Goal: Task Accomplishment & Management: Manage account settings

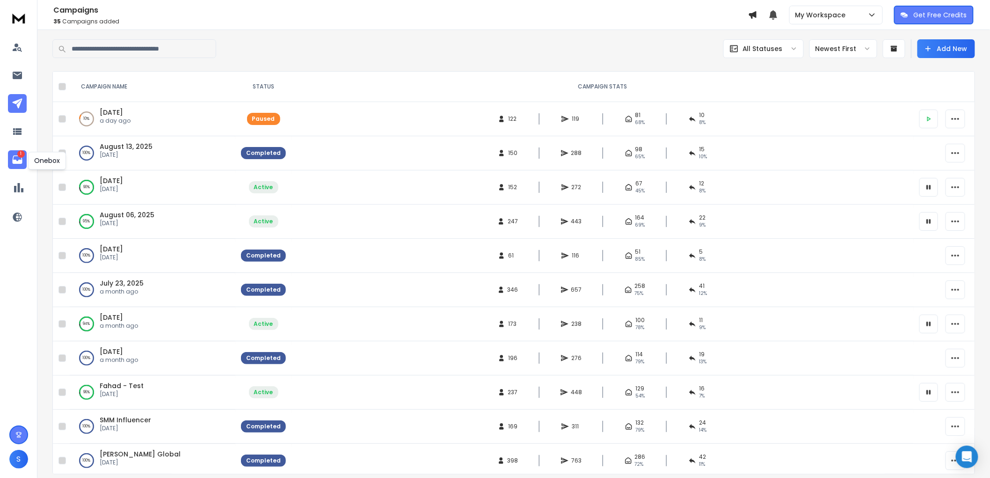
click at [23, 159] on link "1" at bounding box center [17, 159] width 19 height 19
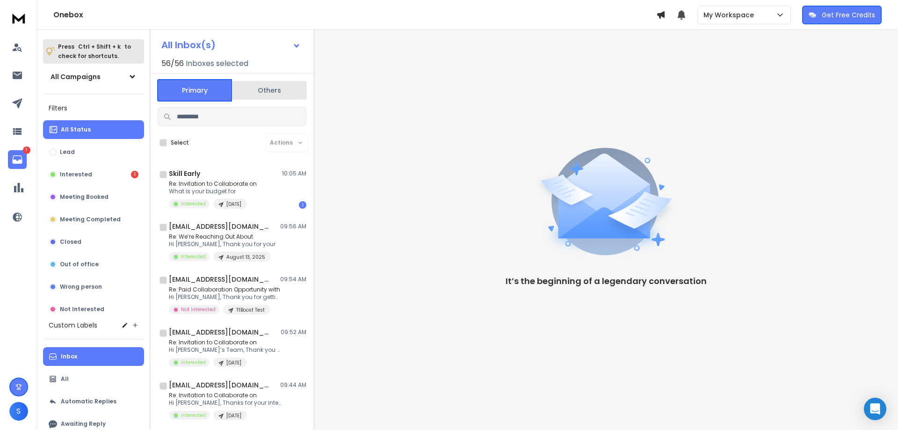
click at [370, 95] on div "It’s the beginning of a legendary conversation" at bounding box center [606, 212] width 584 height 365
click at [224, 182] on p "Re: Invitation to Collaborate on" at bounding box center [213, 183] width 88 height 7
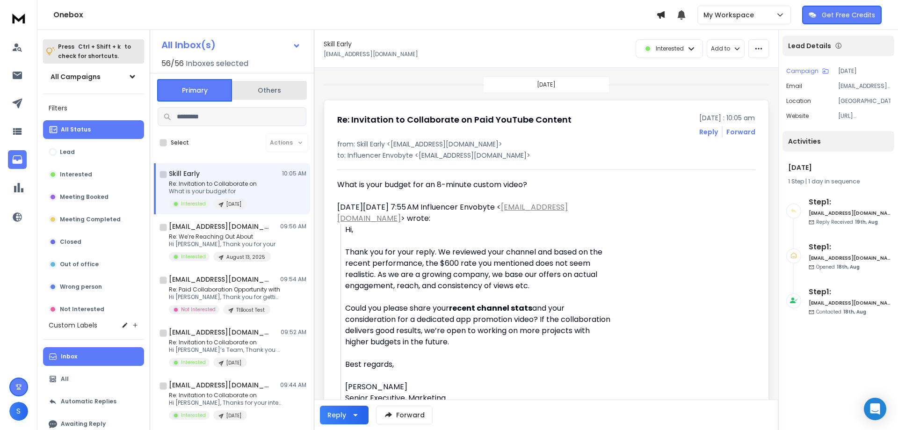
scroll to position [47, 0]
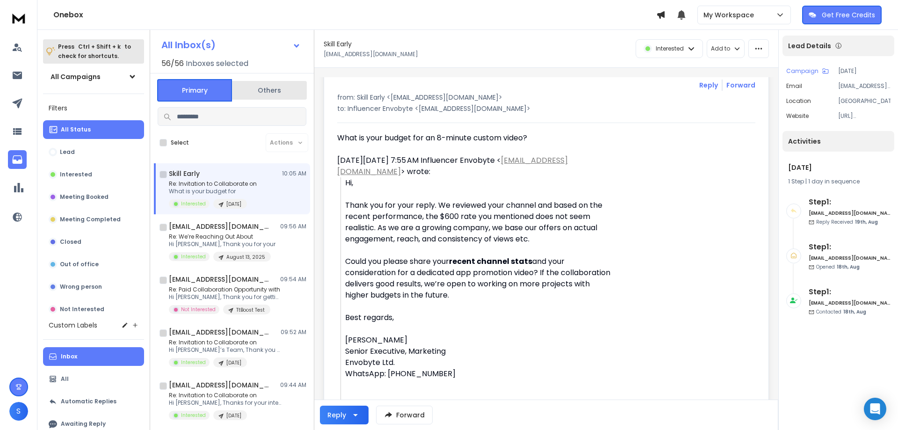
click at [859, 116] on p "https://www.youtube.com/@princeeliot/videos" at bounding box center [864, 115] width 52 height 7
drag, startPoint x: 335, startPoint y: 135, endPoint x: 554, endPoint y: 138, distance: 218.4
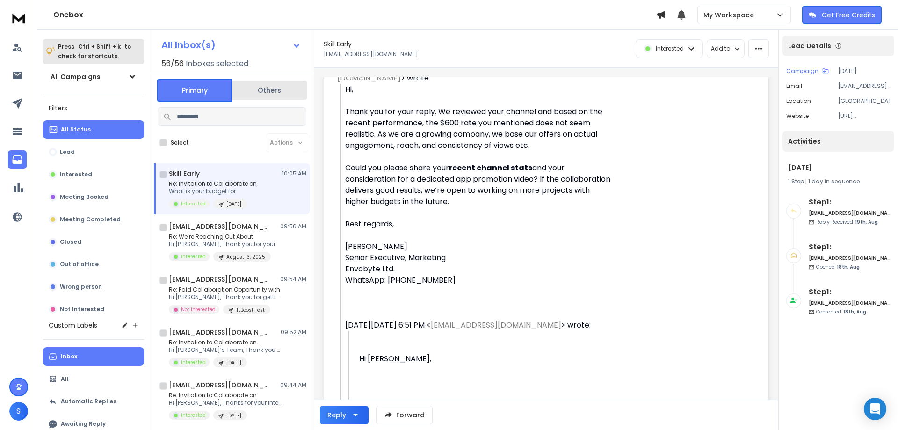
scroll to position [0, 0]
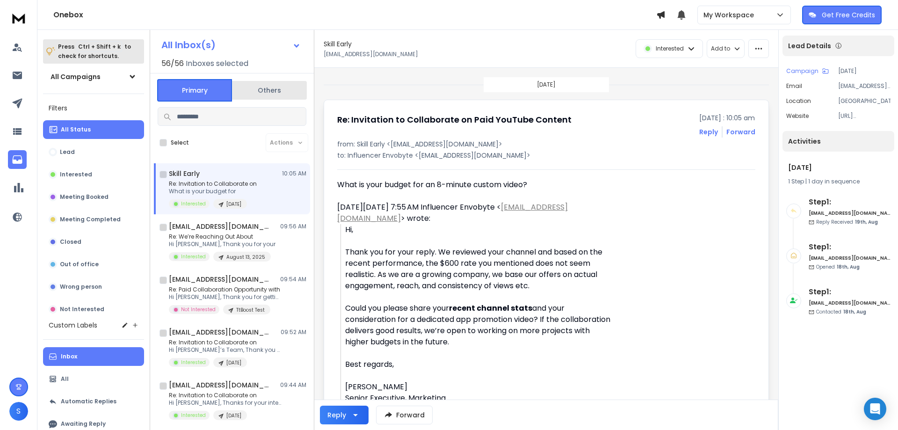
drag, startPoint x: 336, startPoint y: 185, endPoint x: 547, endPoint y: 200, distance: 211.4
copy div "What is yo"
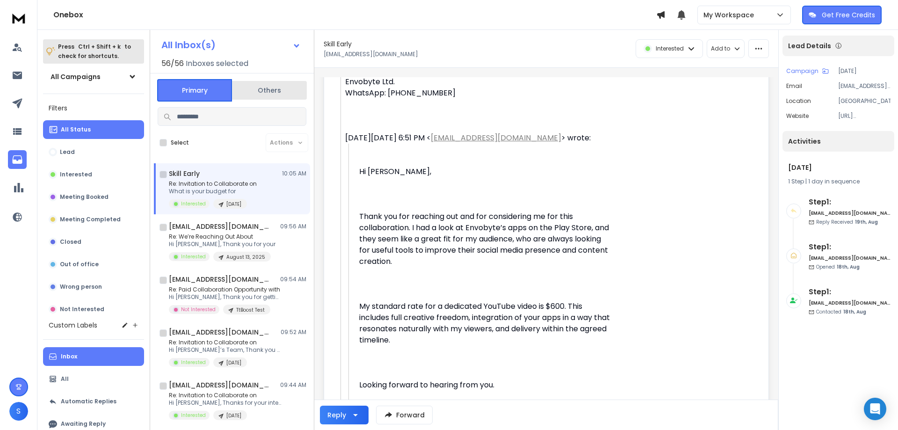
scroll to position [514, 0]
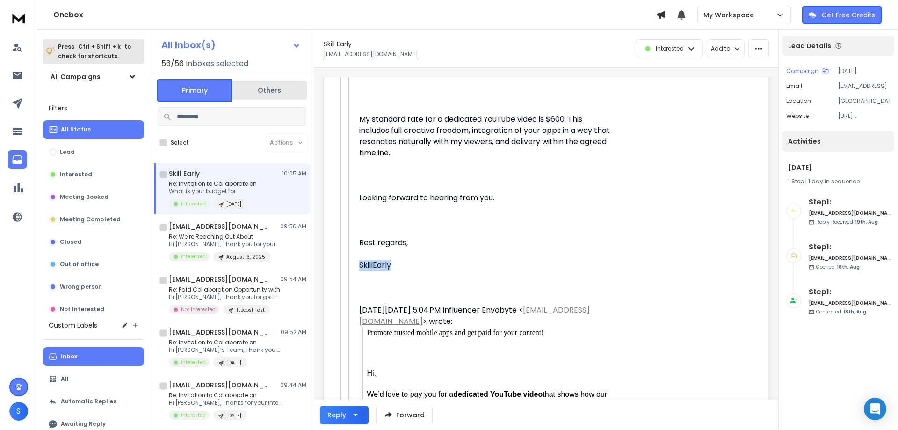
drag, startPoint x: 360, startPoint y: 265, endPoint x: 416, endPoint y: 265, distance: 56.1
click at [416, 265] on div "SkillEarly" at bounding box center [484, 265] width 251 height 11
copy div "SkillEarly"
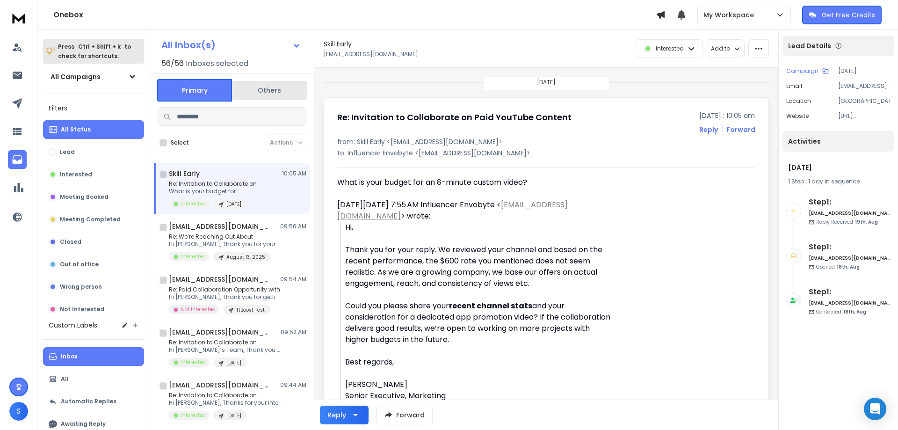
scroll to position [0, 0]
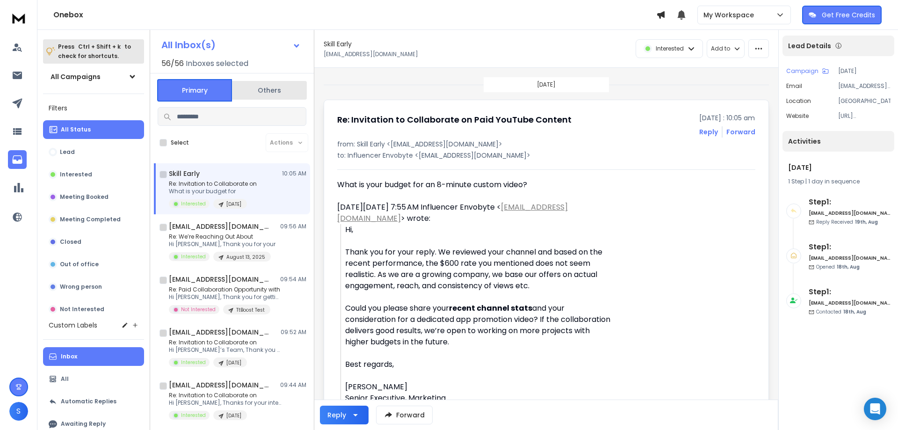
click at [338, 424] on button "Reply" at bounding box center [344, 414] width 49 height 19
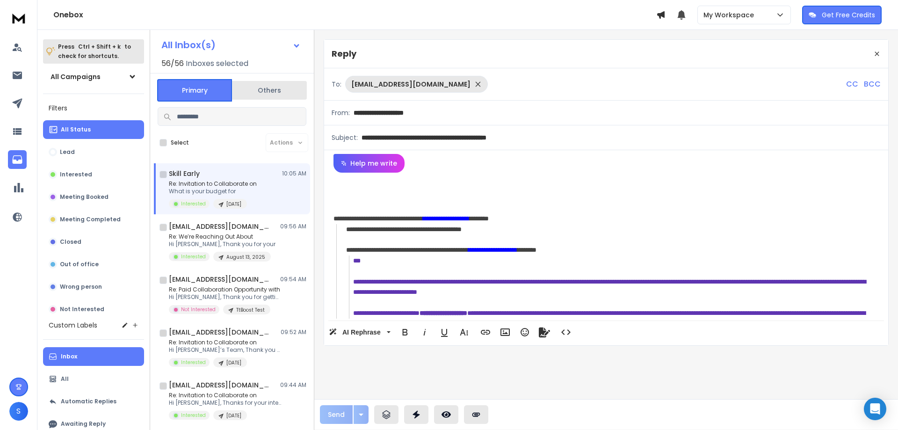
click at [354, 188] on div at bounding box center [605, 187] width 545 height 10
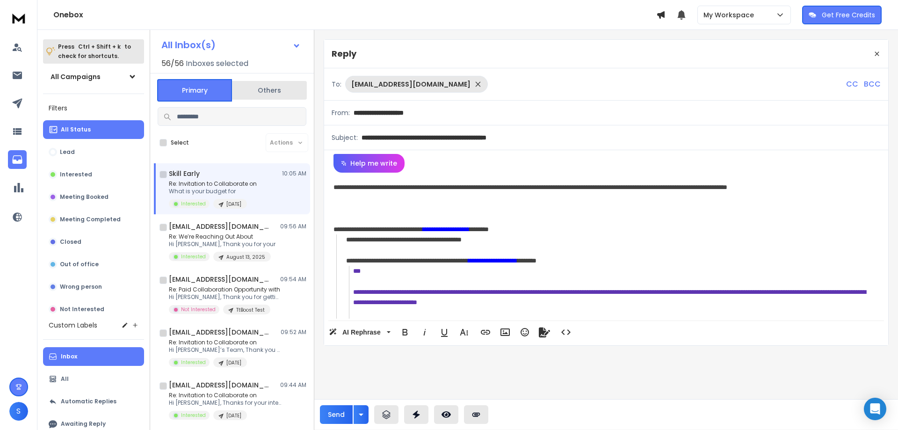
click at [360, 202] on div at bounding box center [605, 197] width 545 height 10
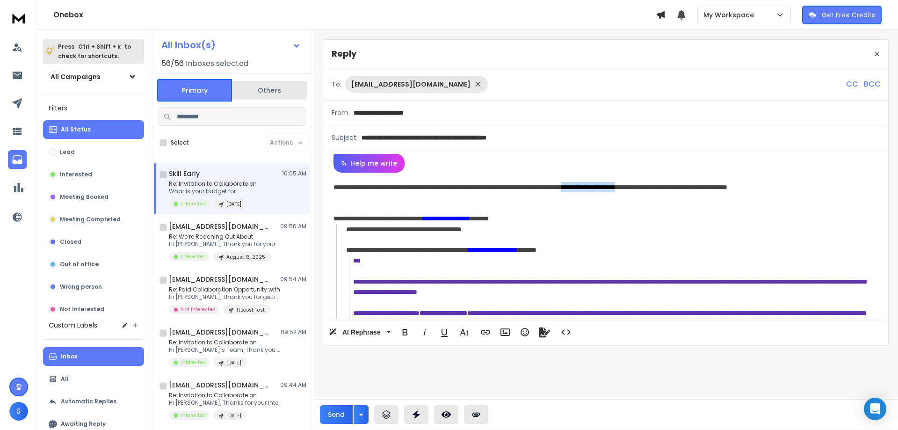
drag, startPoint x: 617, startPoint y: 187, endPoint x: 681, endPoint y: 188, distance: 63.6
click at [681, 188] on div "**********" at bounding box center [601, 187] width 536 height 10
click at [406, 334] on icon "button" at bounding box center [404, 331] width 11 height 11
click at [785, 221] on div "**********" at bounding box center [601, 218] width 536 height 10
click at [834, 185] on div "**********" at bounding box center [601, 187] width 536 height 10
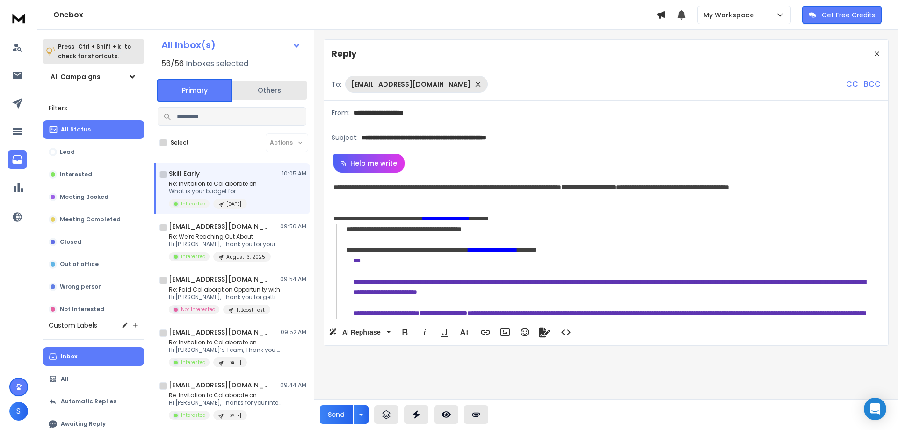
click at [343, 413] on button "Send" at bounding box center [336, 414] width 33 height 19
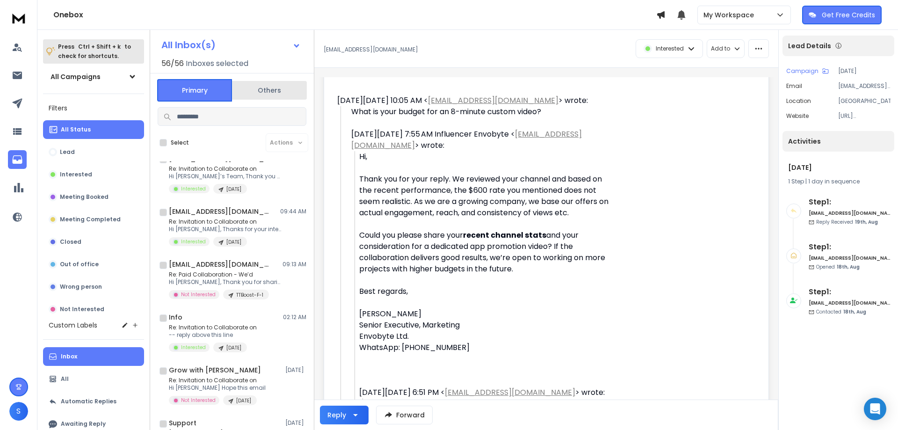
scroll to position [187, 0]
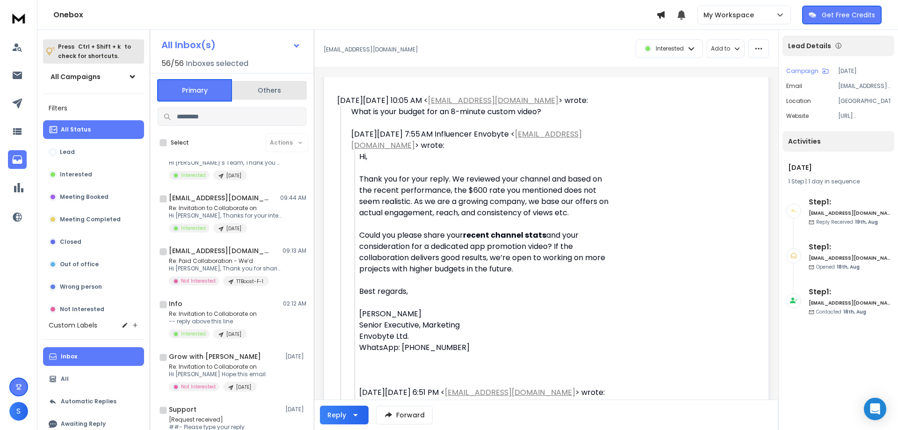
click at [213, 15] on h1 "Onebox" at bounding box center [354, 14] width 603 height 11
click at [250, 15] on h1 "Onebox" at bounding box center [354, 14] width 603 height 11
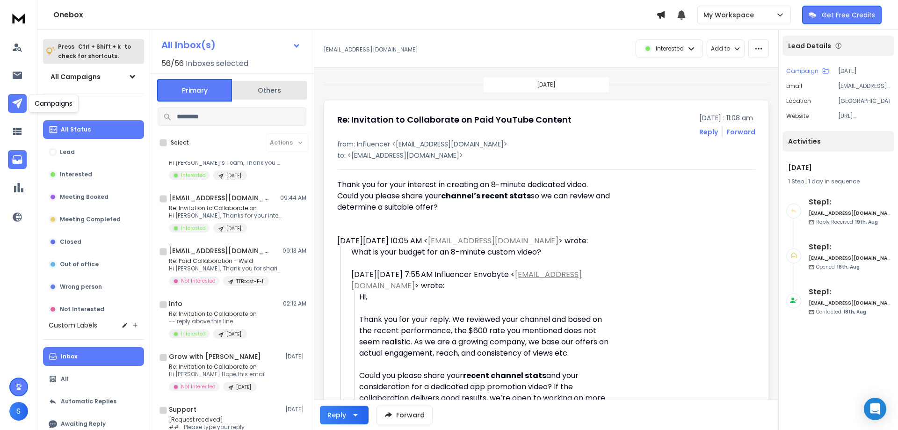
click at [20, 101] on icon at bounding box center [17, 103] width 11 height 11
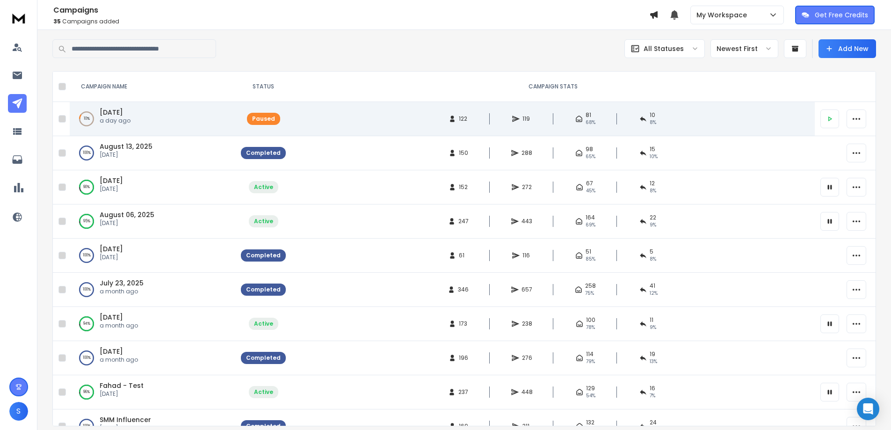
click at [123, 110] on span "[DATE]" at bounding box center [111, 112] width 23 height 9
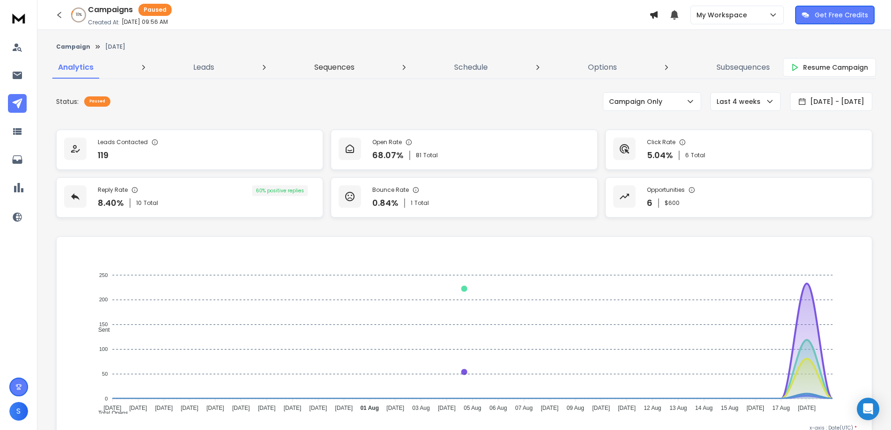
click at [319, 65] on p "Sequences" at bounding box center [334, 67] width 40 height 11
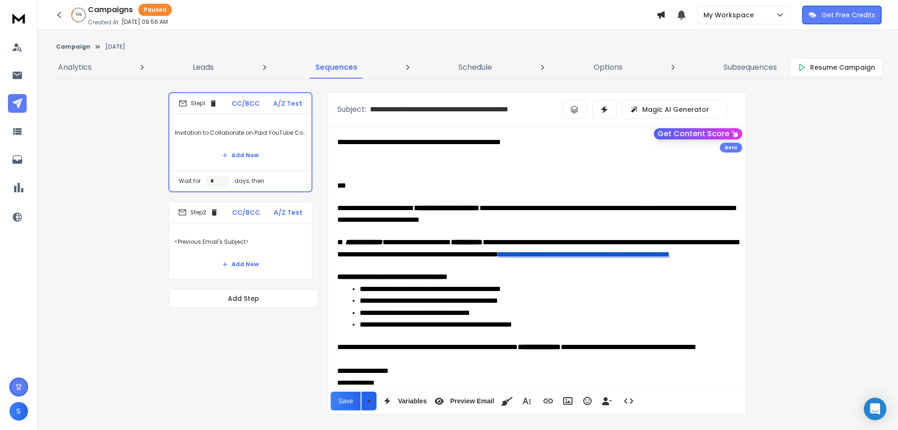
click at [434, 223] on span "**********" at bounding box center [536, 213] width 398 height 19
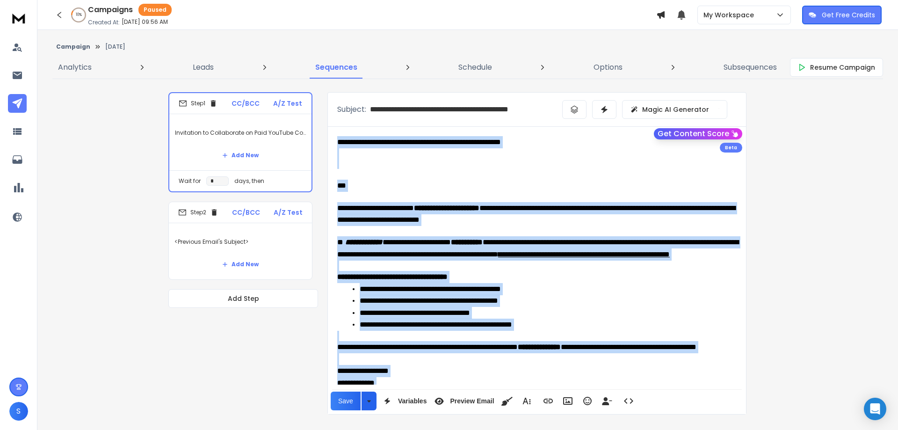
copy div "**********"
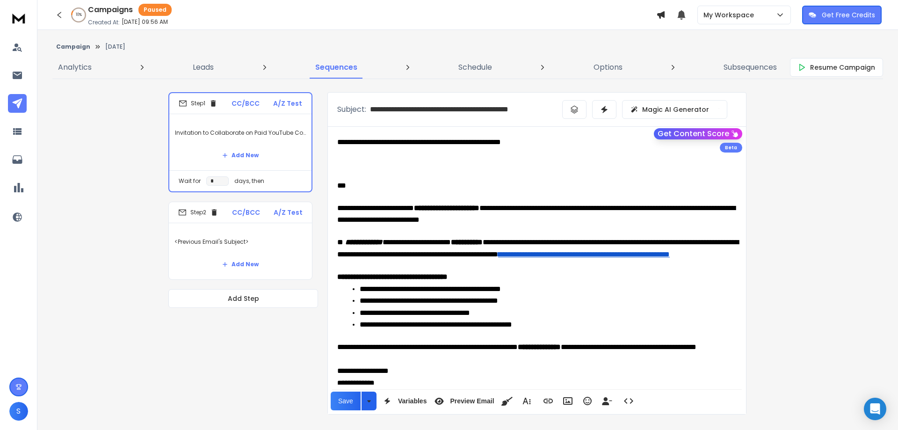
click at [525, 109] on input "**********" at bounding box center [461, 109] width 183 height 11
click at [509, 149] on div at bounding box center [536, 153] width 399 height 10
click at [228, 237] on p "<Previous Email's Subject>" at bounding box center [240, 242] width 132 height 26
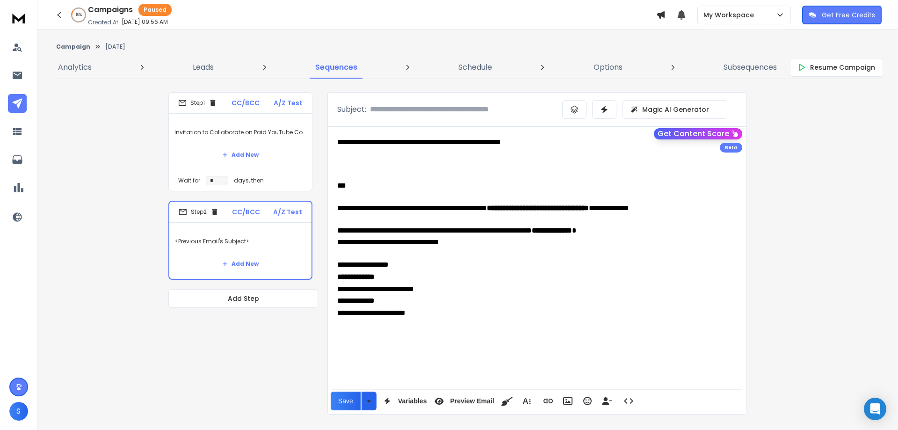
click at [435, 181] on div "***" at bounding box center [536, 186] width 399 height 12
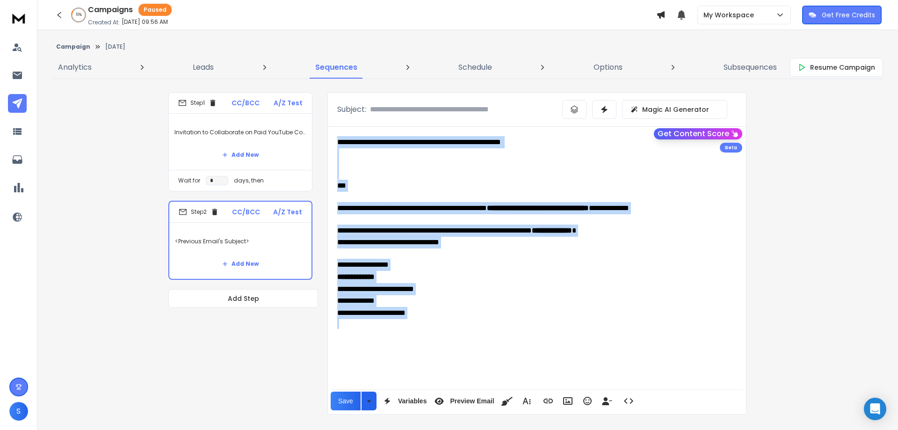
copy b "**********"
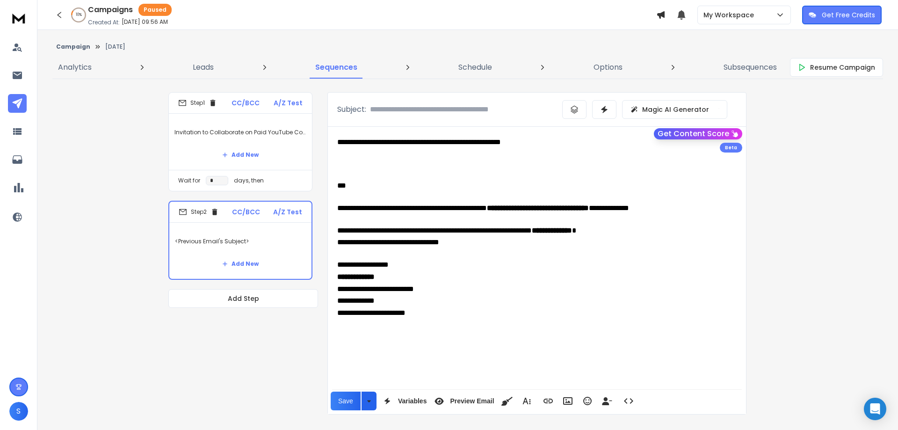
click at [129, 164] on div "**********" at bounding box center [467, 253] width 831 height 330
click at [58, 14] on icon at bounding box center [59, 15] width 4 height 6
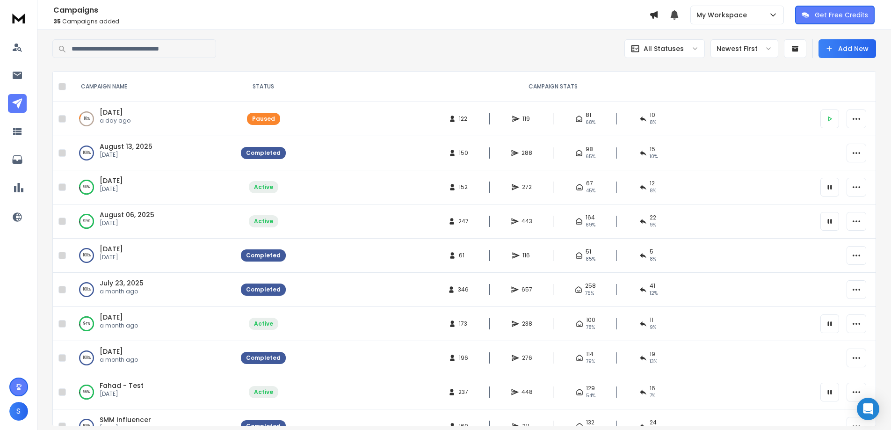
click at [843, 47] on button "Add New" at bounding box center [847, 48] width 58 height 19
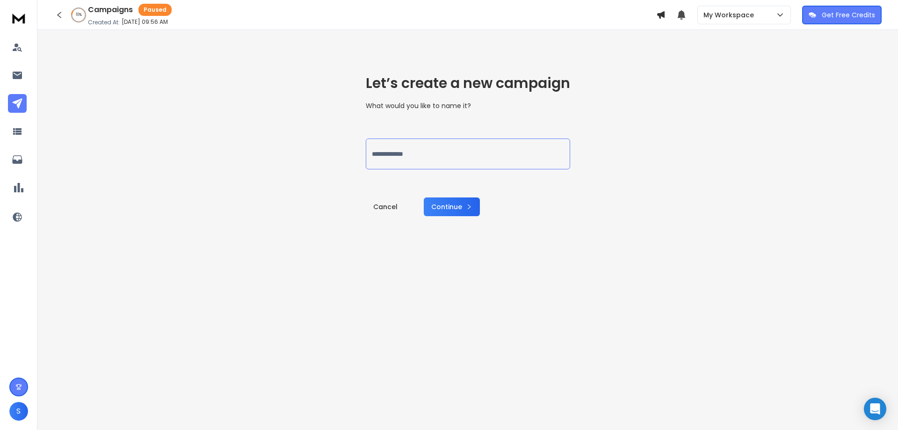
click at [447, 157] on input at bounding box center [468, 153] width 204 height 31
type input "**********"
click at [449, 206] on button "Continue" at bounding box center [452, 206] width 56 height 19
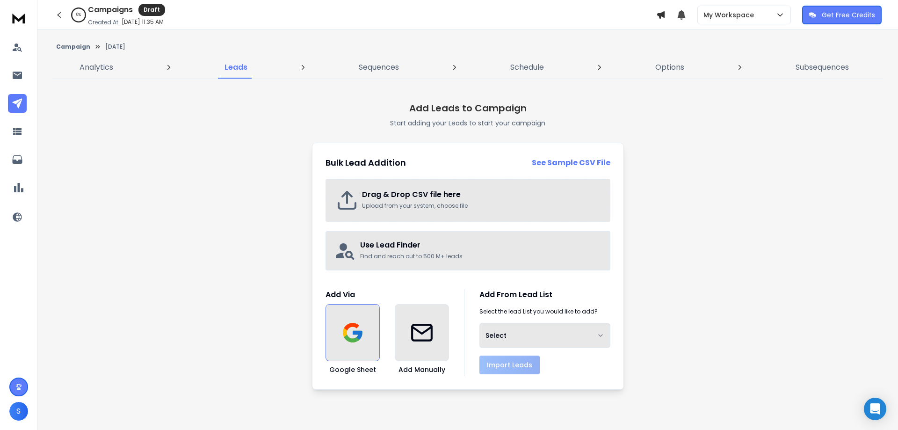
click at [359, 326] on icon at bounding box center [352, 333] width 23 height 28
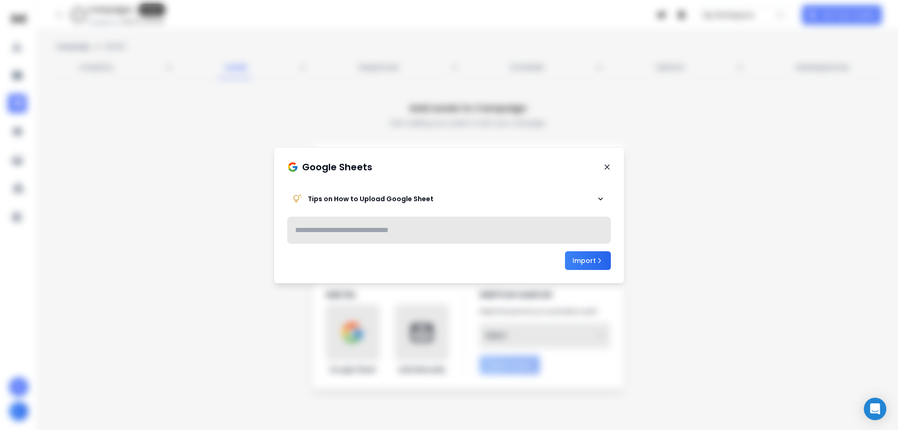
click at [376, 231] on input at bounding box center [449, 230] width 324 height 27
paste input "**********"
type input "**********"
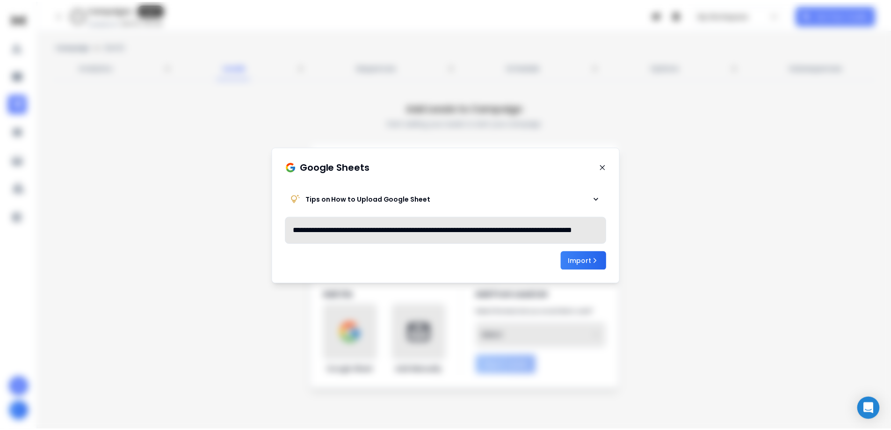
scroll to position [0, 0]
click at [588, 256] on button "Import" at bounding box center [588, 260] width 46 height 19
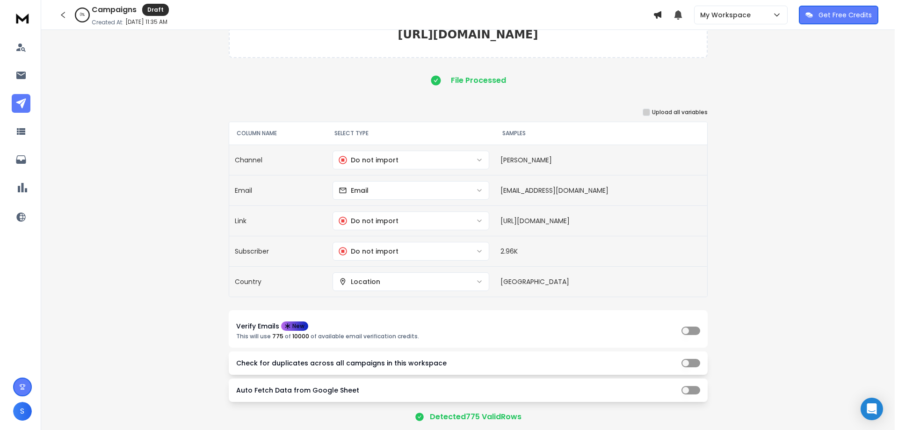
scroll to position [94, 0]
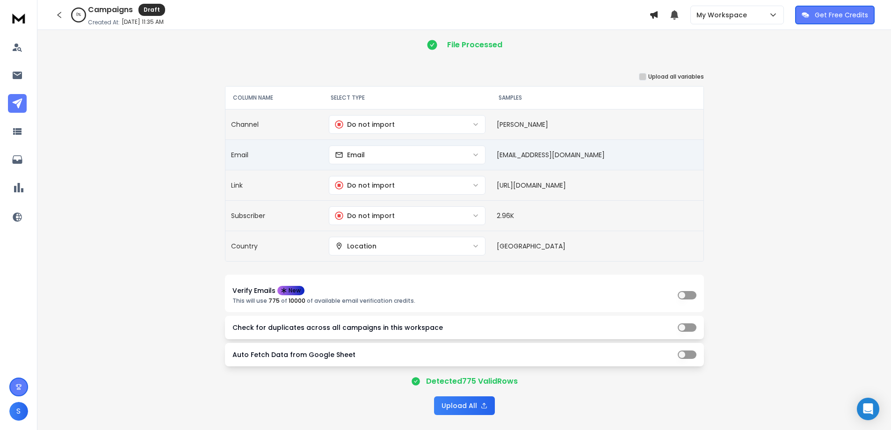
click at [428, 164] on button "Email" at bounding box center [407, 154] width 157 height 19
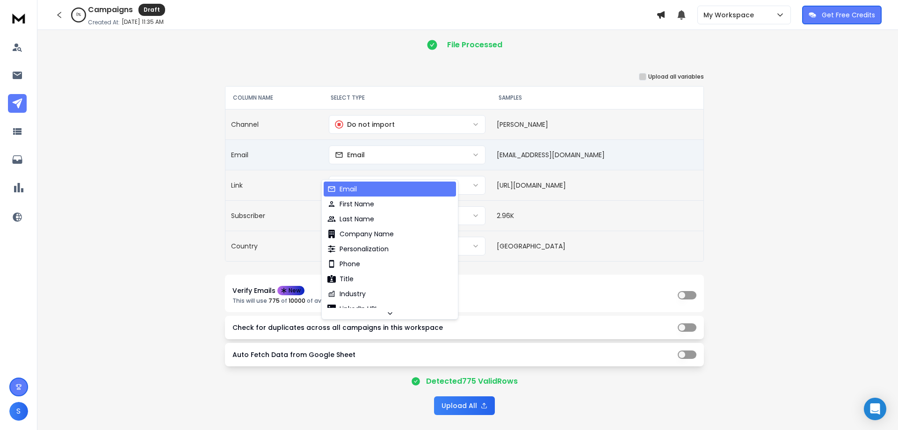
click at [428, 164] on button "Email" at bounding box center [407, 154] width 157 height 19
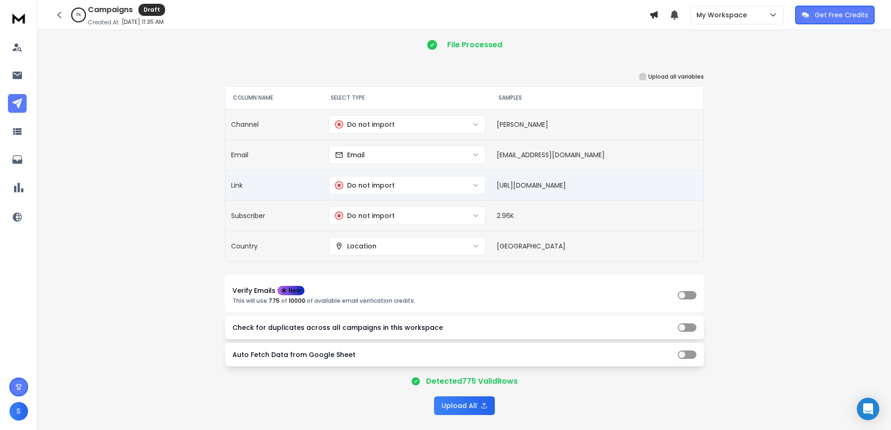
click at [440, 195] on button "Do not import" at bounding box center [407, 185] width 157 height 19
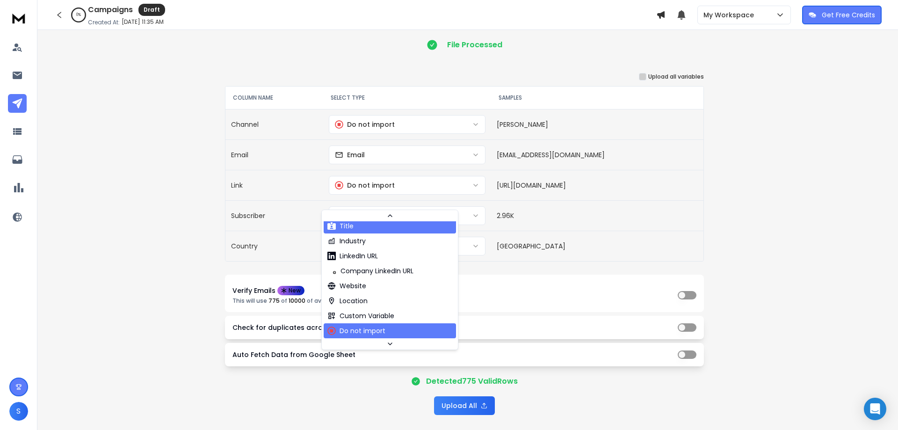
scroll to position [80, 0]
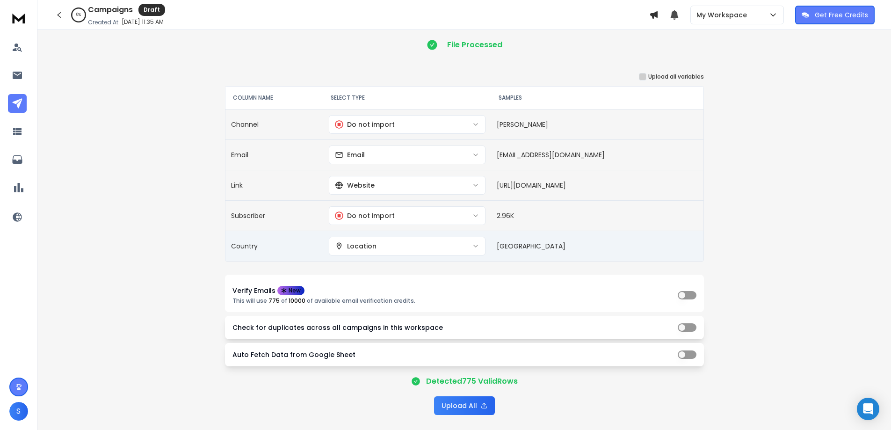
click at [436, 255] on button "Location" at bounding box center [407, 246] width 157 height 19
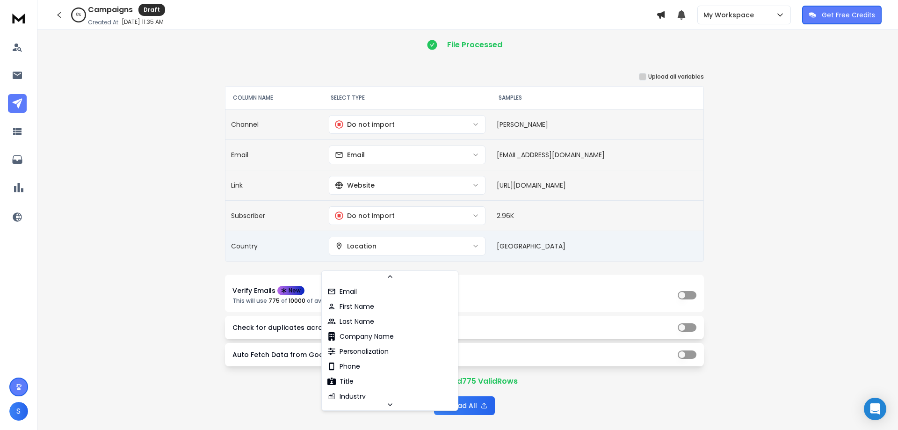
scroll to position [65, 0]
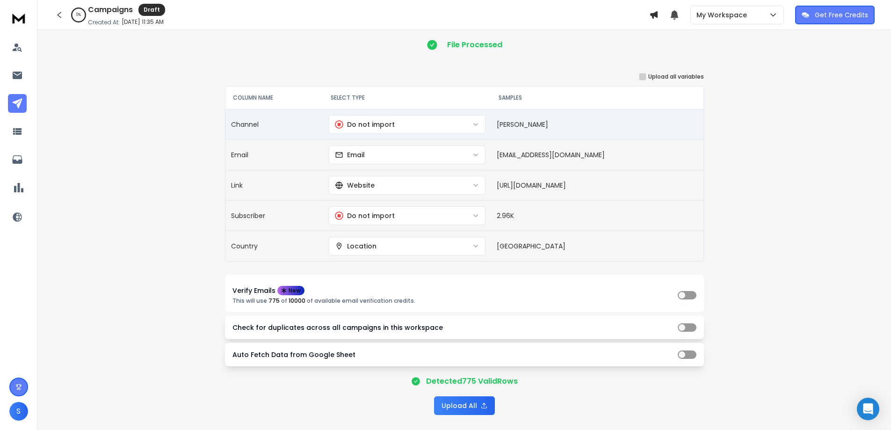
click at [434, 134] on button "Do not import" at bounding box center [407, 124] width 157 height 19
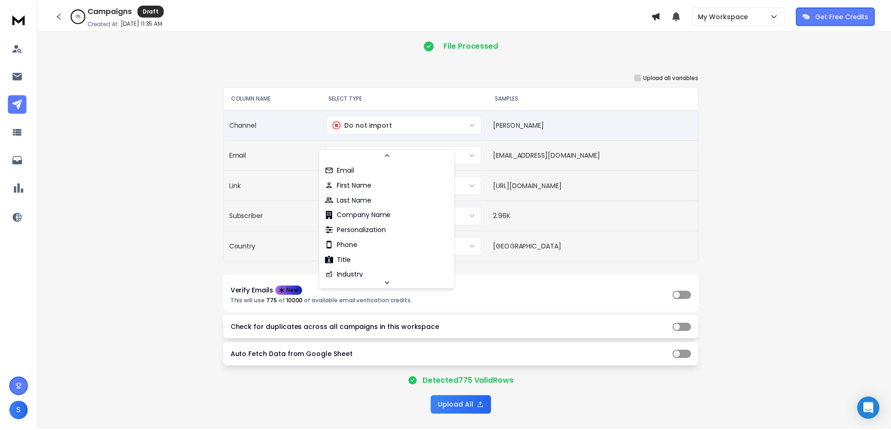
scroll to position [94, 0]
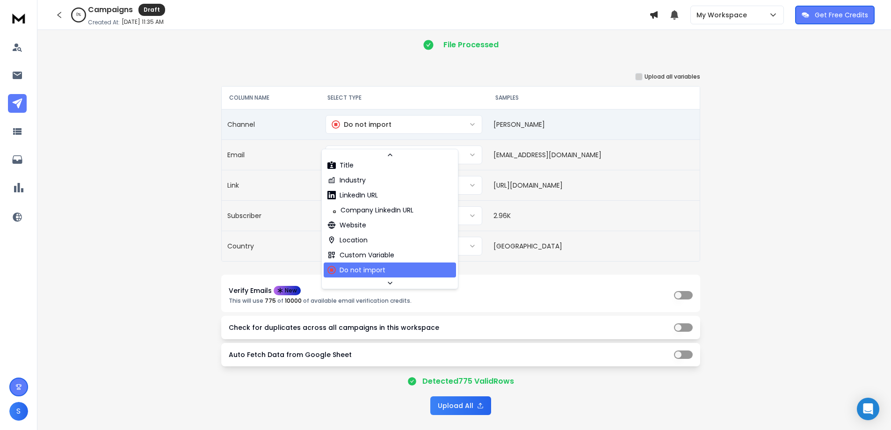
click at [434, 134] on button "Do not import" at bounding box center [404, 124] width 157 height 19
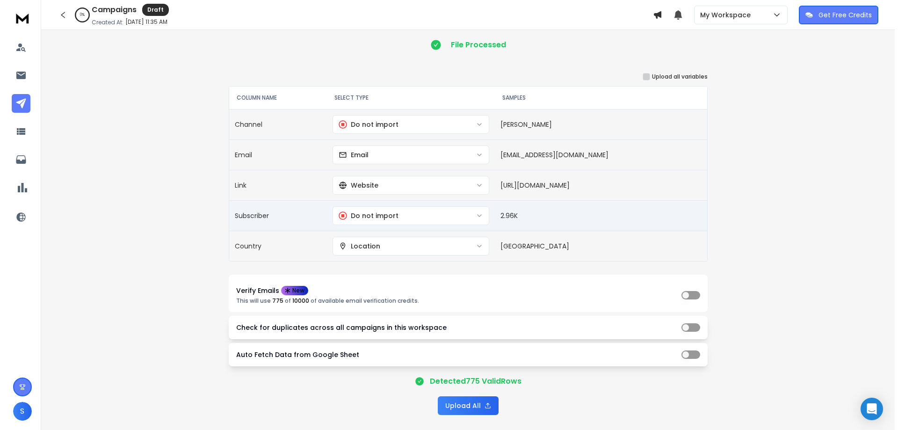
scroll to position [107, 0]
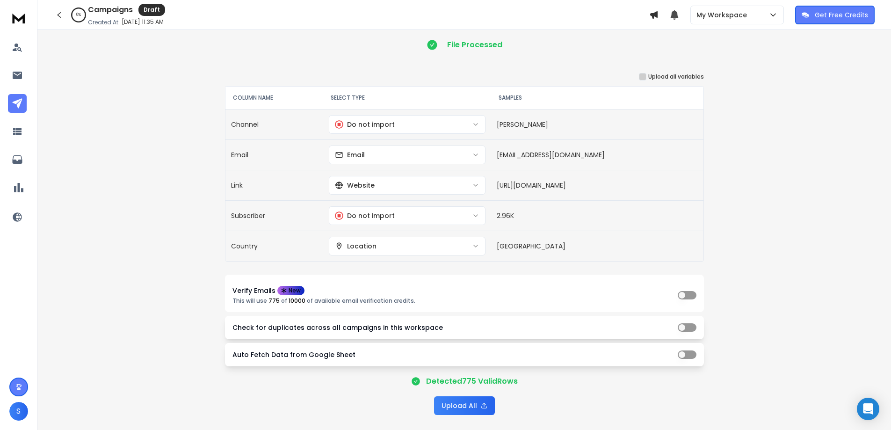
click at [292, 287] on div "New" at bounding box center [290, 290] width 27 height 9
click at [678, 291] on button "Verify Emails New This will use 775 of 10000 of available email verification cr…" at bounding box center [687, 295] width 19 height 8
click at [290, 290] on div "New" at bounding box center [290, 290] width 27 height 9
click at [678, 291] on button "Verify Emails New This will use 775 of 10000 of available email verification cr…" at bounding box center [687, 295] width 19 height 8
click at [475, 407] on button "Upload All" at bounding box center [464, 405] width 61 height 19
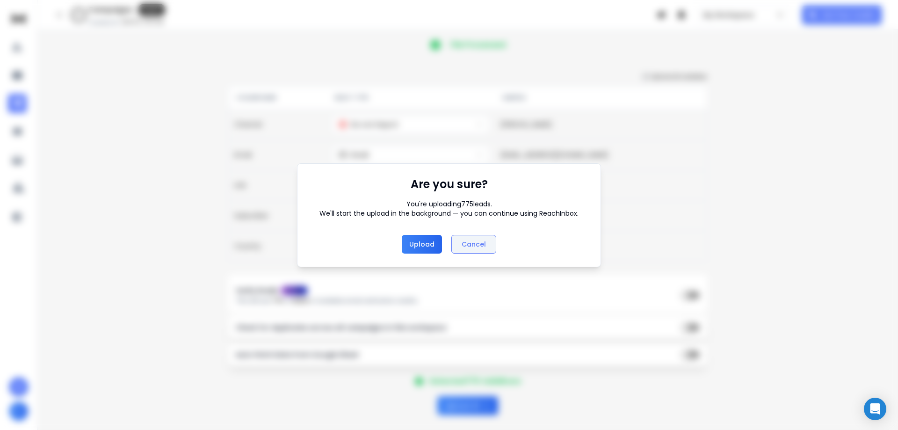
click at [420, 239] on button "Upload" at bounding box center [422, 244] width 40 height 19
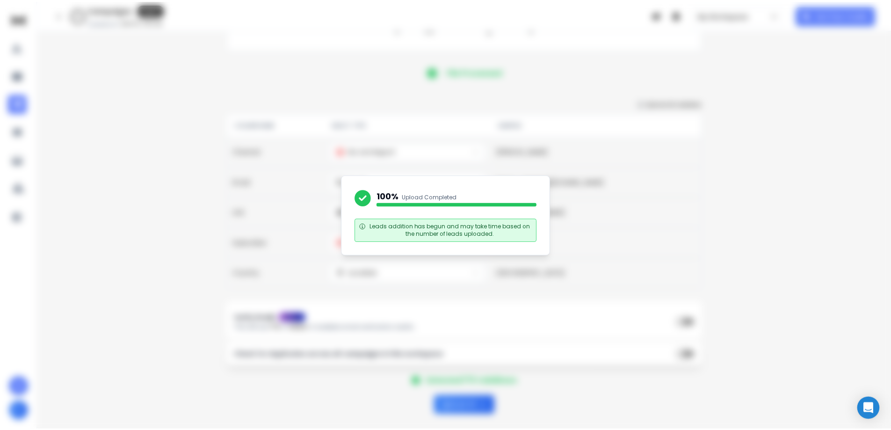
scroll to position [80, 0]
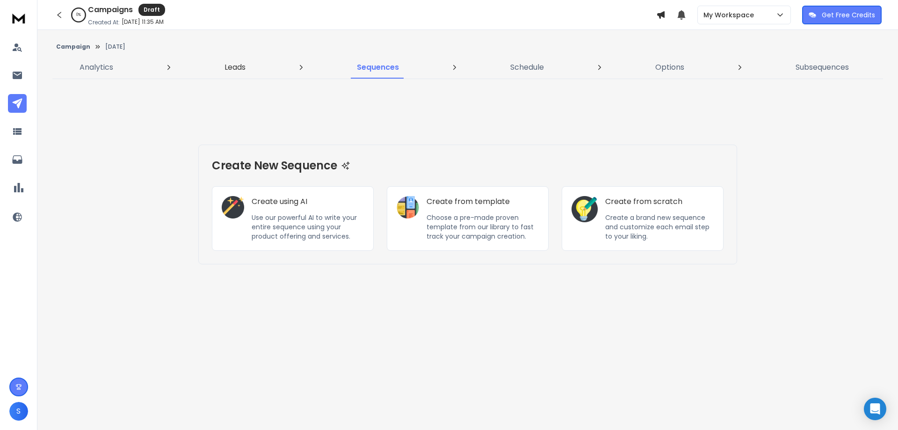
click at [237, 66] on p "Leads" at bounding box center [234, 67] width 21 height 11
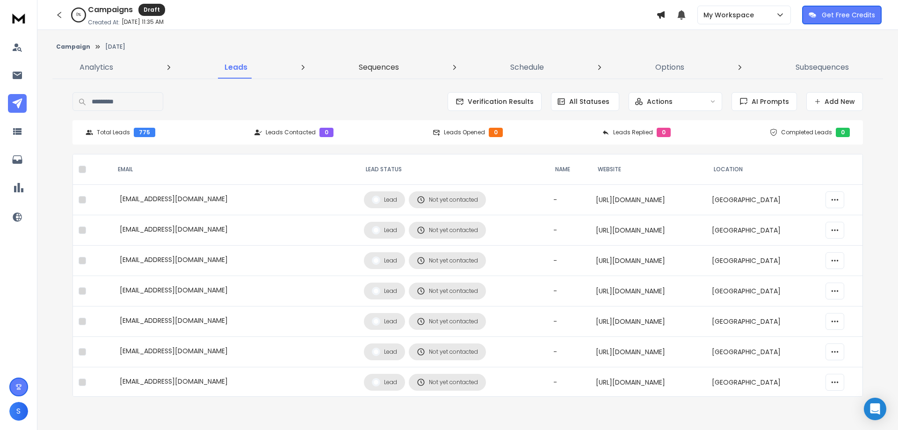
click at [378, 64] on p "Sequences" at bounding box center [379, 67] width 40 height 11
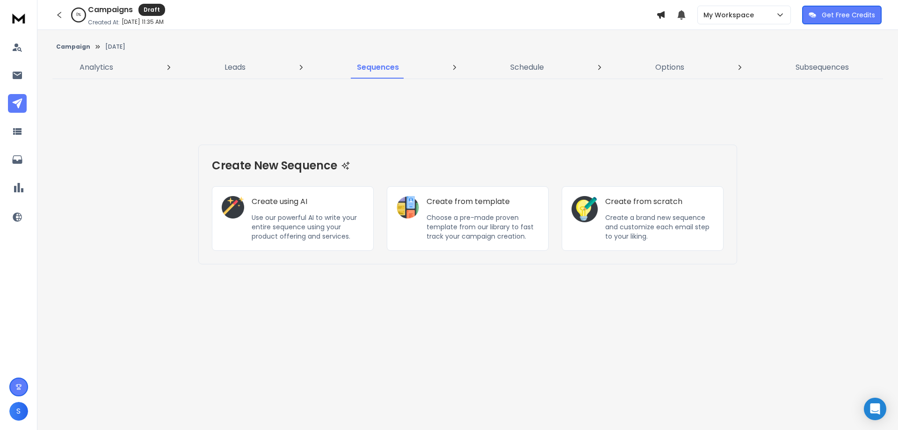
click at [631, 204] on h1 "Create from scratch" at bounding box center [659, 201] width 109 height 11
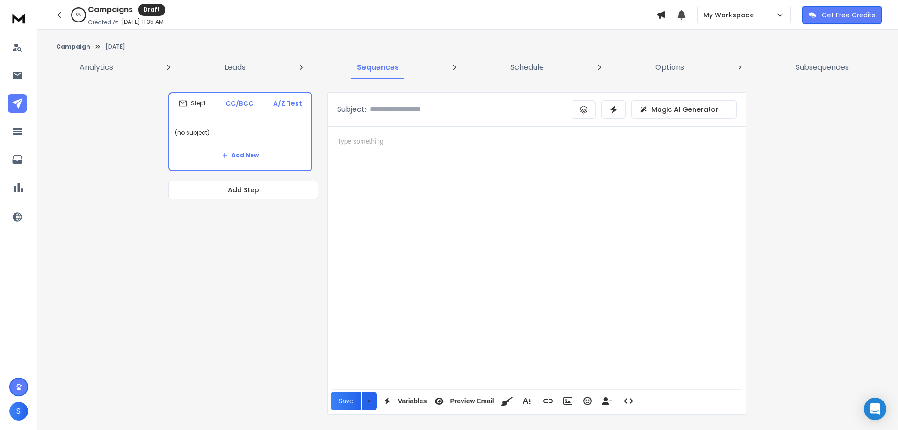
click at [404, 115] on input at bounding box center [466, 109] width 192 height 11
paste input "**********"
type input "**********"
click at [407, 147] on div at bounding box center [537, 256] width 418 height 258
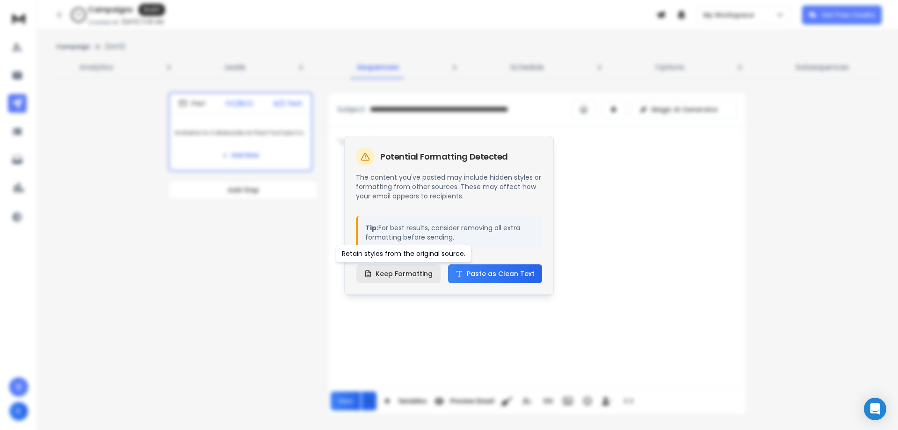
click at [395, 274] on button "Keep Formatting" at bounding box center [398, 273] width 84 height 19
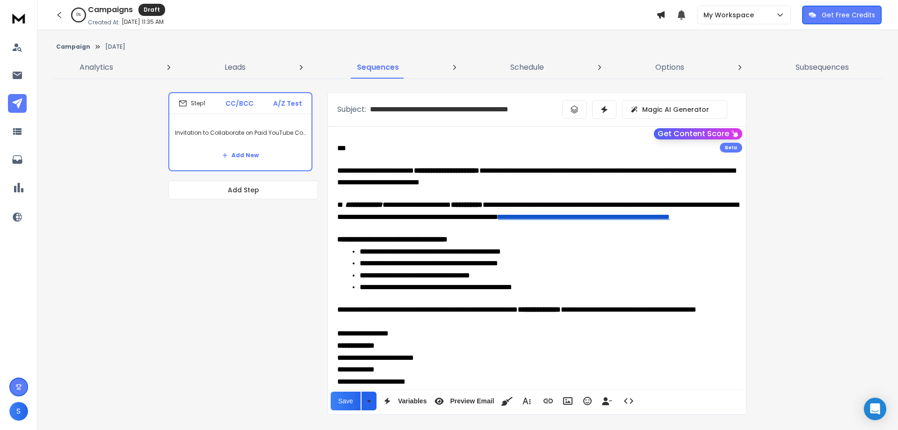
scroll to position [47, 0]
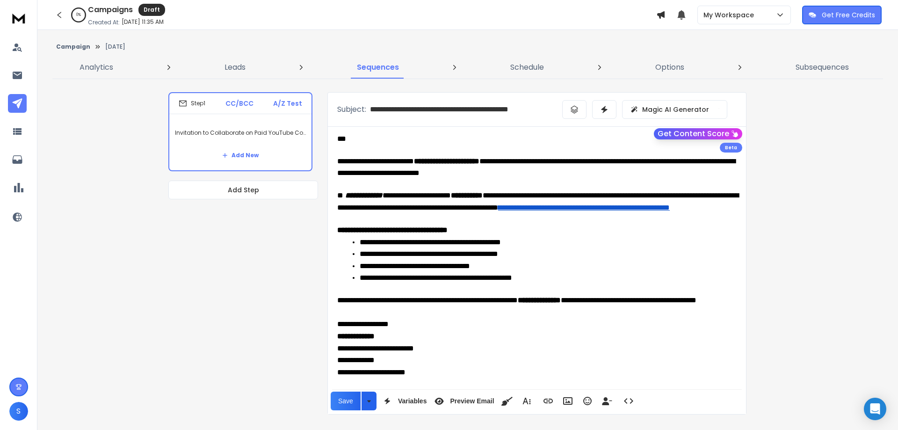
click at [631, 213] on div "**********" at bounding box center [536, 201] width 399 height 24
click at [623, 213] on div "**********" at bounding box center [536, 201] width 399 height 24
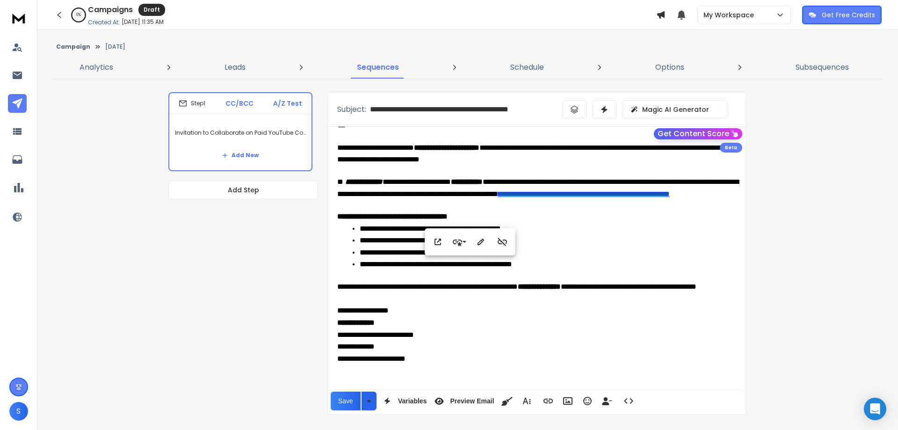
click at [612, 223] on div "**********" at bounding box center [548, 229] width 377 height 12
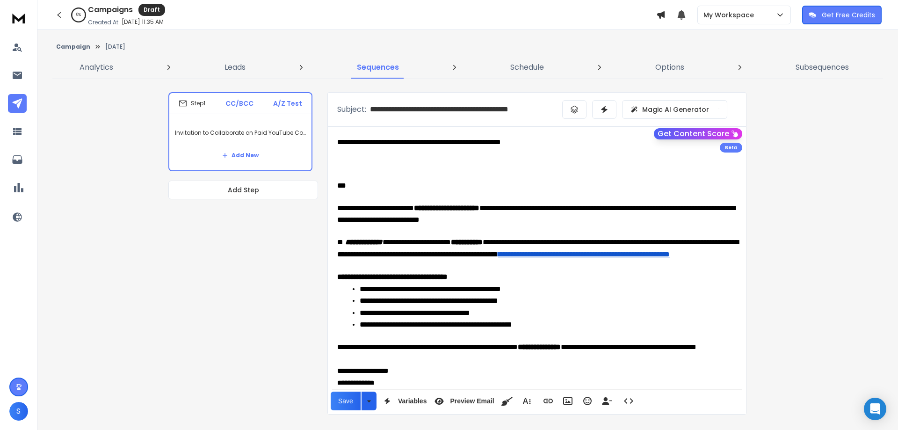
click at [413, 365] on div "**********" at bounding box center [536, 353] width 399 height 24
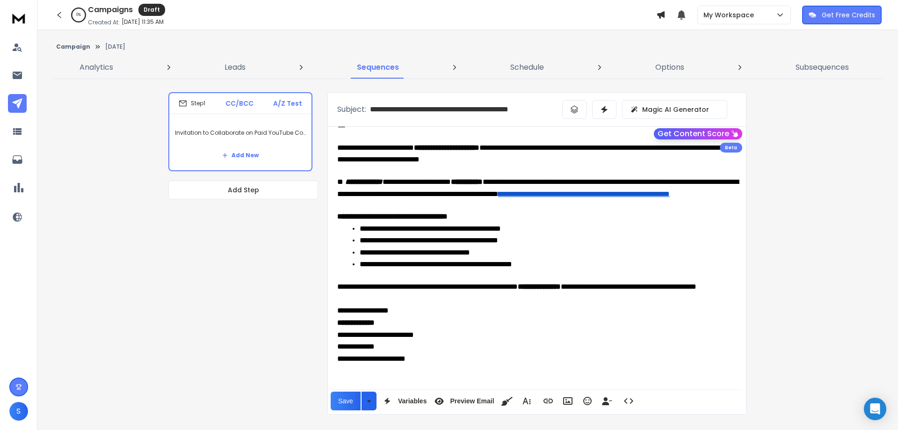
scroll to position [84, 0]
click at [463, 357] on div "**********" at bounding box center [536, 341] width 399 height 48
click at [456, 367] on div at bounding box center [536, 369] width 399 height 10
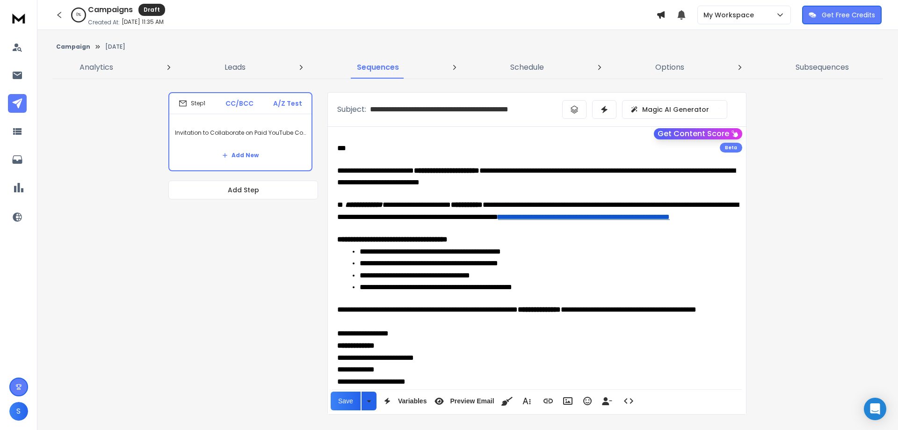
scroll to position [0, 0]
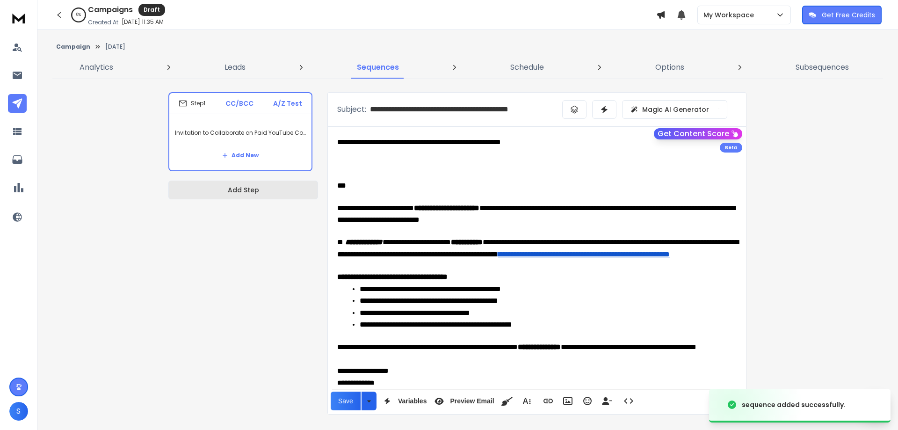
click at [259, 189] on button "Add Step" at bounding box center [243, 190] width 150 height 19
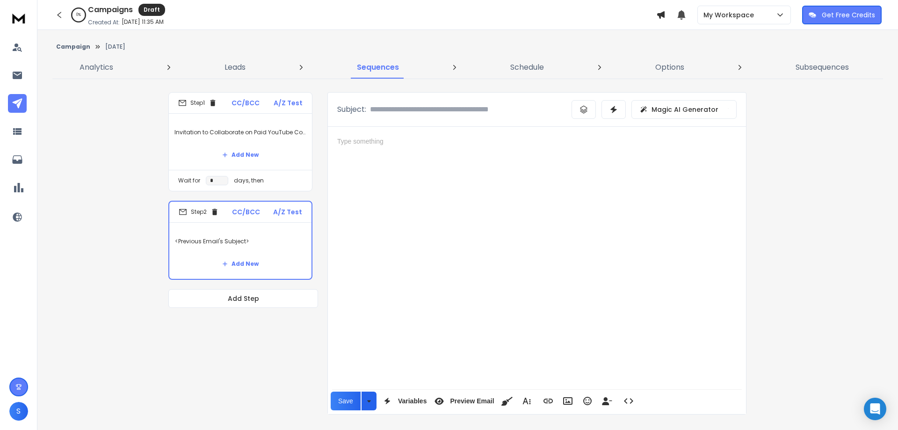
click at [217, 182] on input "*" at bounding box center [217, 180] width 22 height 9
click at [217, 181] on input "*" at bounding box center [217, 180] width 22 height 9
type input "**********"
type input "*"
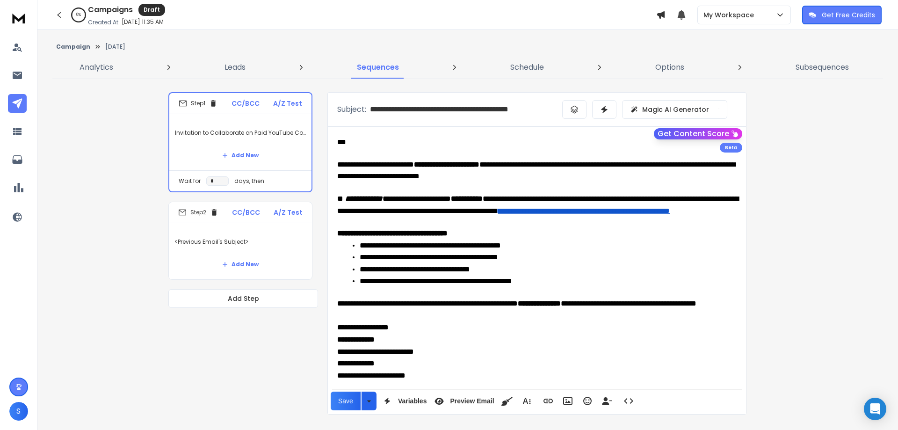
scroll to position [74, 0]
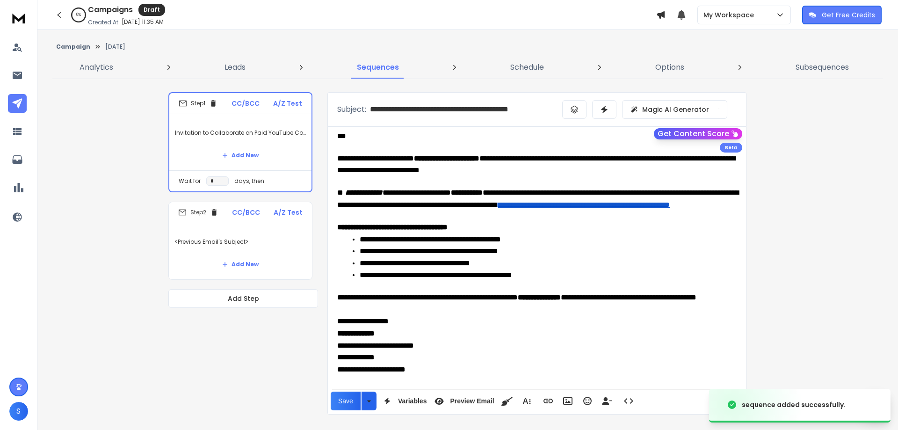
click at [253, 239] on p "<Previous Email's Subject>" at bounding box center [240, 242] width 132 height 26
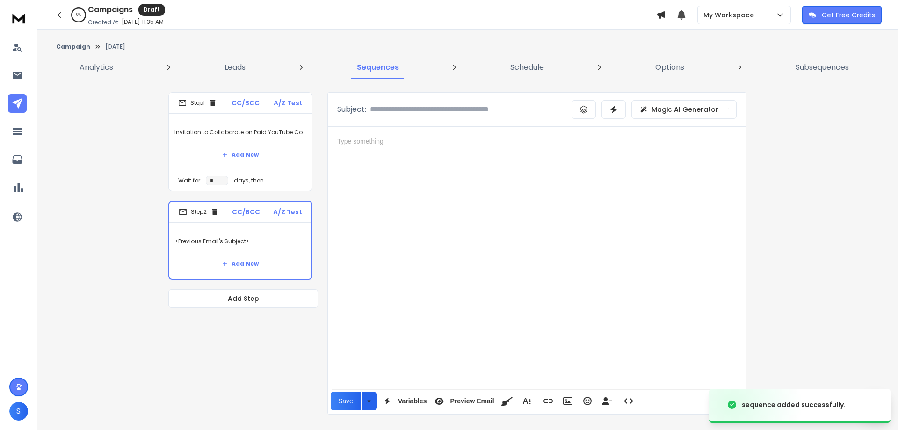
click at [431, 162] on div at bounding box center [537, 256] width 418 height 258
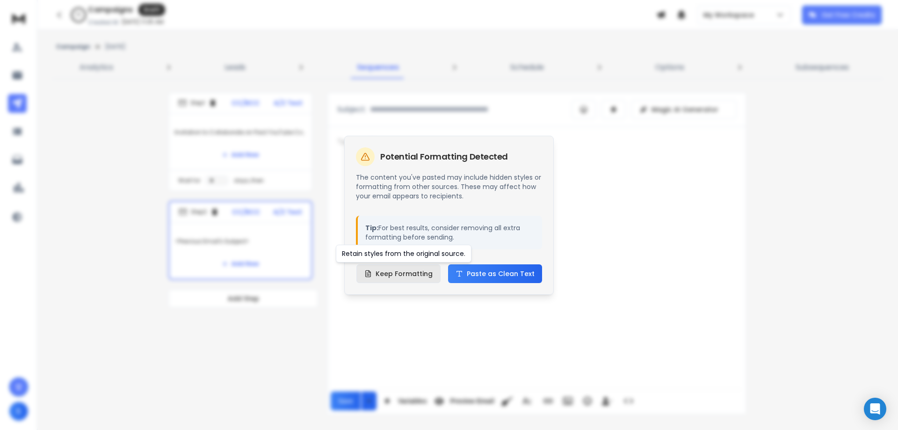
click at [383, 273] on button "Keep Formatting" at bounding box center [398, 273] width 84 height 19
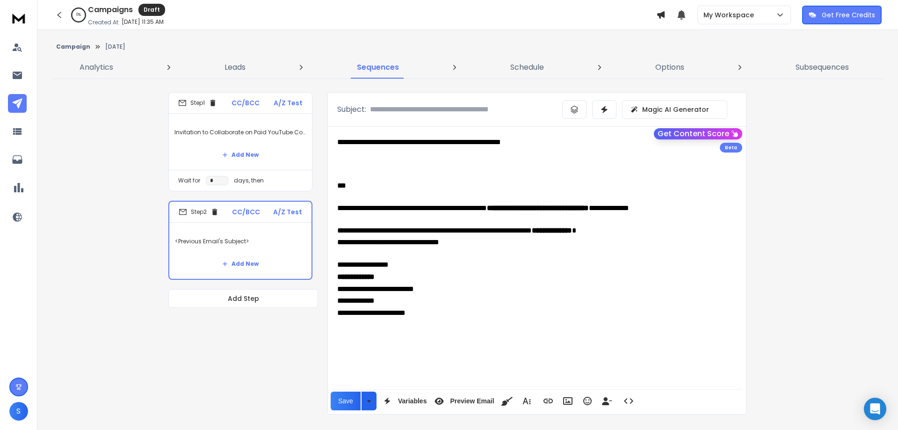
click at [697, 209] on div "**********" at bounding box center [536, 208] width 399 height 12
click at [478, 246] on div "**********" at bounding box center [536, 242] width 399 height 12
click at [251, 139] on p "Invitation to Collaborate on Paid YouTube Content" at bounding box center [240, 132] width 132 height 26
type input "**********"
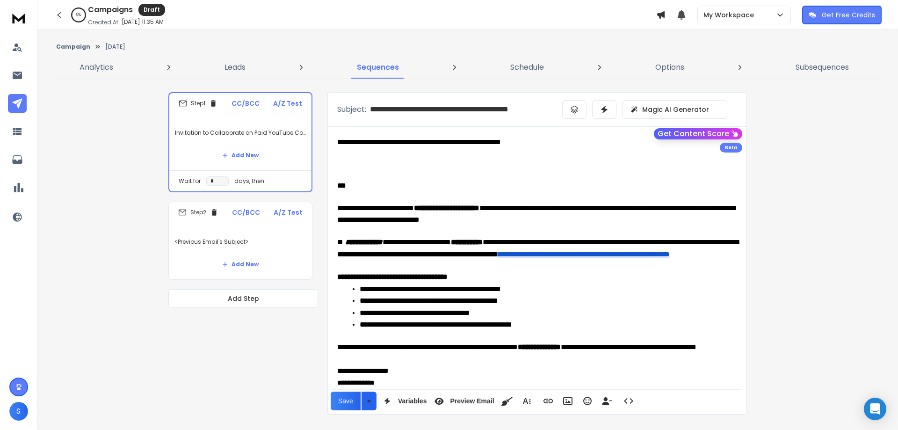
click at [442, 201] on div "**********" at bounding box center [536, 297] width 399 height 256
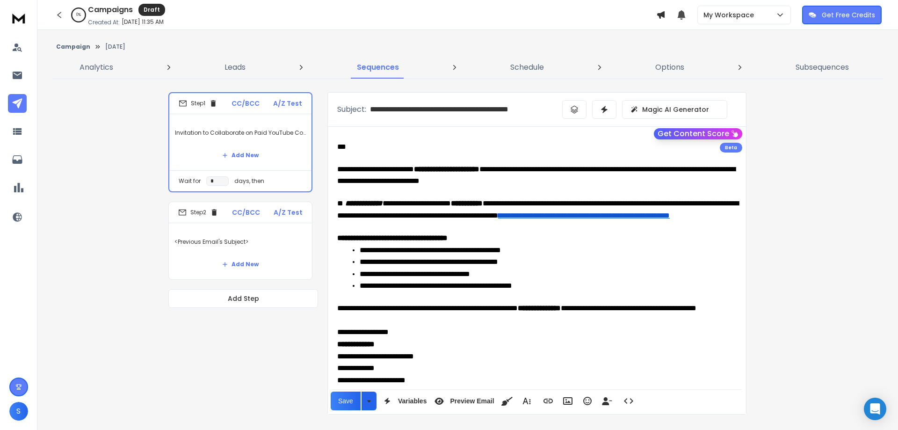
scroll to position [0, 0]
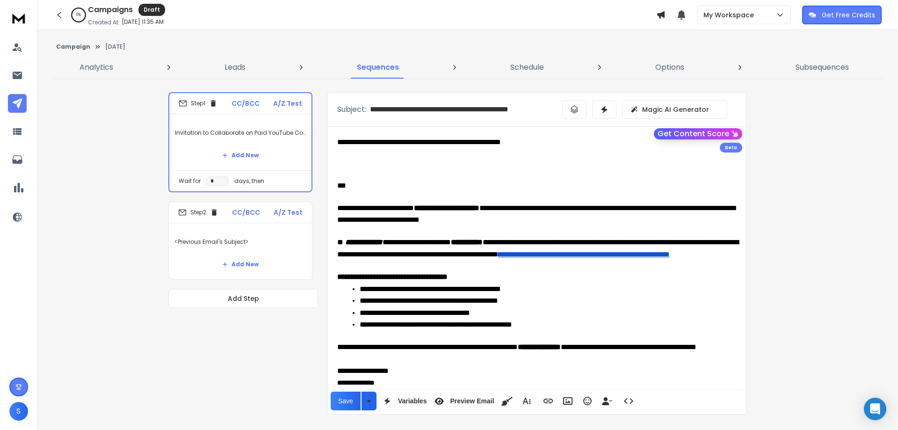
click at [442, 201] on div "**********" at bounding box center [536, 297] width 399 height 256
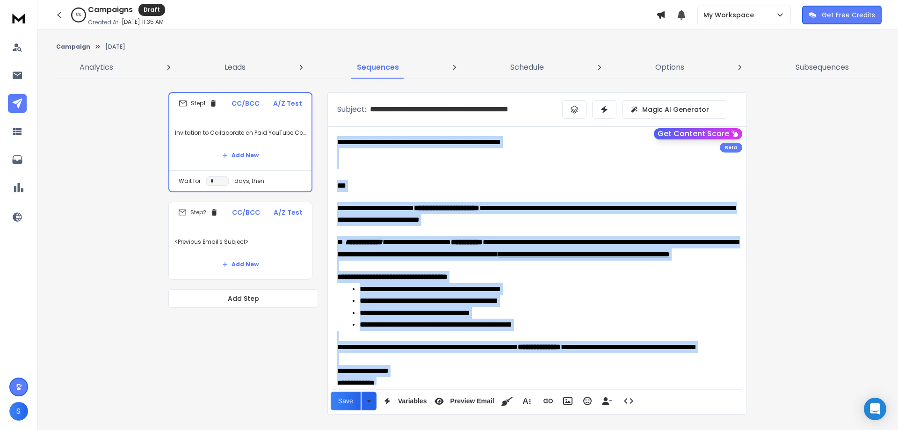
copy div "**********"
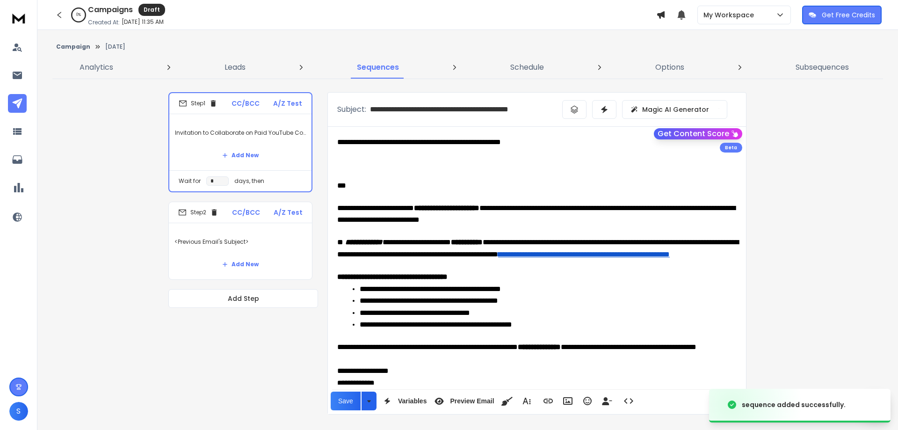
click at [254, 242] on p "<Previous Email's Subject>" at bounding box center [240, 242] width 132 height 26
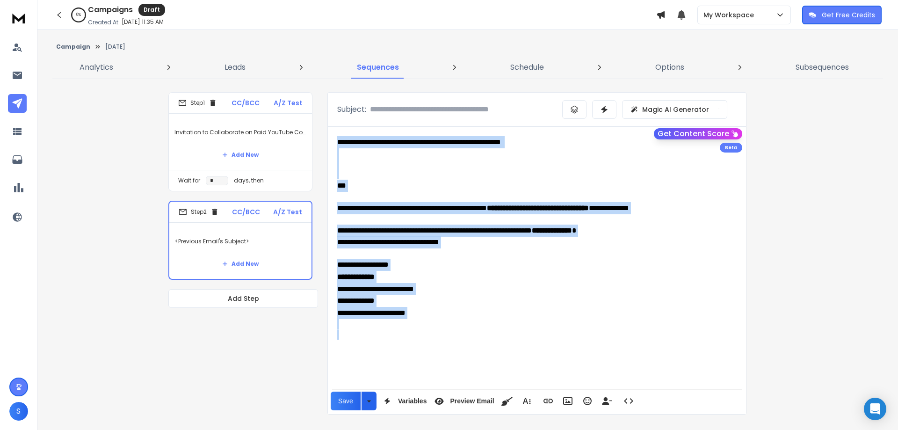
drag, startPoint x: 336, startPoint y: 146, endPoint x: 434, endPoint y: 335, distance: 213.2
click at [434, 335] on div "**********" at bounding box center [537, 256] width 418 height 258
copy div "**********"
click at [251, 137] on p "Invitation to Collaborate on Paid YouTube Content" at bounding box center [240, 132] width 132 height 26
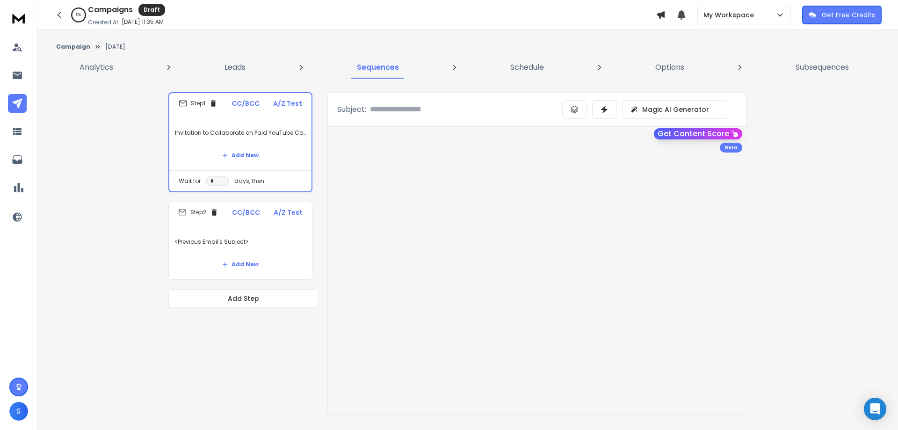
type input "**********"
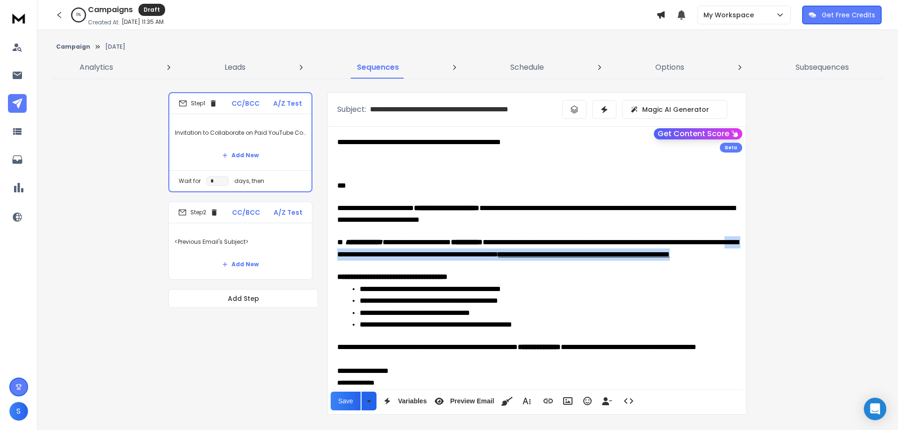
drag, startPoint x: 426, startPoint y: 254, endPoint x: 579, endPoint y: 269, distance: 154.1
click at [579, 260] on div "**********" at bounding box center [536, 248] width 399 height 24
copy div "**********"
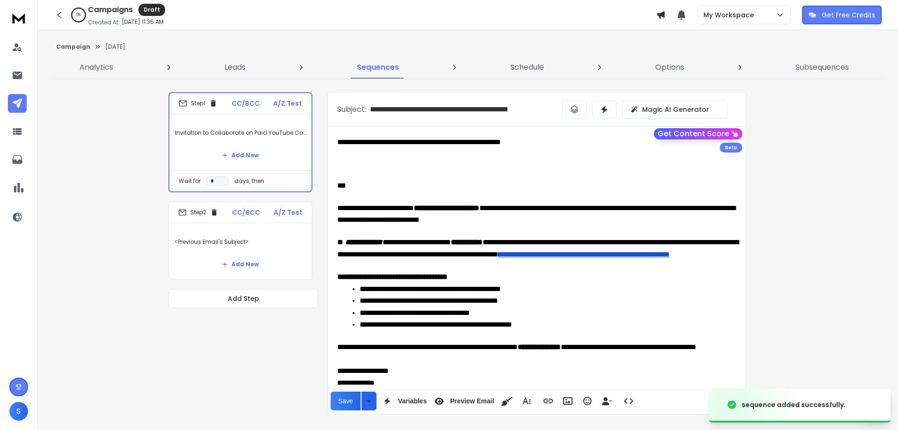
click at [272, 250] on p "<Previous Email's Subject>" at bounding box center [240, 242] width 132 height 26
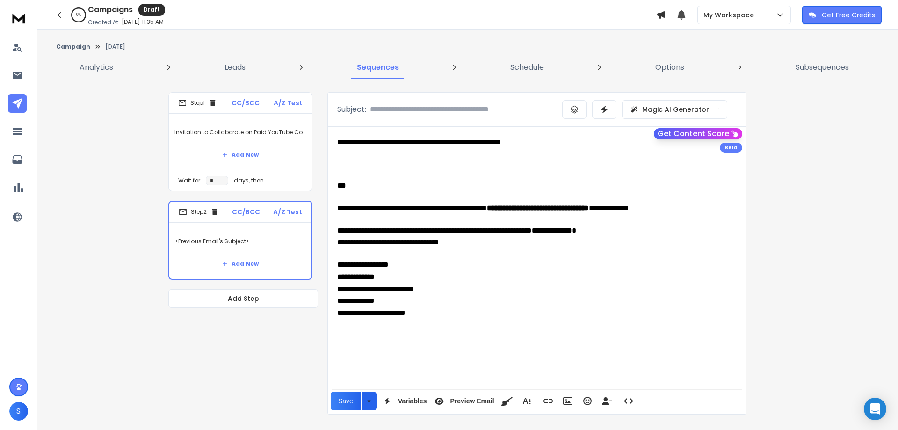
click at [500, 220] on div "**********" at bounding box center [536, 227] width 399 height 182
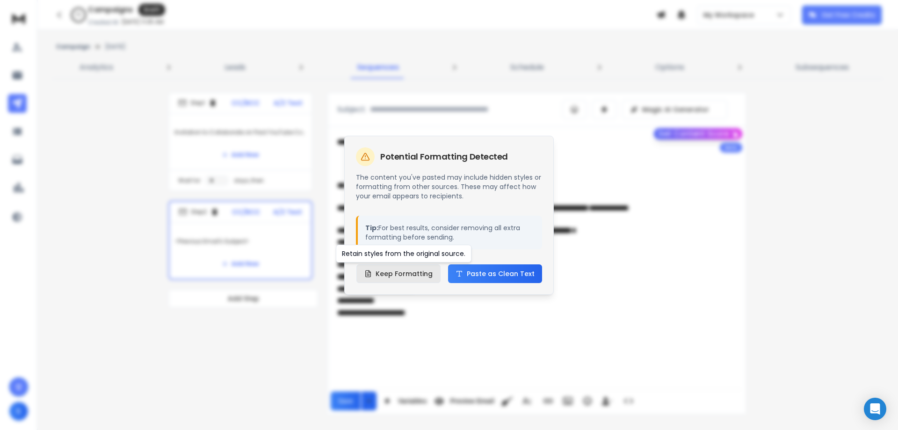
click at [430, 270] on button "Keep Formatting" at bounding box center [398, 273] width 84 height 19
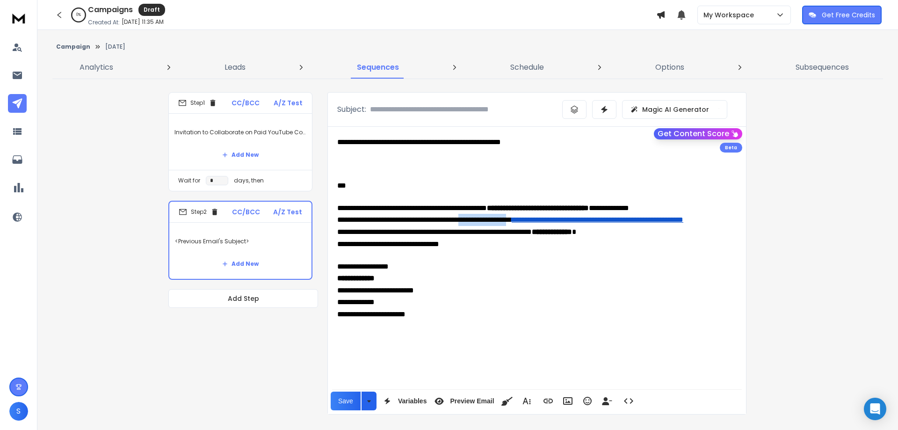
drag, startPoint x: 479, startPoint y: 219, endPoint x: 537, endPoint y: 220, distance: 57.5
click at [512, 220] on span "**********" at bounding box center [424, 219] width 174 height 7
click at [530, 398] on icon "button" at bounding box center [526, 400] width 11 height 11
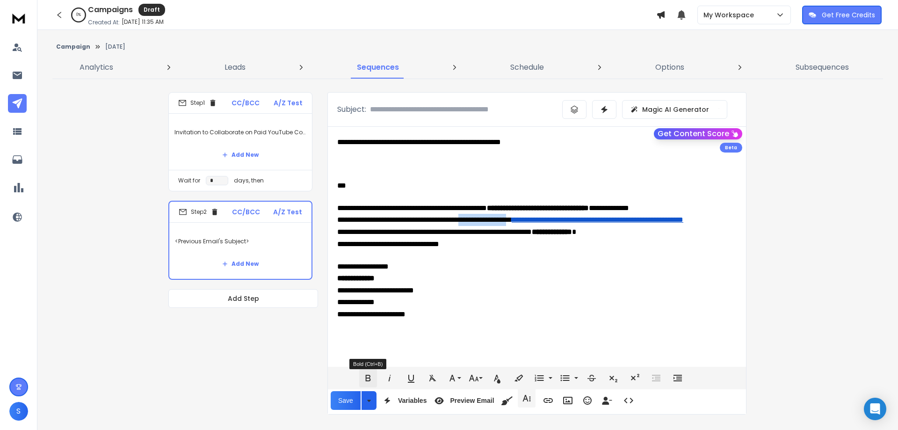
click at [372, 377] on icon "button" at bounding box center [367, 377] width 11 height 11
click at [542, 313] on div "**********" at bounding box center [536, 296] width 399 height 48
click at [514, 65] on p "Schedule" at bounding box center [527, 67] width 34 height 11
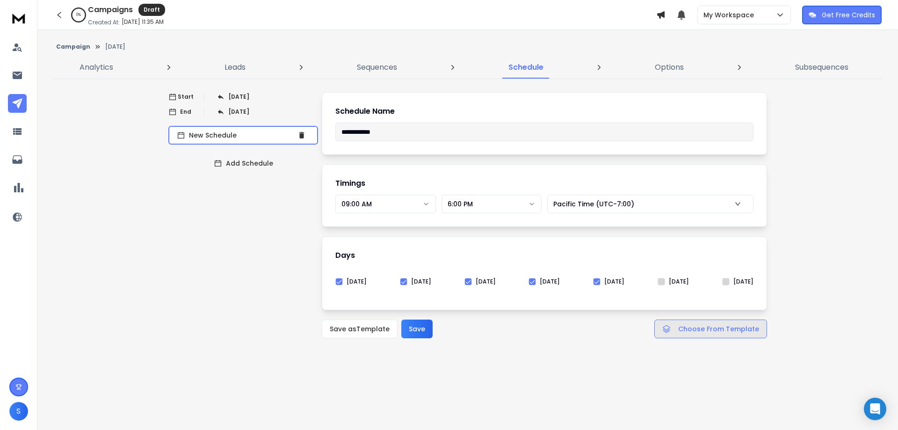
drag, startPoint x: 734, startPoint y: 328, endPoint x: 723, endPoint y: 326, distance: 10.9
click at [734, 329] on span "Choose From Template" at bounding box center [718, 328] width 81 height 9
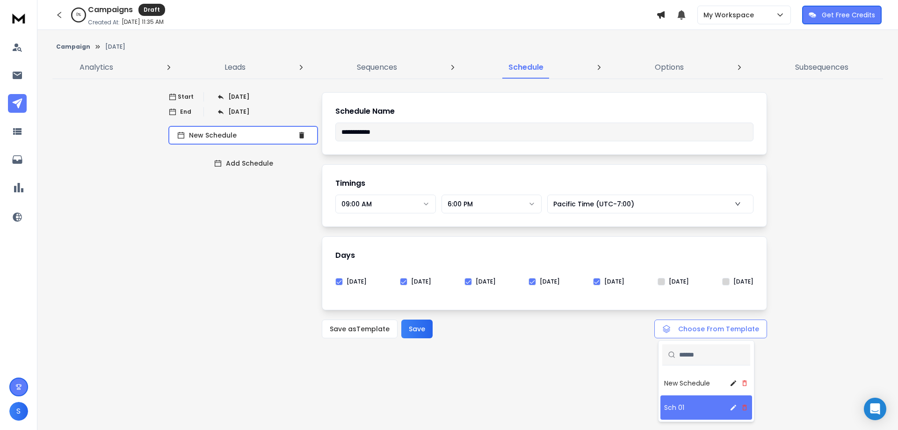
click at [690, 410] on div "Sch 01" at bounding box center [706, 407] width 84 height 19
select select "********"
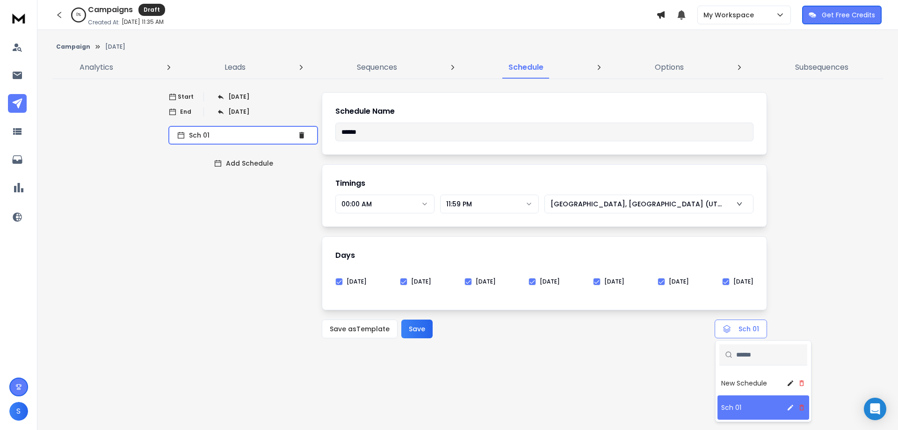
type input "******"
click at [249, 111] on p "Wed Aug 19 2026" at bounding box center [238, 111] width 21 height 7
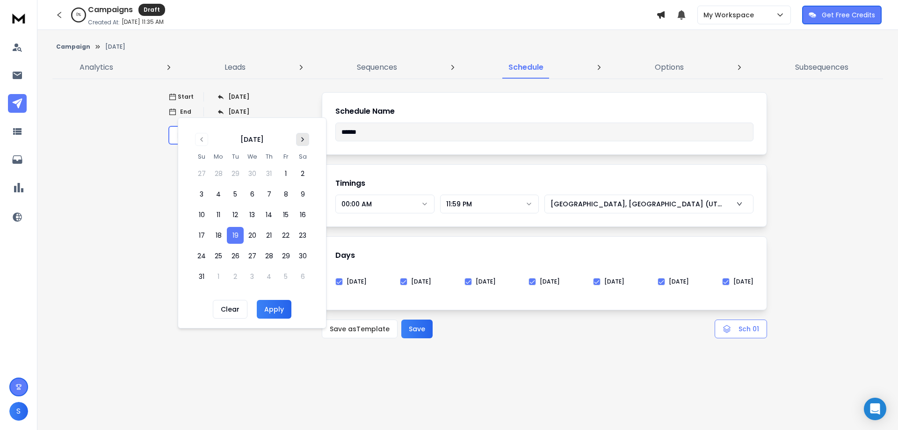
click at [304, 139] on icon "Go to next month" at bounding box center [302, 139] width 7 height 7
click at [233, 262] on button "30" at bounding box center [235, 255] width 17 height 17
click at [264, 291] on button "Apply" at bounding box center [274, 288] width 35 height 19
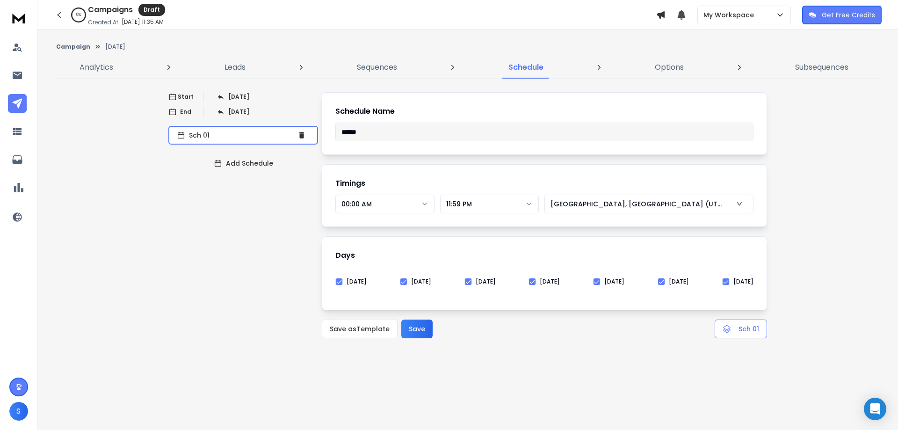
click at [410, 328] on button "Save" at bounding box center [416, 328] width 31 height 19
click at [679, 63] on p "Options" at bounding box center [669, 67] width 29 height 11
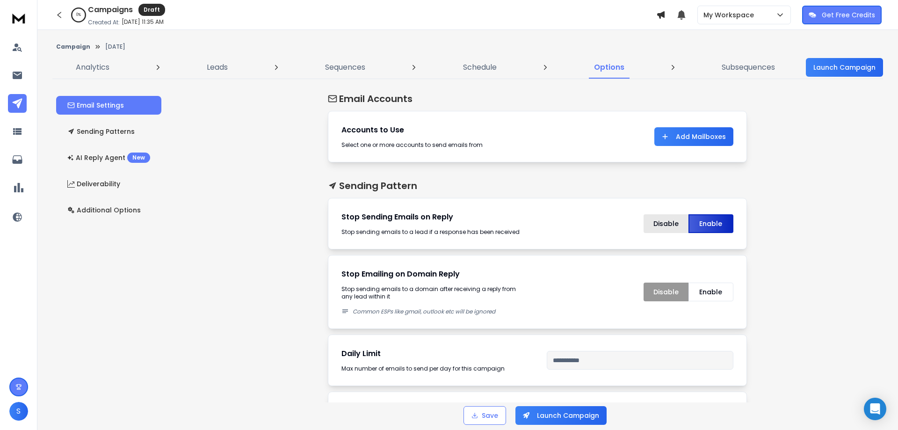
click at [673, 137] on button "Add Mailboxes" at bounding box center [693, 136] width 79 height 19
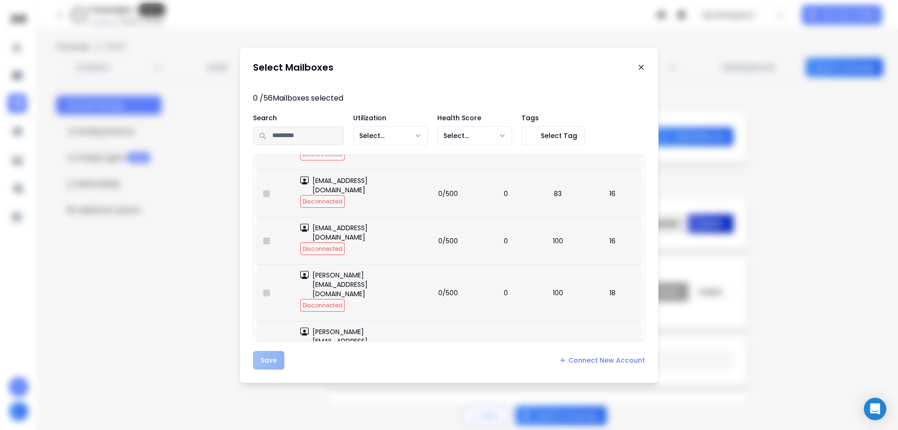
scroll to position [1841, 0]
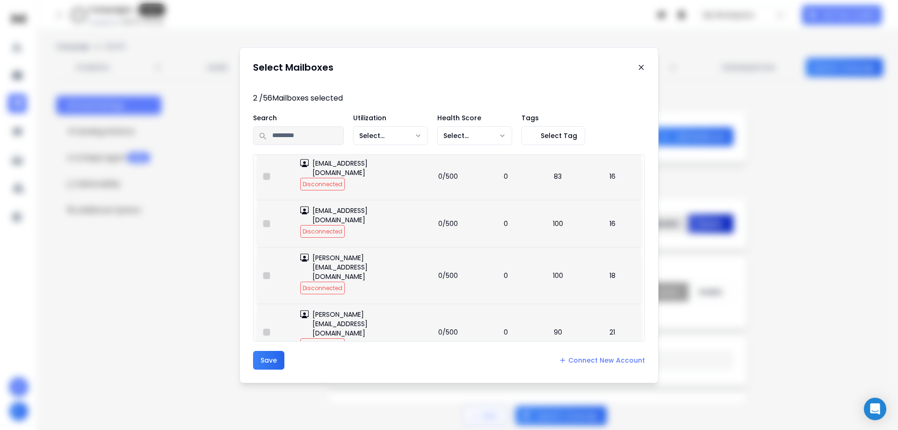
scroll to position [1935, 0]
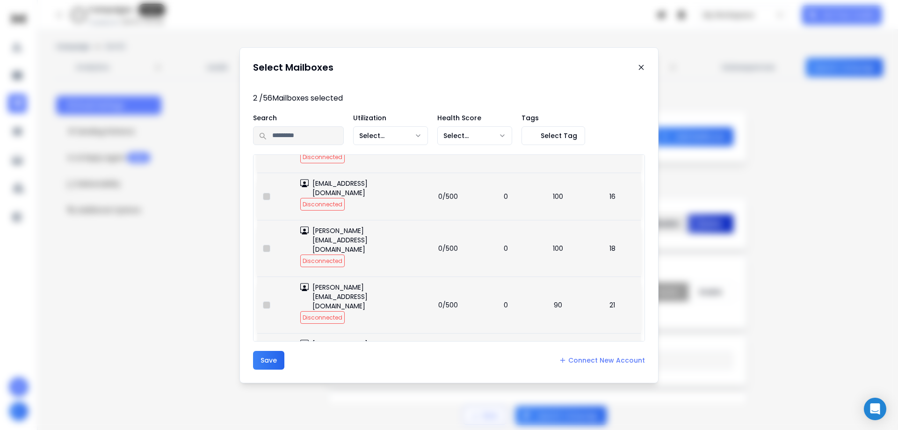
click at [268, 355] on button "Save" at bounding box center [268, 360] width 31 height 19
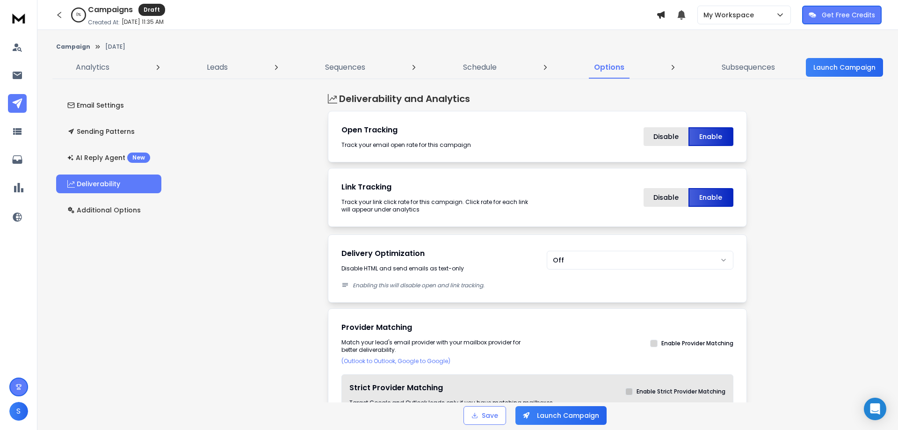
scroll to position [1076, 0]
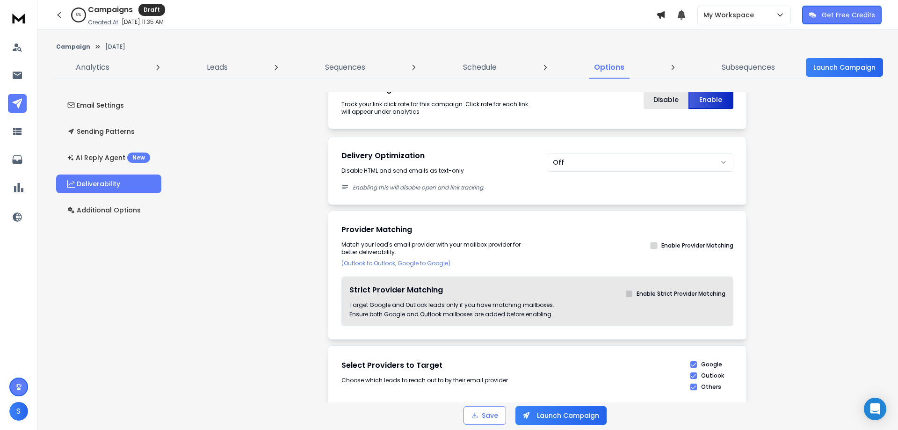
click at [651, 246] on button "Enable Provider Matching" at bounding box center [653, 245] width 7 height 7
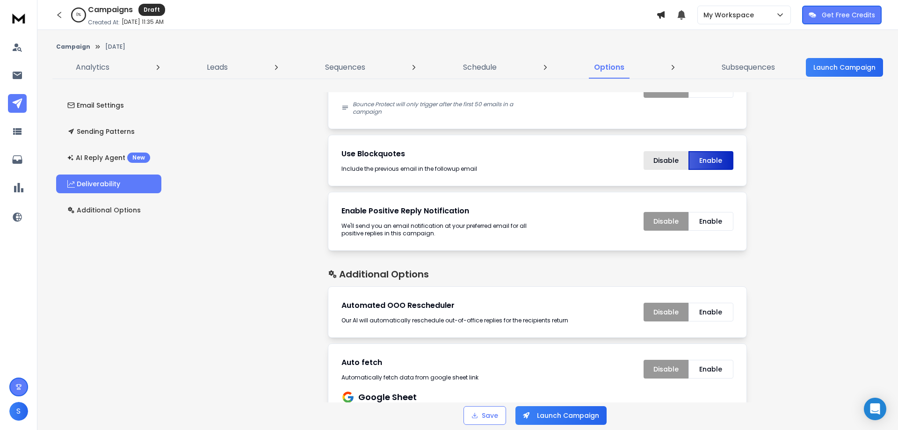
scroll to position [1450, 0]
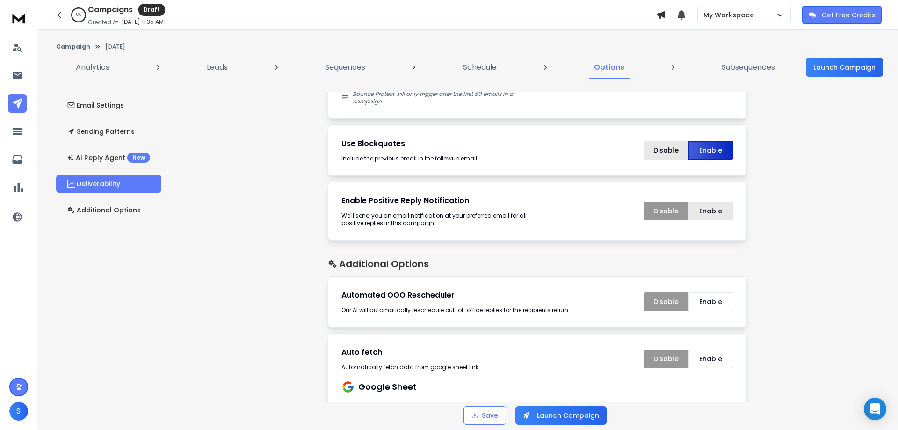
click at [696, 205] on button "Enable" at bounding box center [710, 211] width 45 height 19
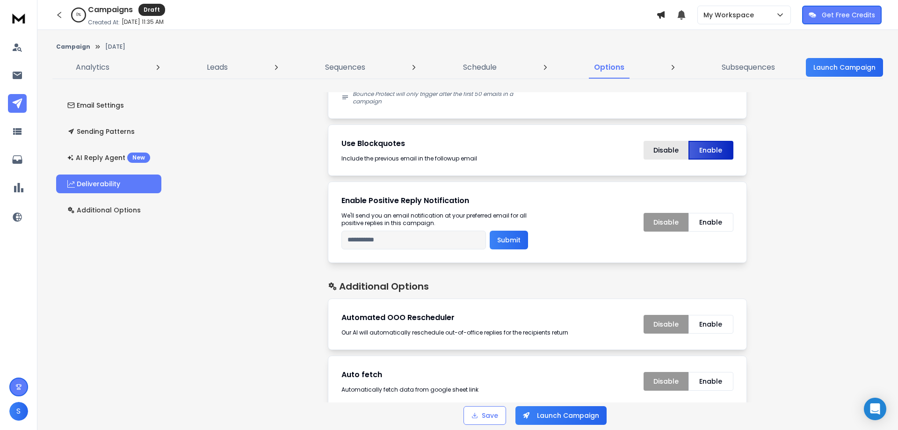
click at [440, 231] on input "email" at bounding box center [413, 240] width 145 height 19
type input "**********"
click at [511, 231] on button "Submit" at bounding box center [509, 240] width 38 height 19
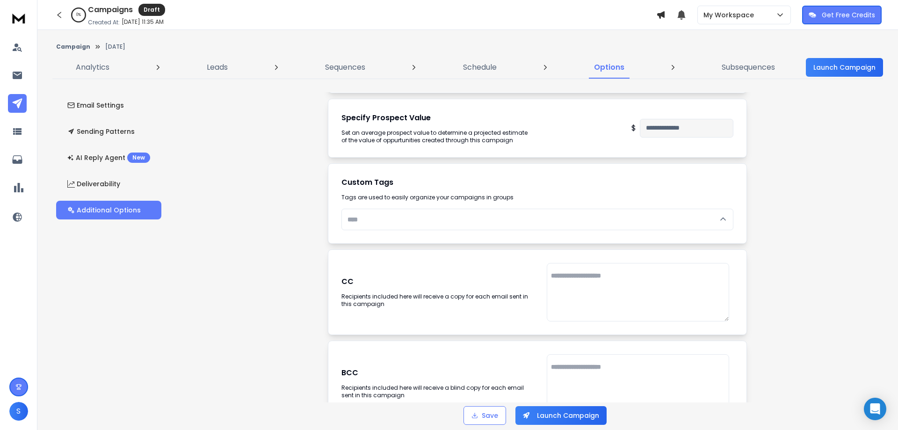
scroll to position [1858, 0]
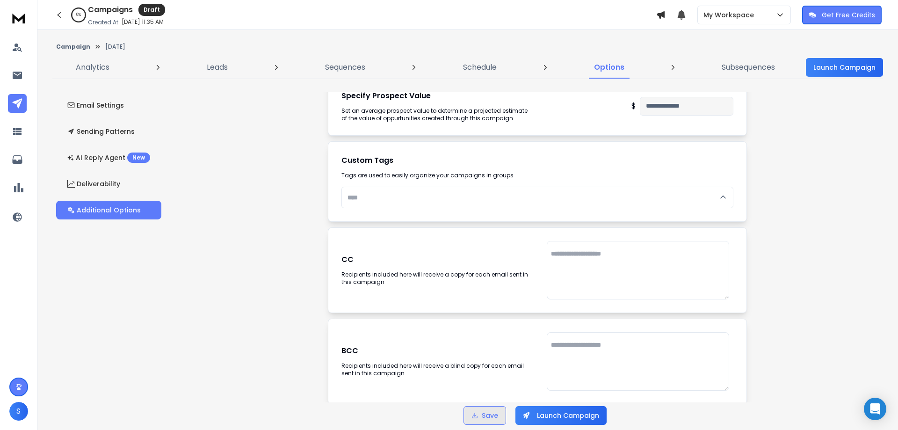
click at [484, 417] on button "Save" at bounding box center [484, 415] width 43 height 19
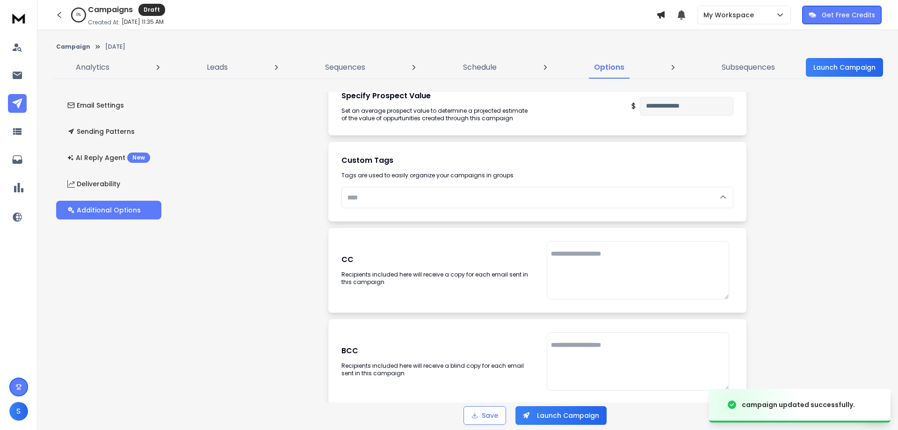
click at [562, 414] on button "Launch Campaign" at bounding box center [560, 415] width 91 height 19
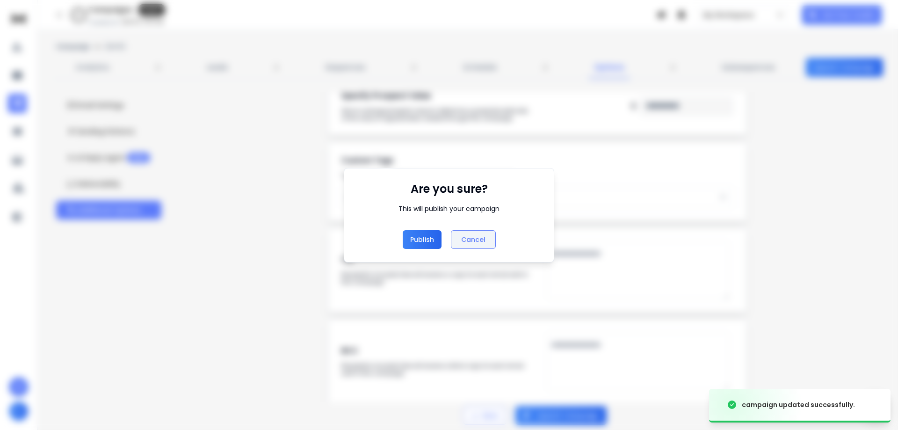
click at [432, 236] on button "Publish" at bounding box center [422, 239] width 39 height 19
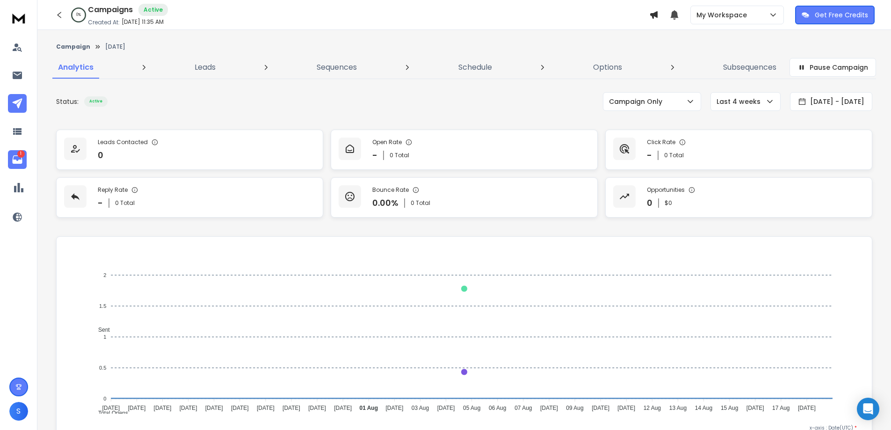
click at [16, 160] on icon at bounding box center [17, 159] width 10 height 8
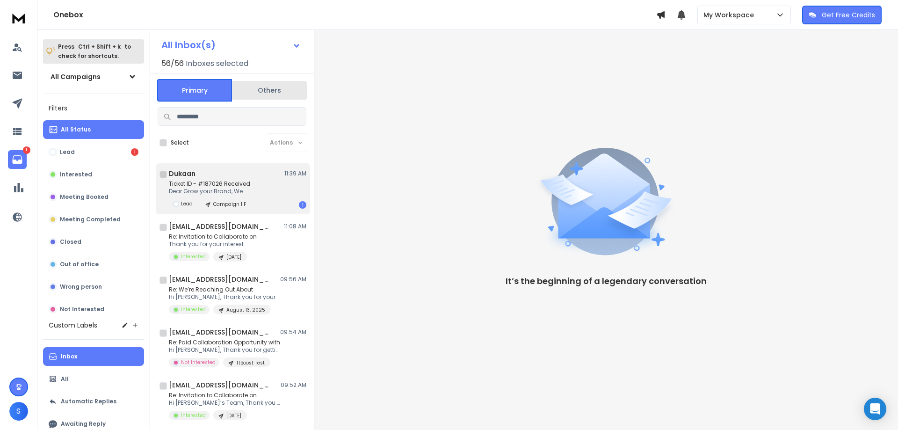
click at [238, 181] on p "Ticket ID - #187026 Received" at bounding box center [210, 183] width 83 height 7
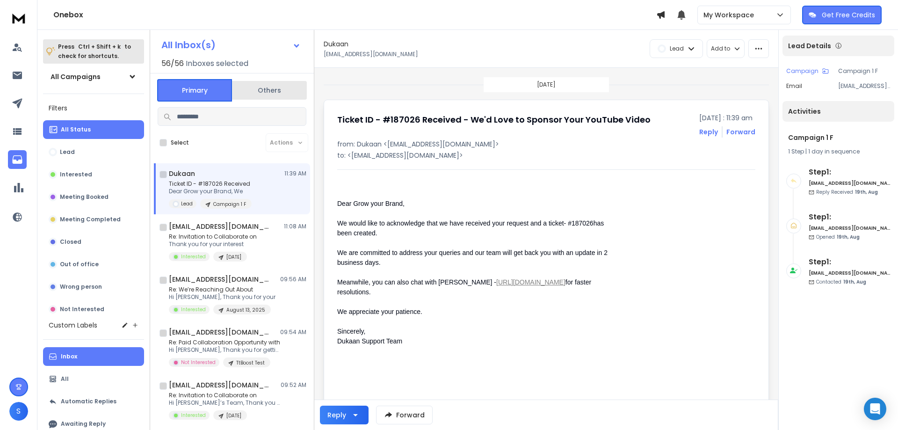
scroll to position [47, 0]
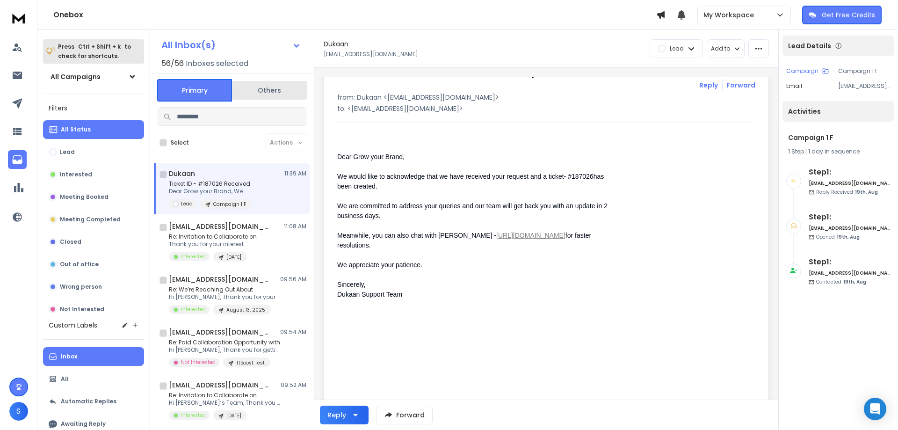
click at [482, 244] on p "Meanwhile, you can also chat with Lina - https://dukaanhelp.com for faster reso…" at bounding box center [473, 245] width 273 height 29
click at [483, 230] on p at bounding box center [473, 226] width 273 height 10
click at [496, 232] on link "https://dukaanhelp.com" at bounding box center [530, 235] width 69 height 7
click at [14, 101] on icon at bounding box center [17, 103] width 10 height 10
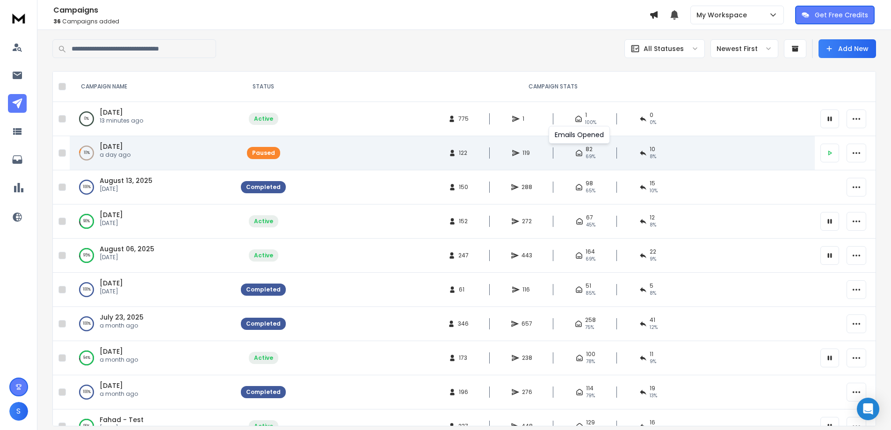
click at [571, 152] on div "82 69 %" at bounding box center [585, 152] width 28 height 15
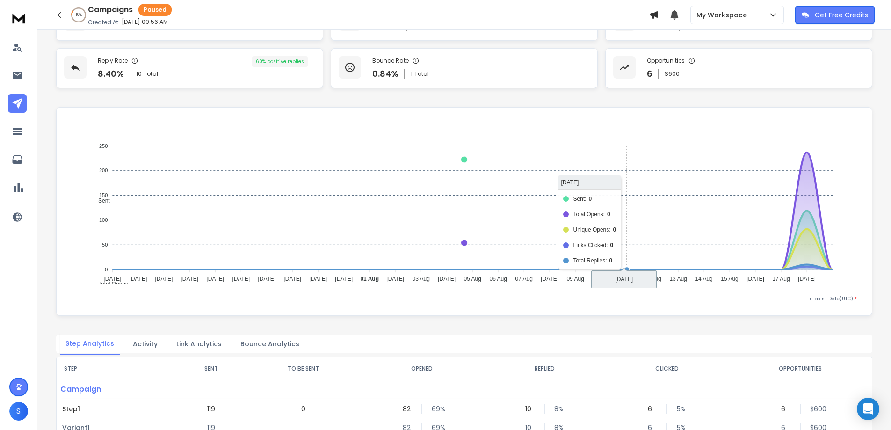
scroll to position [154, 0]
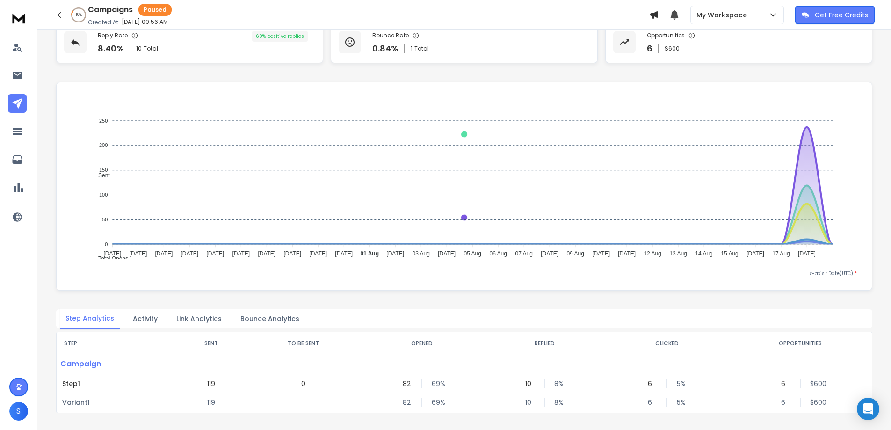
click at [149, 322] on button "Activity" at bounding box center [145, 318] width 36 height 21
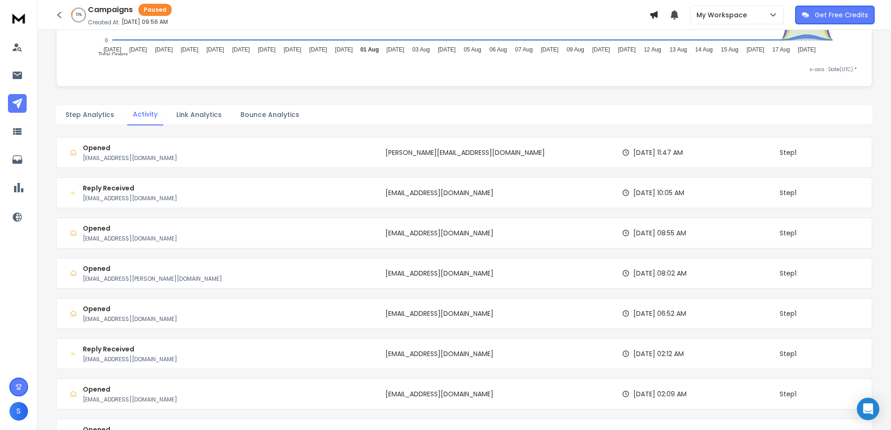
scroll to position [341, 0]
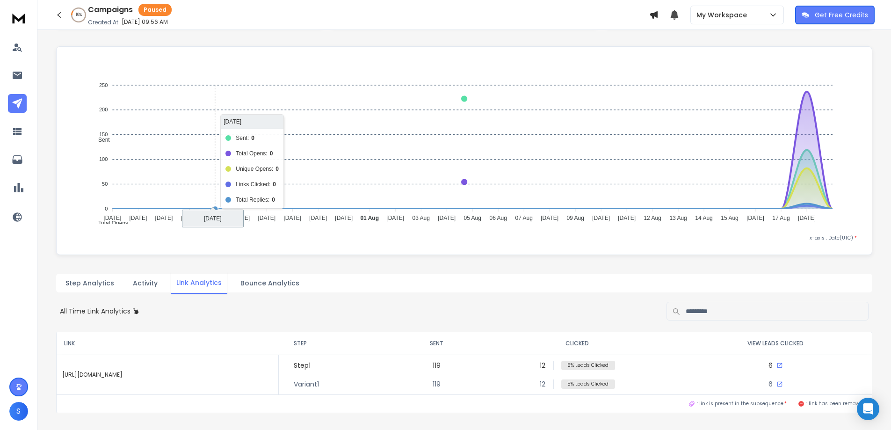
scroll to position [190, 0]
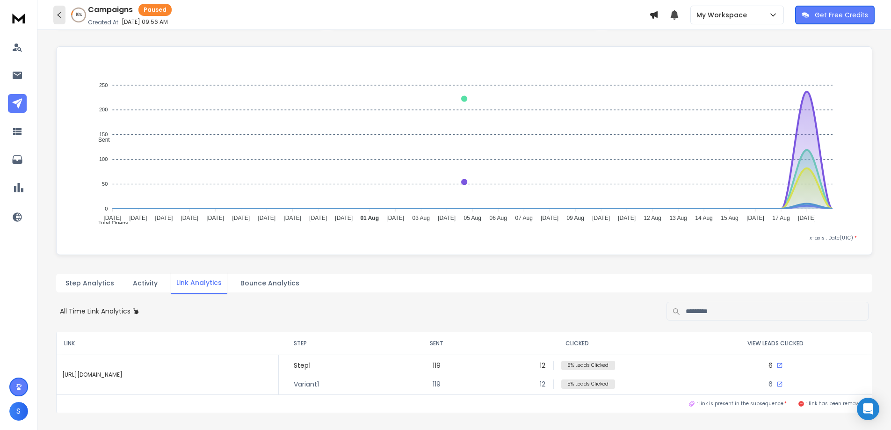
click at [57, 17] on icon at bounding box center [59, 15] width 8 height 8
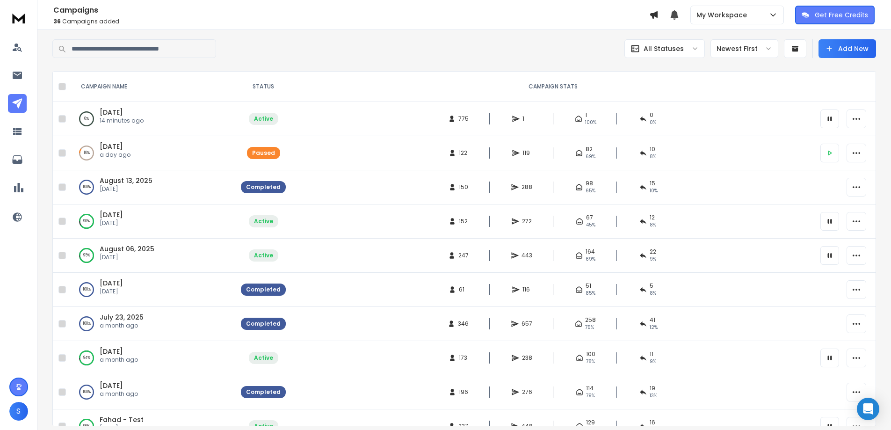
click at [123, 16] on div "Campaigns 36 Campaigns added" at bounding box center [351, 15] width 596 height 21
click at [42, 56] on div "Campaigns 36 Campaigns Added All Statuses Newest First Add New CAMPAIGN NAME ST…" at bounding box center [464, 232] width 854 height 405
drag, startPoint x: 72, startPoint y: 45, endPoint x: 223, endPoint y: 46, distance: 151.5
click at [223, 46] on div at bounding box center [258, 48] width 412 height 19
click at [222, 6] on h1 "Campaigns" at bounding box center [351, 10] width 596 height 11
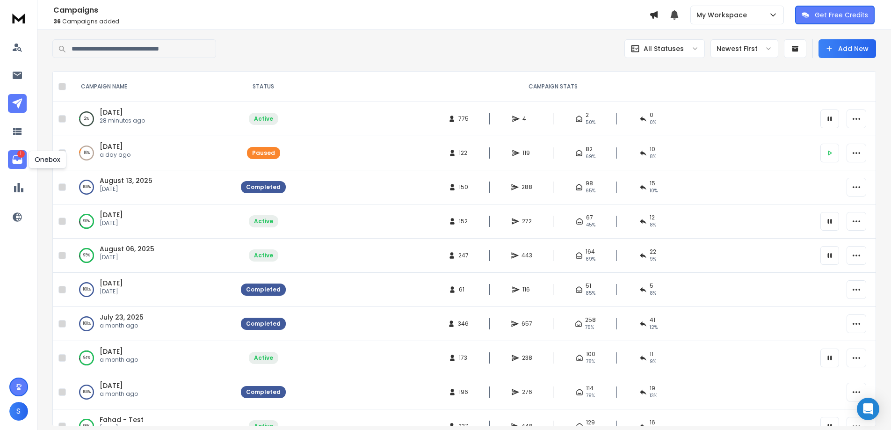
click at [8, 160] on link "1" at bounding box center [17, 159] width 19 height 19
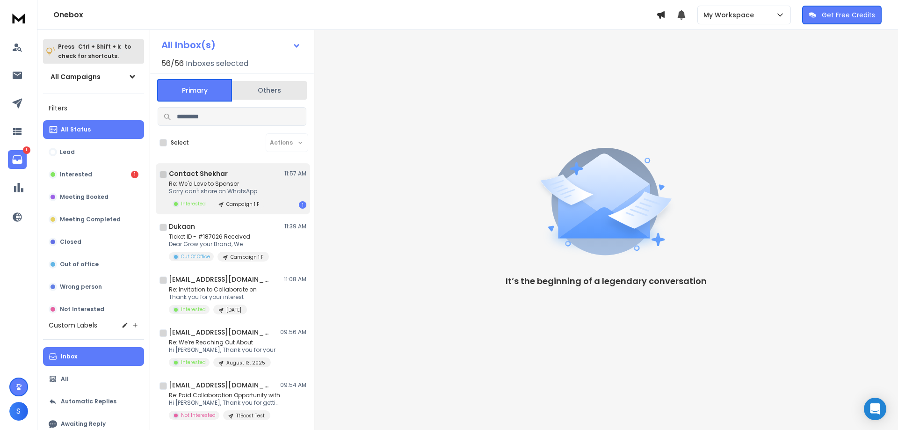
click at [228, 181] on p "Re: We'd Love to Sponsor" at bounding box center [217, 183] width 96 height 7
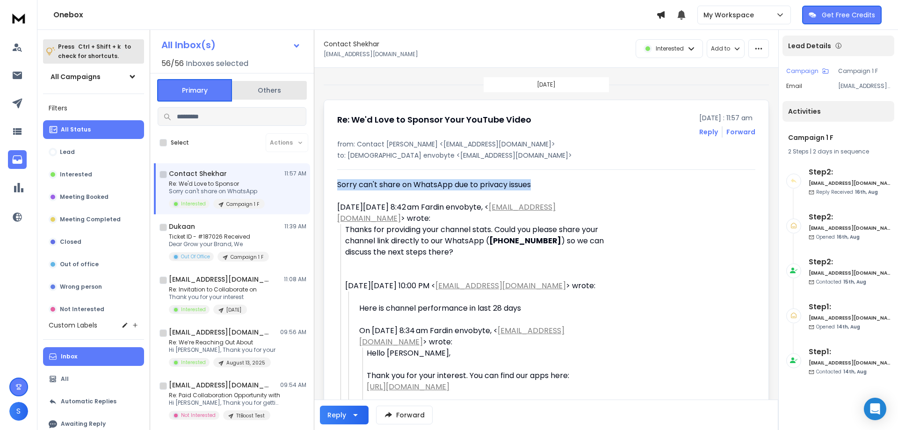
drag, startPoint x: 335, startPoint y: 184, endPoint x: 598, endPoint y: 186, distance: 262.9
copy div "Sorry can't share on WhatsApp due to privacy issues"
click at [340, 417] on div "Reply" at bounding box center [336, 414] width 19 height 9
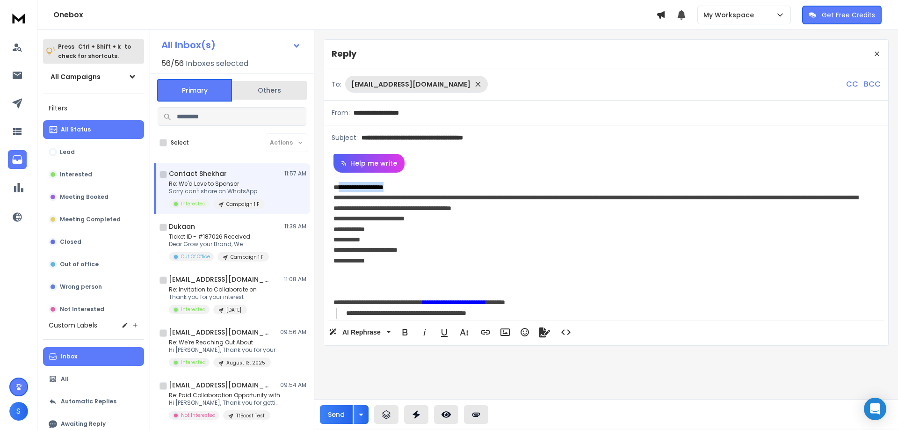
drag, startPoint x: 429, startPoint y: 188, endPoint x: 340, endPoint y: 188, distance: 88.9
click at [340, 188] on p "**********" at bounding box center [601, 187] width 536 height 10
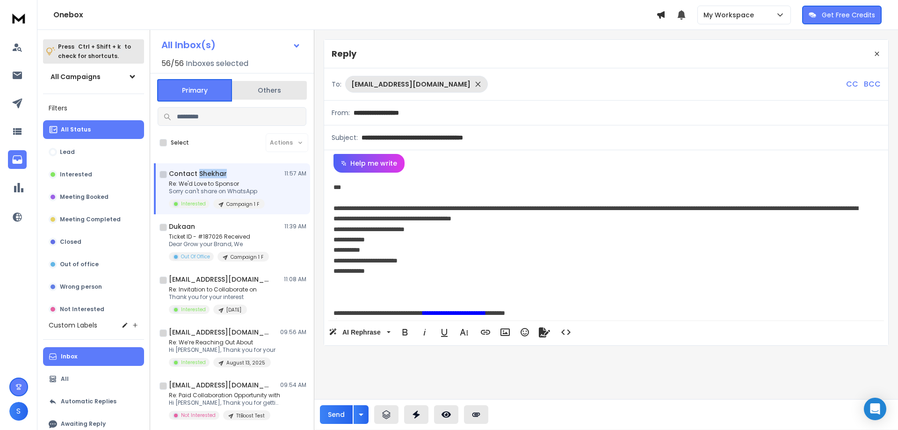
drag, startPoint x: 197, startPoint y: 172, endPoint x: 224, endPoint y: 171, distance: 27.1
click at [224, 171] on div "Contact Shekhar 11:57 AM" at bounding box center [238, 173] width 138 height 9
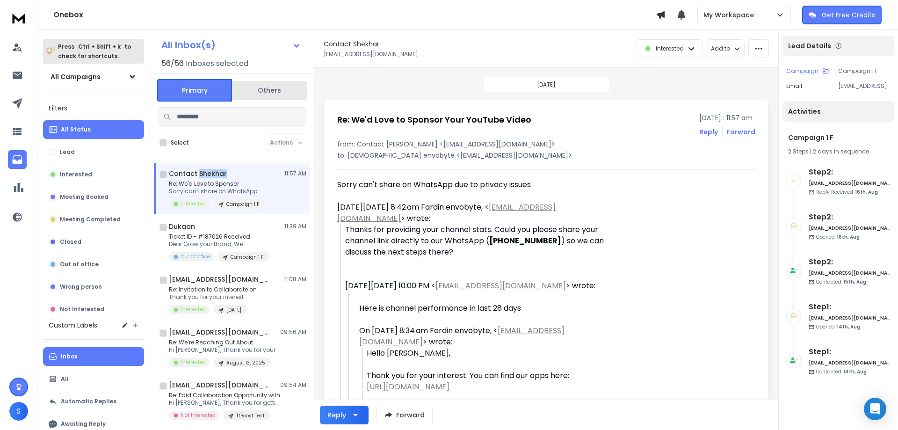
copy h1 "Shekhar"
click at [702, 131] on button "Reply" at bounding box center [708, 131] width 19 height 9
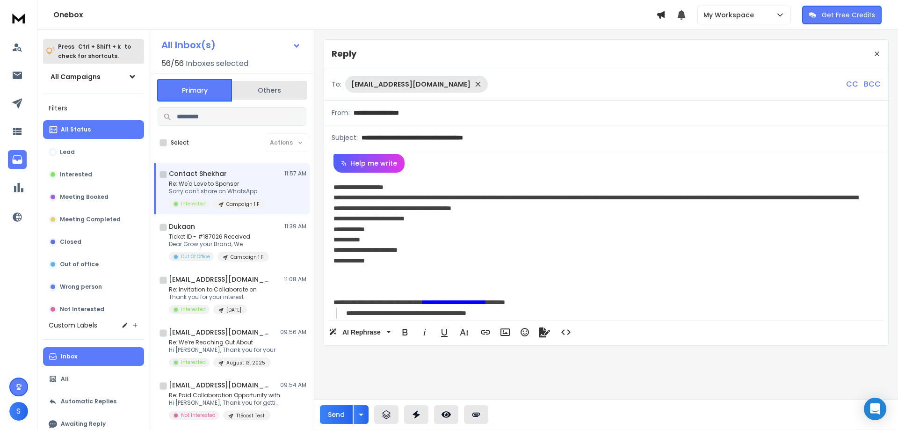
click at [401, 188] on p "**********" at bounding box center [601, 187] width 536 height 10
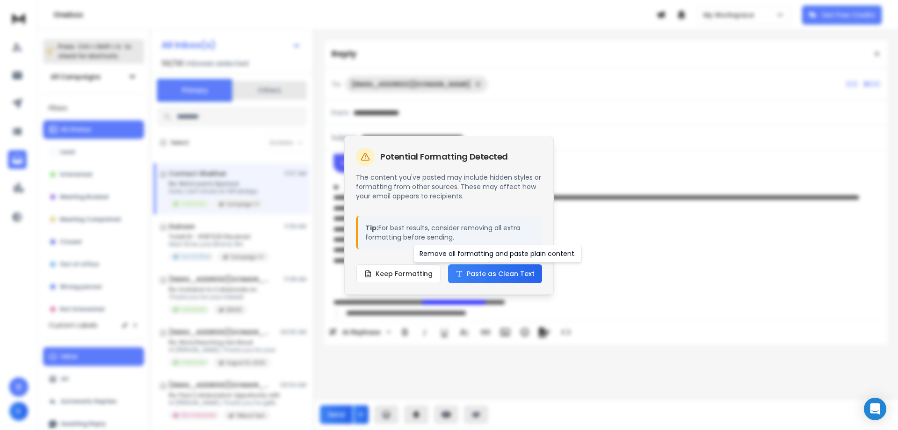
click at [517, 276] on button "Paste as Clean Text" at bounding box center [495, 273] width 94 height 19
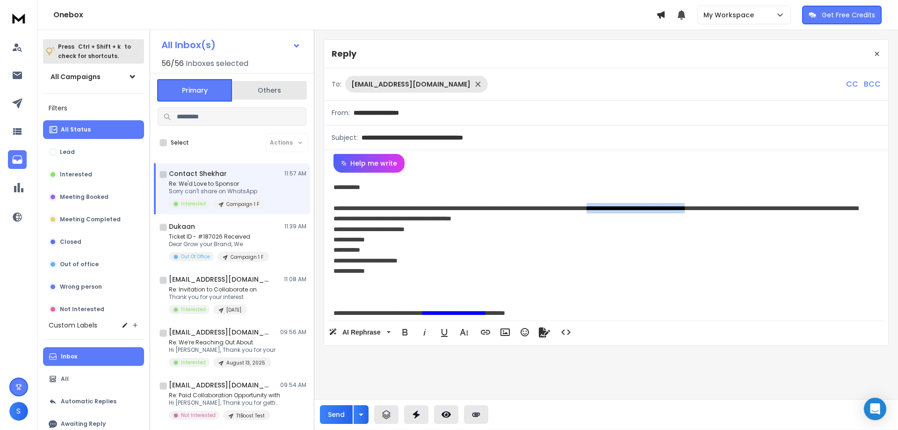
drag, startPoint x: 665, startPoint y: 210, endPoint x: 784, endPoint y: 204, distance: 118.9
click at [784, 204] on p "**********" at bounding box center [601, 213] width 536 height 21
click at [706, 235] on p "**********" at bounding box center [601, 255] width 536 height 42
click at [537, 220] on p "**********" at bounding box center [601, 213] width 536 height 21
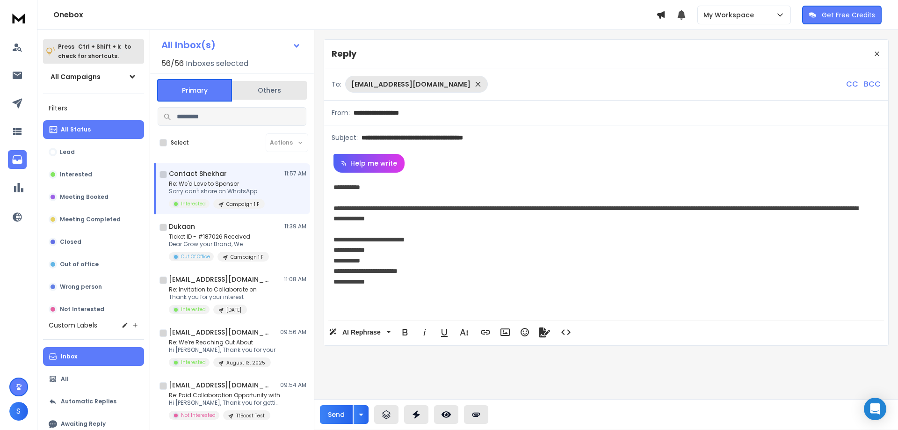
click at [550, 222] on p "**********" at bounding box center [601, 213] width 536 height 21
drag, startPoint x: 617, startPoint y: 220, endPoint x: 605, endPoint y: 219, distance: 11.7
click at [605, 219] on p "**********" at bounding box center [601, 213] width 536 height 21
click at [611, 219] on p "**********" at bounding box center [601, 213] width 536 height 21
click at [608, 219] on p "**********" at bounding box center [601, 213] width 536 height 21
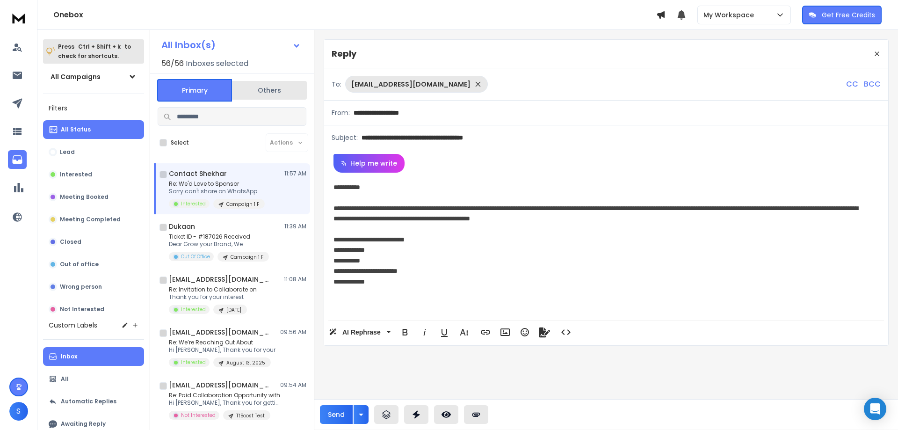
click at [679, 220] on p "**********" at bounding box center [601, 213] width 536 height 21
drag, startPoint x: 579, startPoint y: 218, endPoint x: 561, endPoint y: 221, distance: 18.5
click at [561, 221] on p "**********" at bounding box center [601, 213] width 536 height 21
click at [667, 219] on p "**********" at bounding box center [601, 213] width 536 height 21
click at [479, 239] on p "**********" at bounding box center [601, 239] width 536 height 10
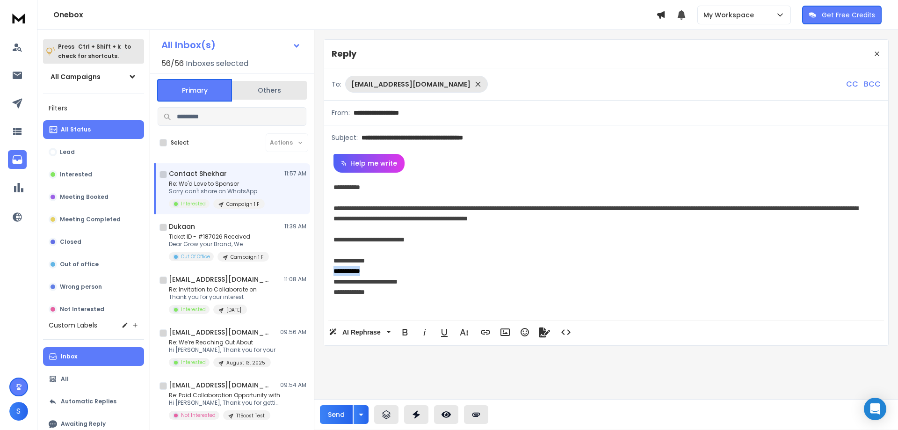
drag, startPoint x: 385, startPoint y: 273, endPoint x: 317, endPoint y: 267, distance: 68.6
click at [317, 267] on div "**********" at bounding box center [606, 246] width 584 height 433
click at [605, 260] on p "**********" at bounding box center [601, 276] width 536 height 42
click at [340, 413] on button "Send" at bounding box center [336, 414] width 33 height 19
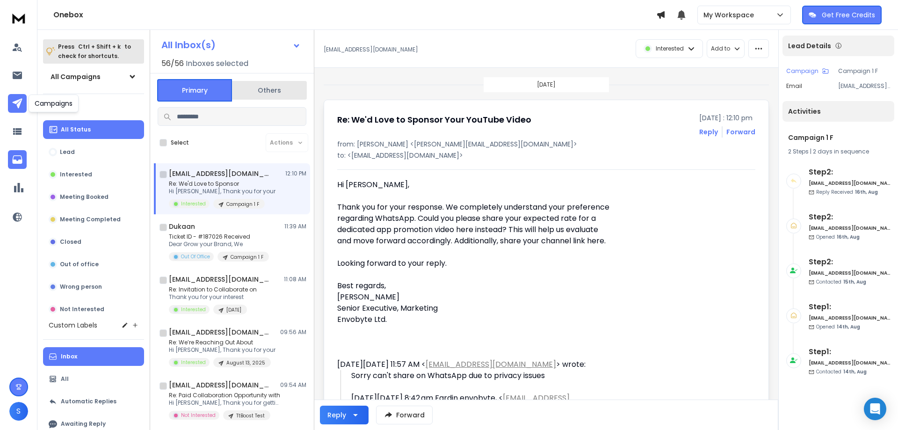
click at [14, 102] on icon at bounding box center [17, 103] width 10 height 10
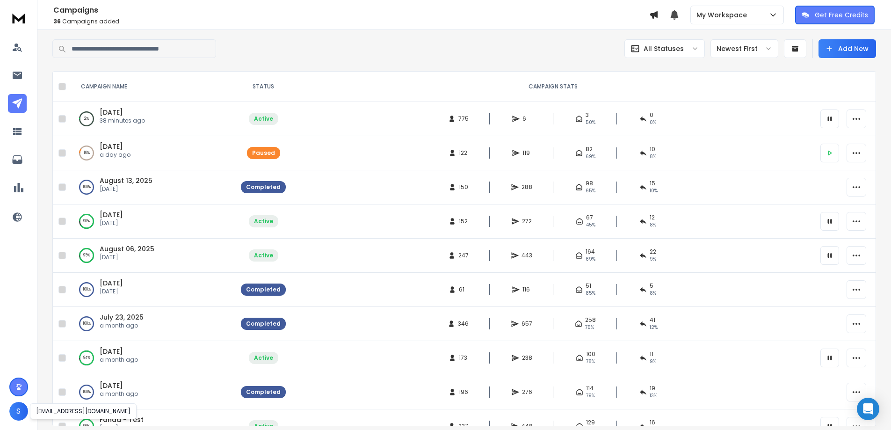
click at [23, 411] on span "S" at bounding box center [18, 411] width 19 height 19
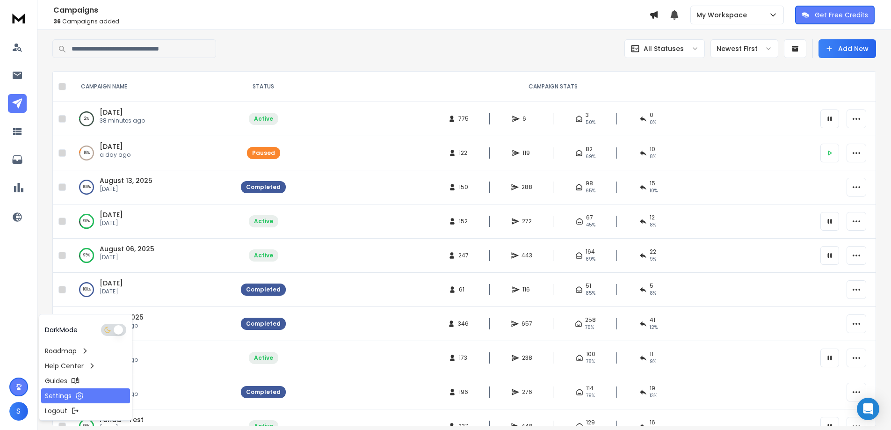
click at [65, 395] on p "Settings" at bounding box center [58, 395] width 27 height 9
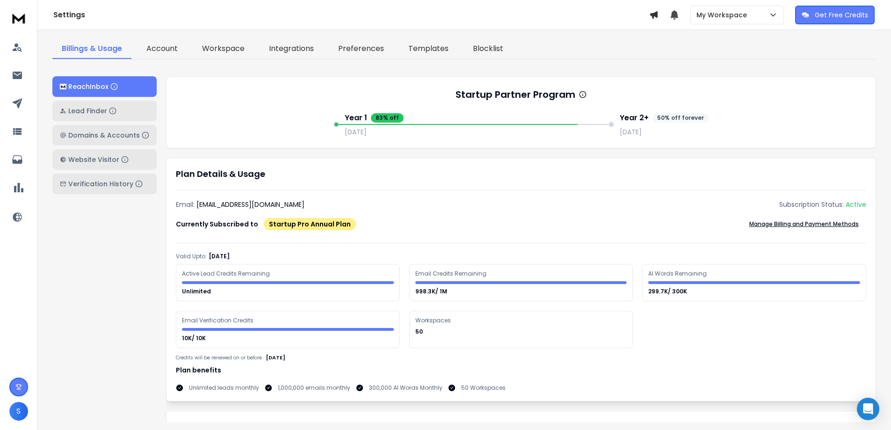
click at [679, 116] on div "50% off forever" at bounding box center [680, 117] width 56 height 9
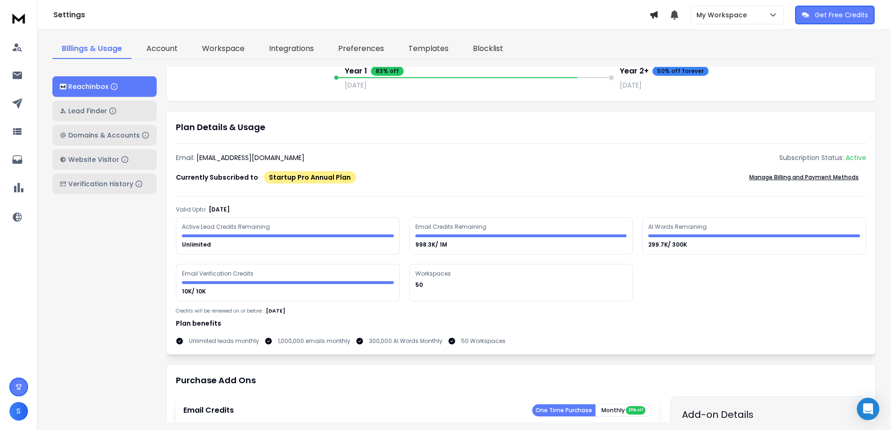
click at [72, 181] on button "Verification History" at bounding box center [104, 184] width 104 height 21
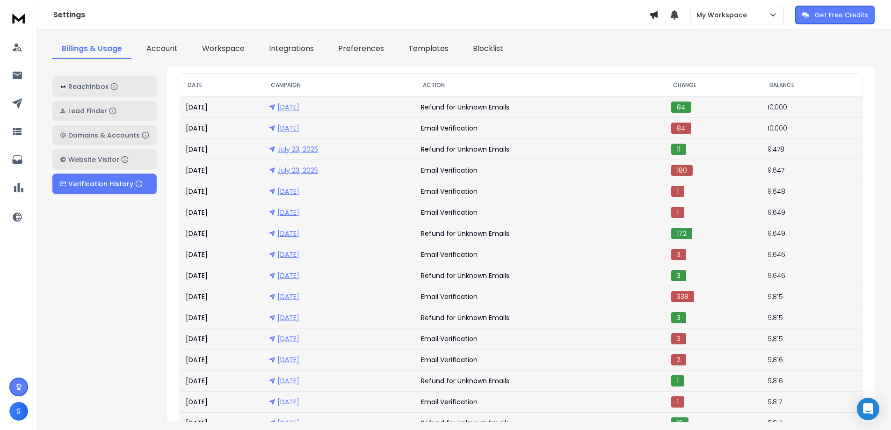
scroll to position [0, 0]
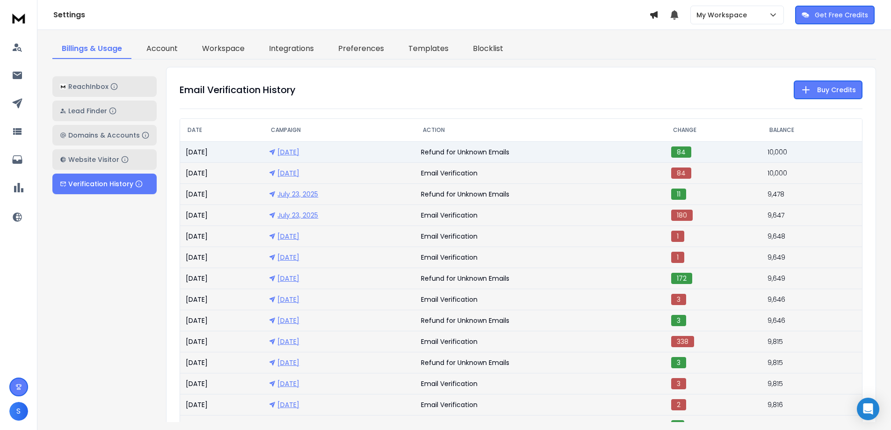
click at [691, 156] on span "84" at bounding box center [681, 151] width 20 height 11
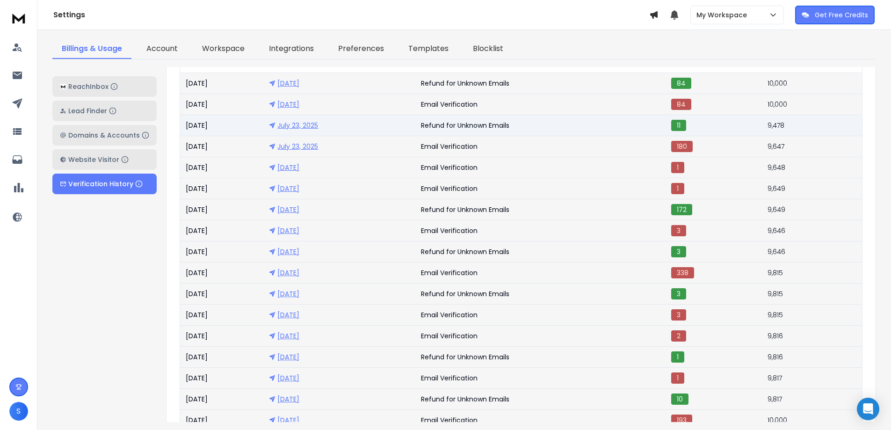
scroll to position [91, 0]
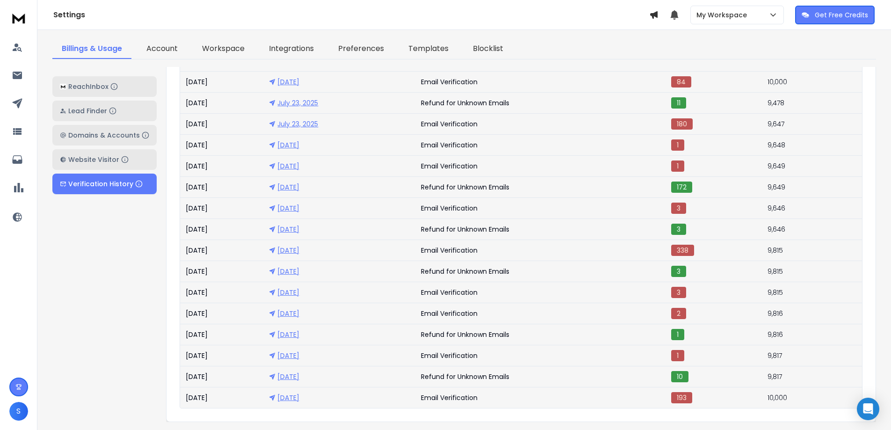
click at [94, 159] on button "Website Visitor" at bounding box center [104, 159] width 104 height 21
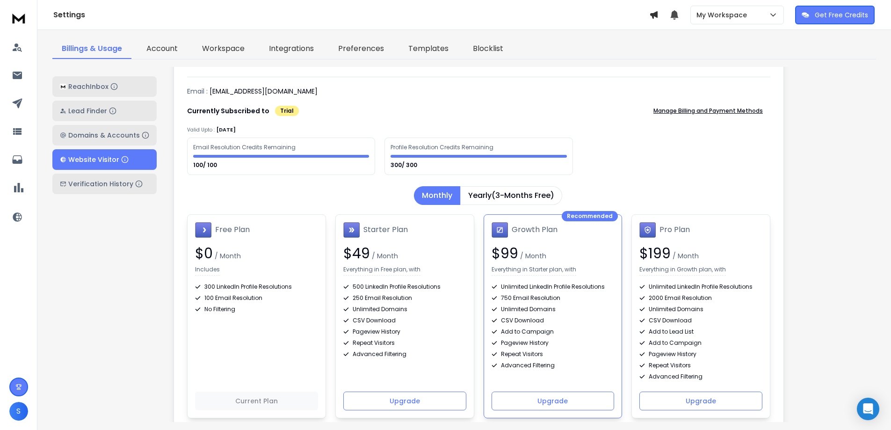
scroll to position [47, 0]
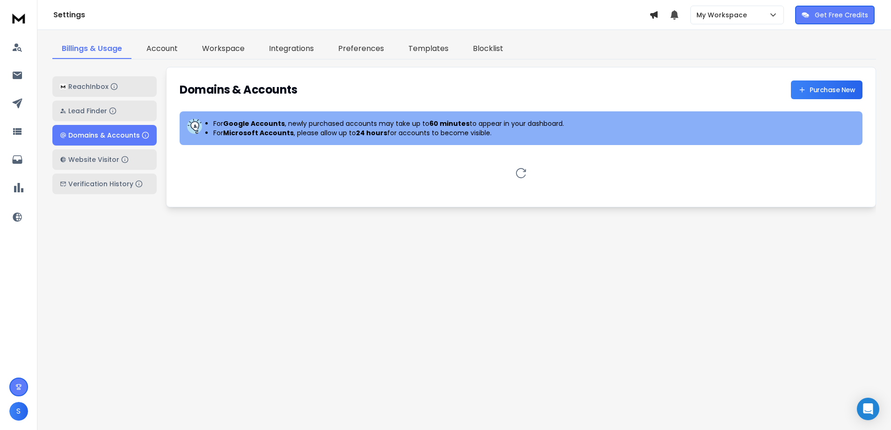
click at [96, 134] on button "Domains & Accounts" at bounding box center [104, 135] width 104 height 21
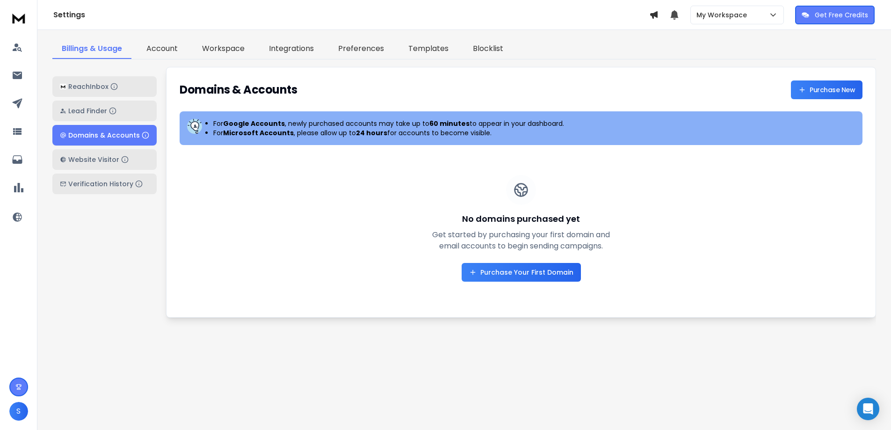
click at [95, 117] on button "Lead Finder" at bounding box center [104, 111] width 104 height 21
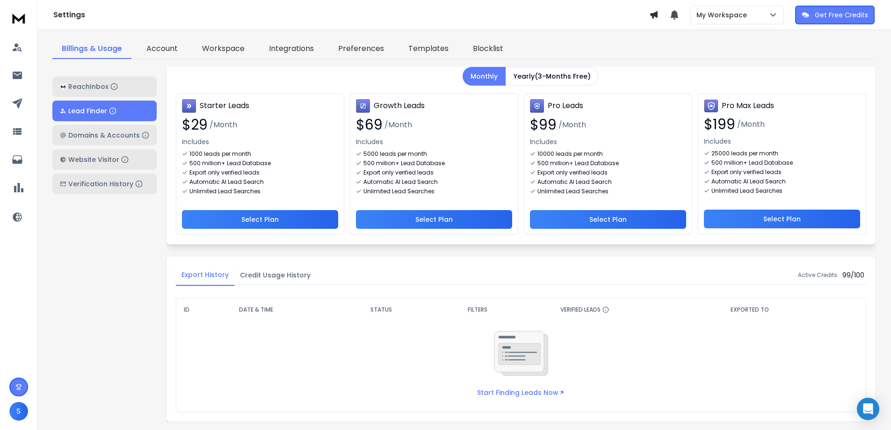
scroll to position [0, 0]
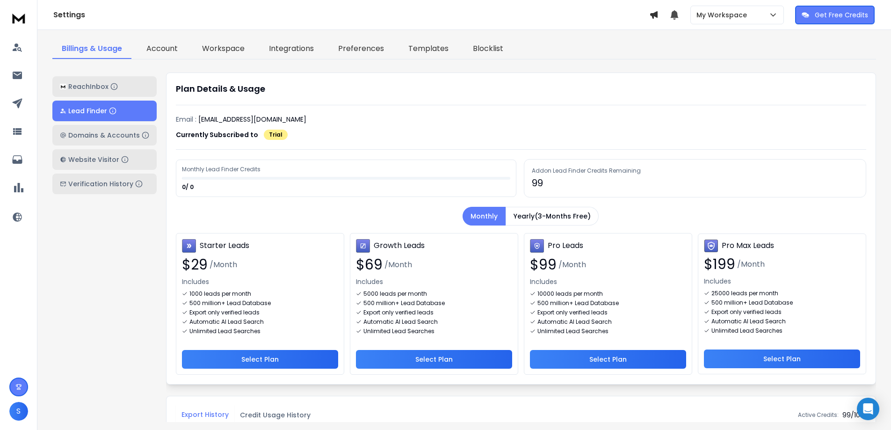
click at [88, 86] on button "ReachInbox" at bounding box center [104, 86] width 104 height 21
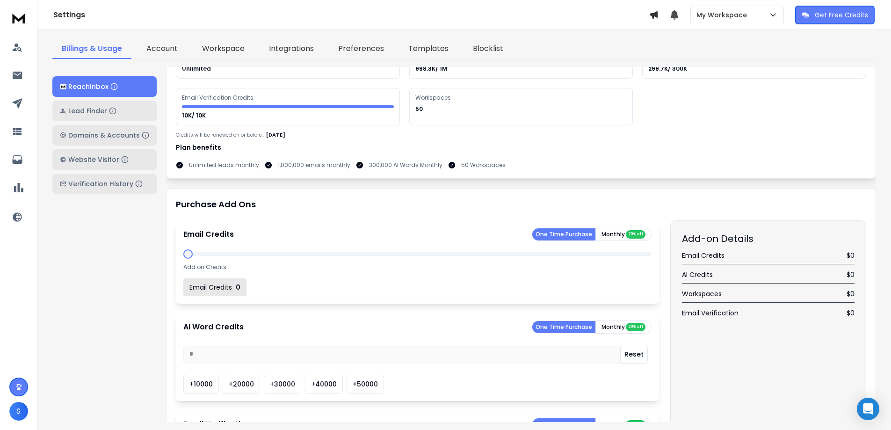
scroll to position [234, 0]
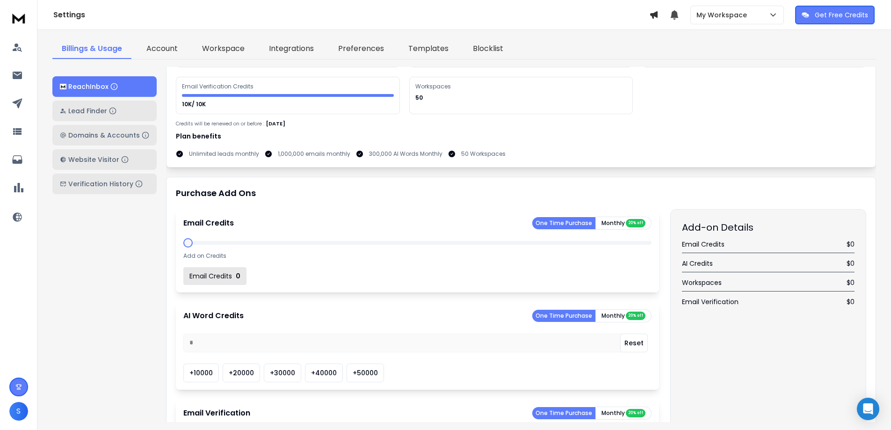
click at [167, 46] on link "Account" at bounding box center [162, 49] width 50 height 20
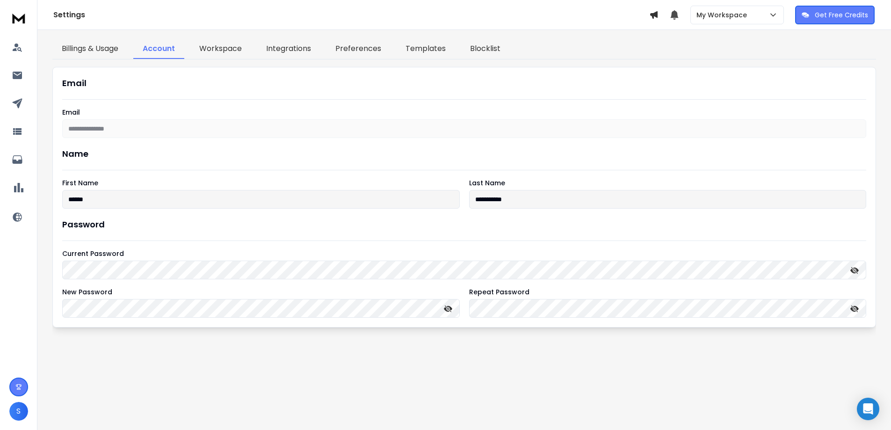
click at [422, 48] on link "Templates" at bounding box center [425, 49] width 59 height 20
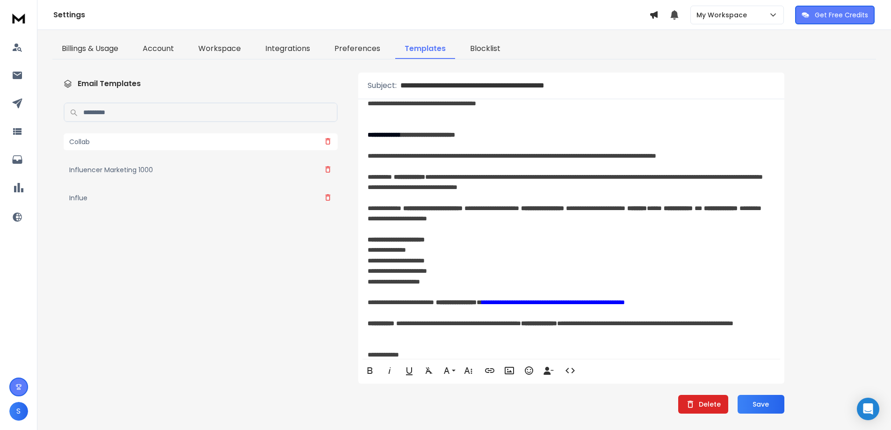
scroll to position [10, 0]
click at [475, 50] on link "Blocklist" at bounding box center [485, 49] width 49 height 20
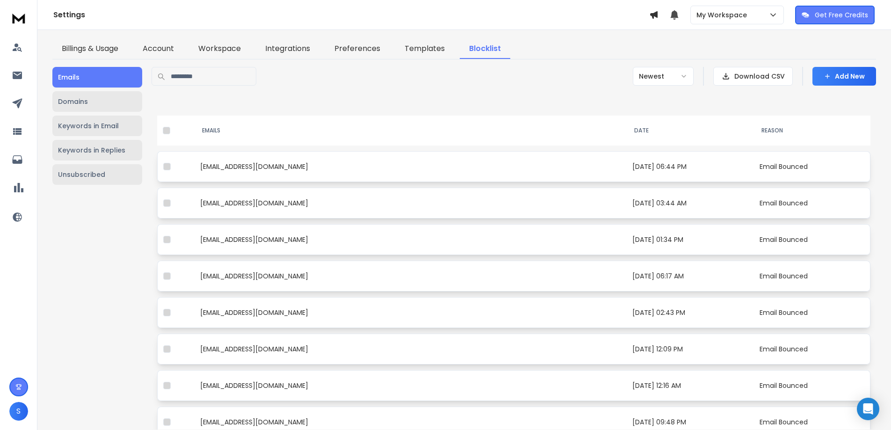
click at [55, 96] on button "Domains" at bounding box center [97, 101] width 90 height 21
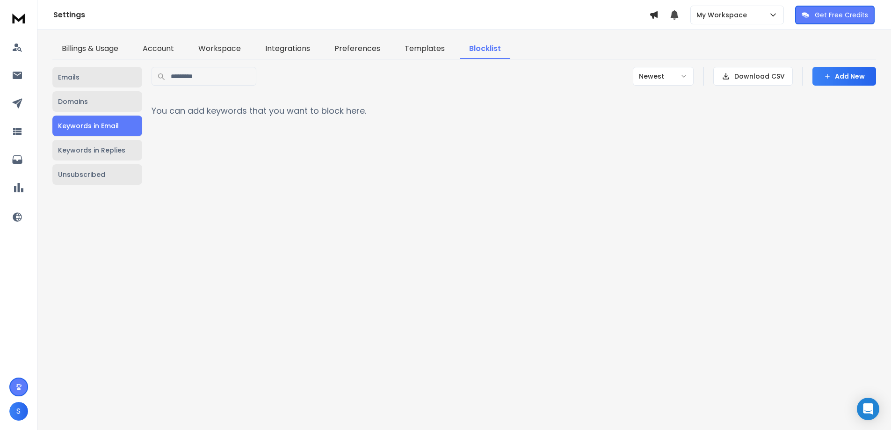
click at [76, 124] on email "Keywords in Email" at bounding box center [97, 126] width 90 height 21
click at [78, 142] on replies "Keywords in Replies" at bounding box center [97, 150] width 90 height 21
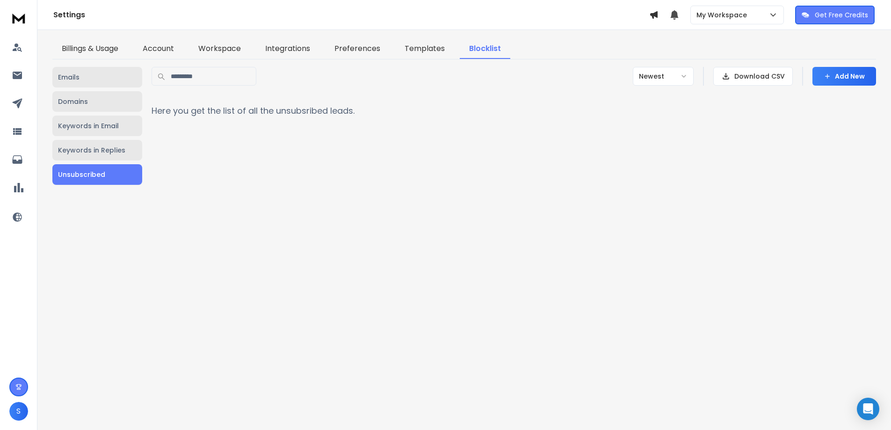
click at [81, 178] on button "Unsubscribed" at bounding box center [97, 174] width 90 height 21
click at [82, 80] on button "Emails" at bounding box center [97, 77] width 90 height 21
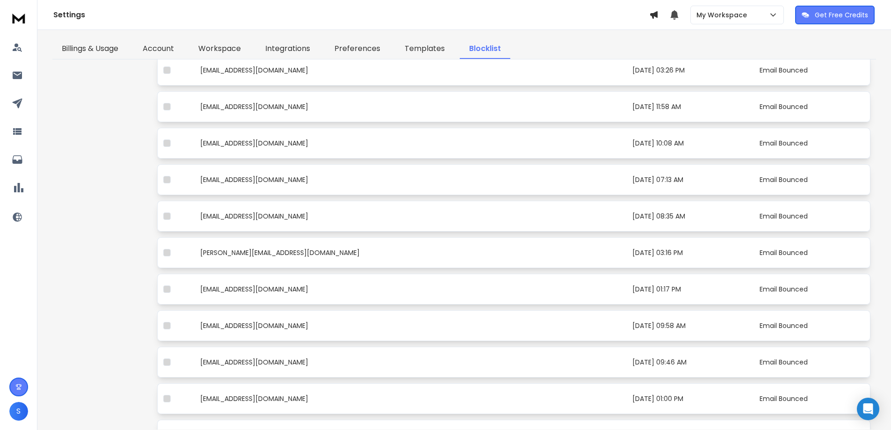
scroll to position [935, 0]
click at [410, 51] on link "Templates" at bounding box center [424, 49] width 59 height 20
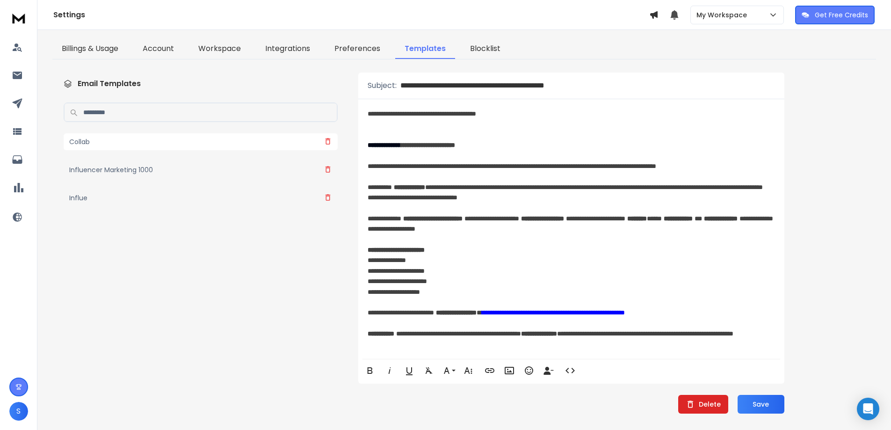
click at [375, 47] on link "Preferences" at bounding box center [357, 49] width 65 height 20
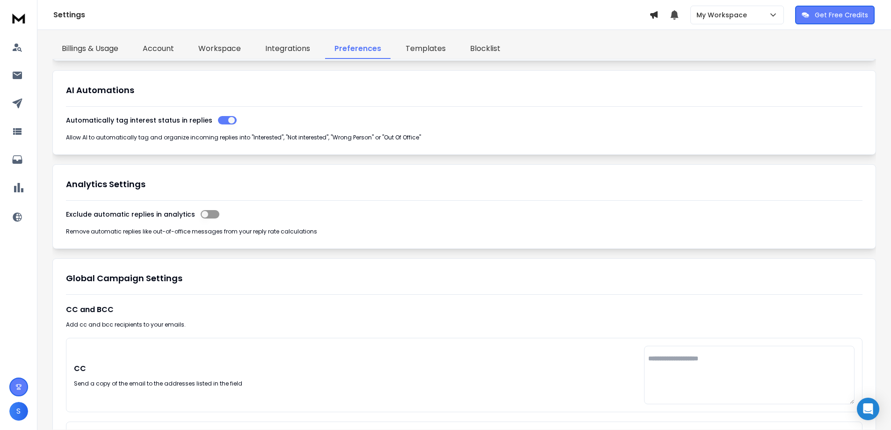
scroll to position [19, 0]
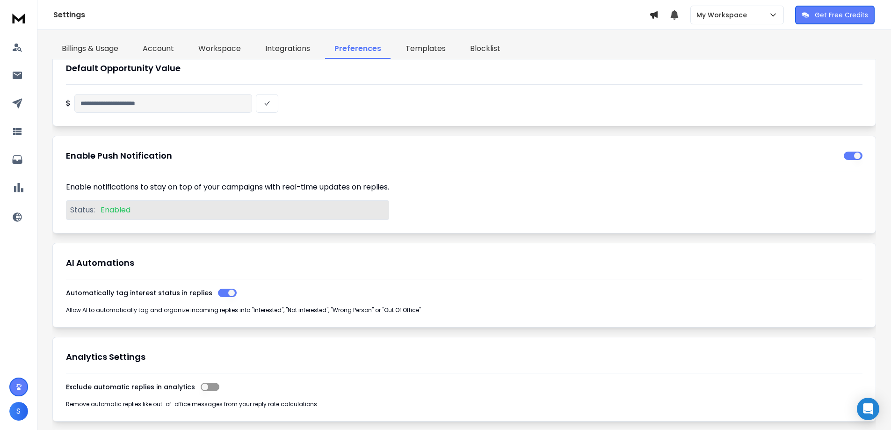
click at [290, 49] on link "Integrations" at bounding box center [288, 49] width 64 height 20
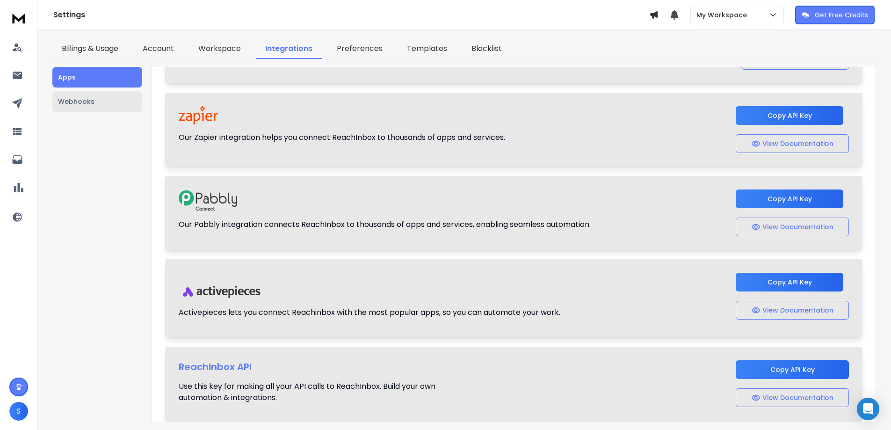
scroll to position [134, 0]
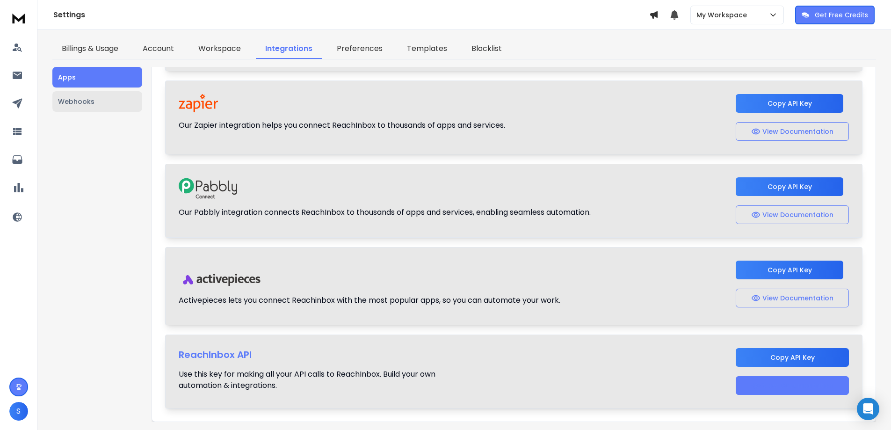
click at [811, 390] on button "View Documentation" at bounding box center [792, 385] width 113 height 19
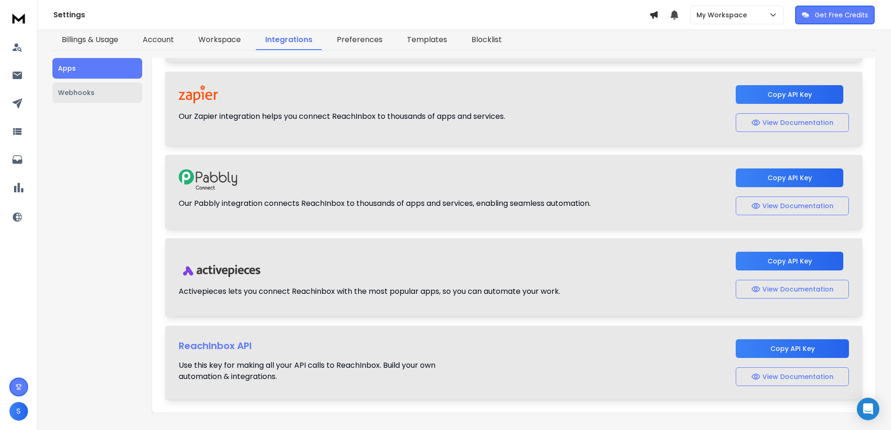
click at [98, 91] on button "Webhooks" at bounding box center [97, 92] width 90 height 21
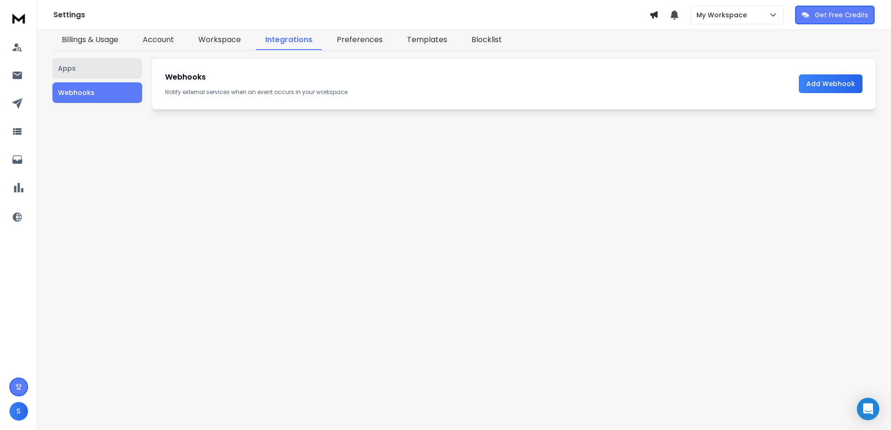
click at [228, 38] on link "Workspace" at bounding box center [219, 40] width 61 height 20
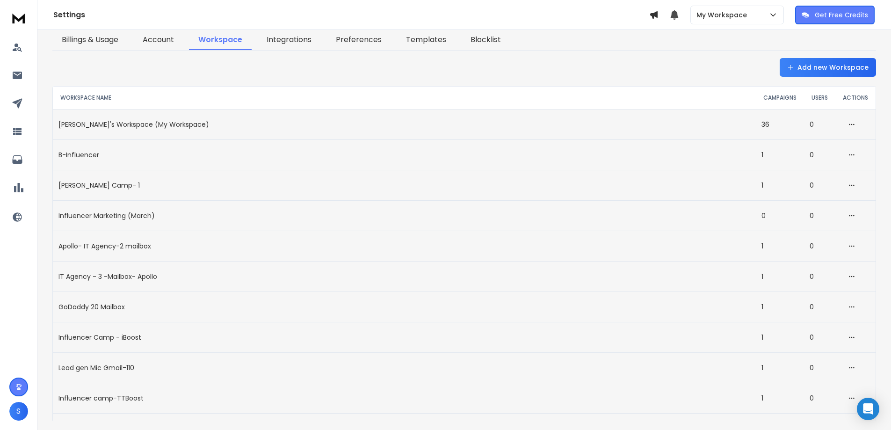
click at [164, 35] on link "Account" at bounding box center [158, 40] width 50 height 20
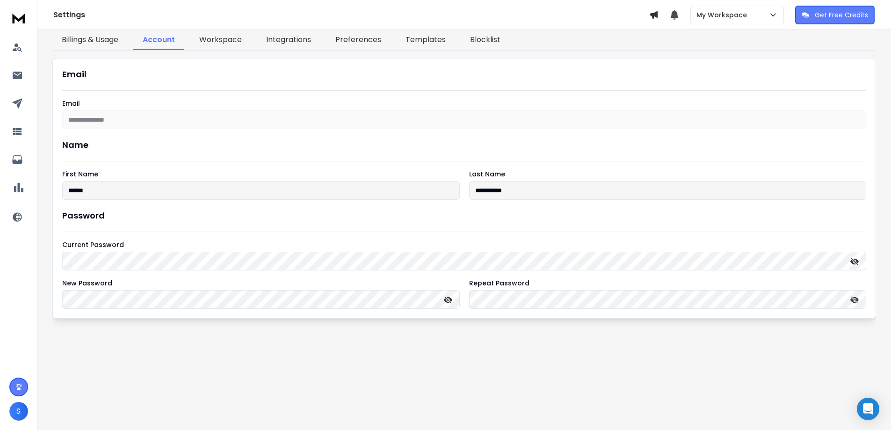
click at [92, 38] on link "Billings & Usage" at bounding box center [89, 40] width 75 height 20
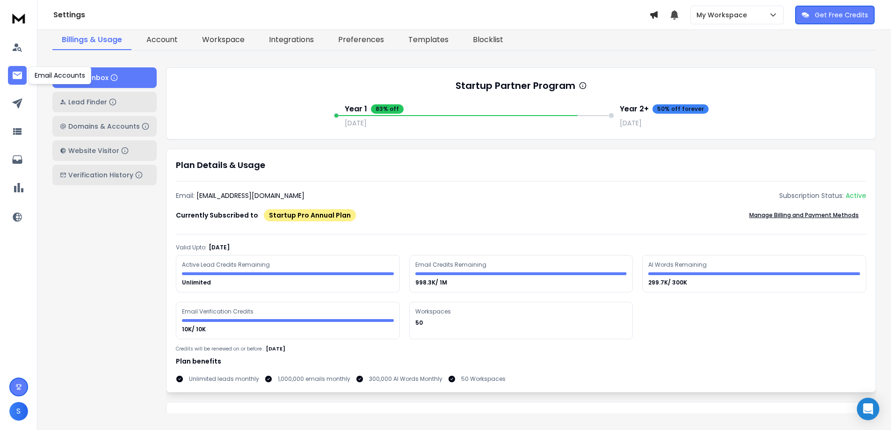
click at [22, 74] on icon at bounding box center [17, 75] width 11 height 11
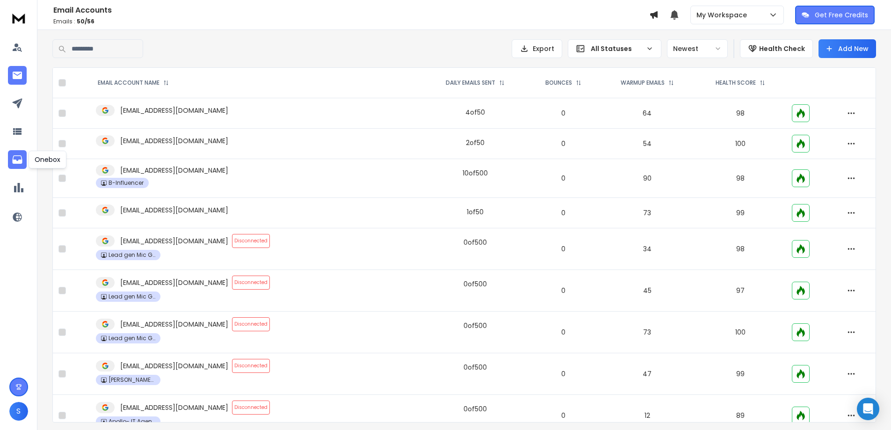
click at [22, 159] on icon at bounding box center [17, 159] width 10 height 8
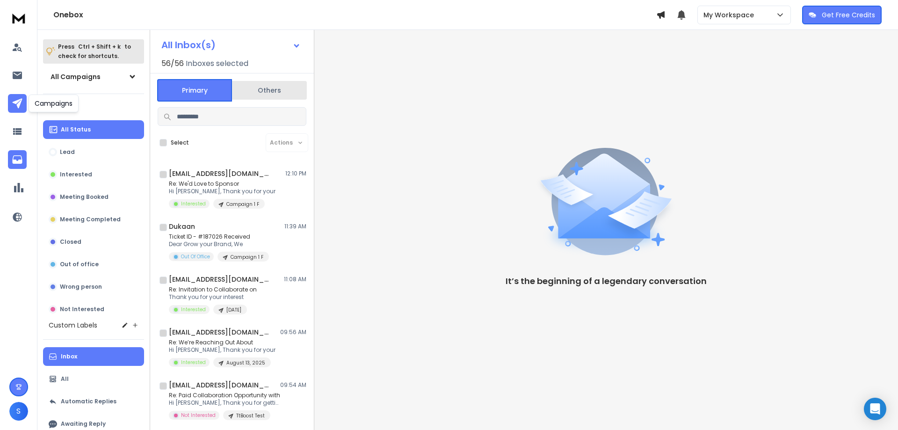
click at [18, 98] on icon at bounding box center [17, 103] width 11 height 11
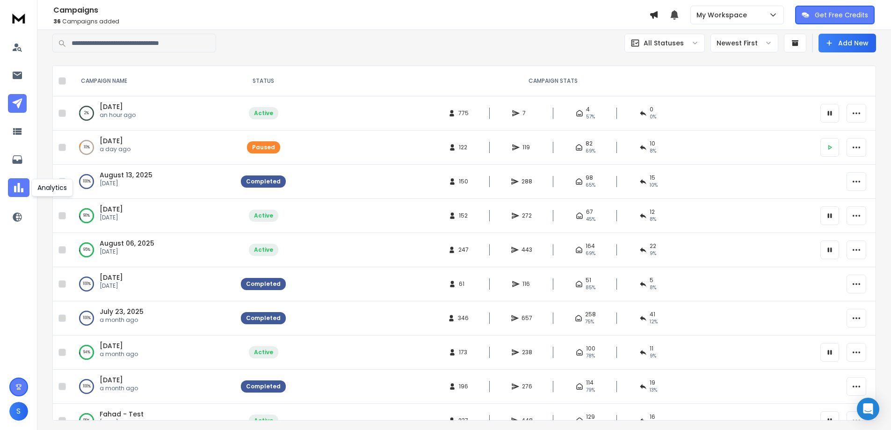
click at [15, 183] on icon at bounding box center [19, 188] width 14 height 14
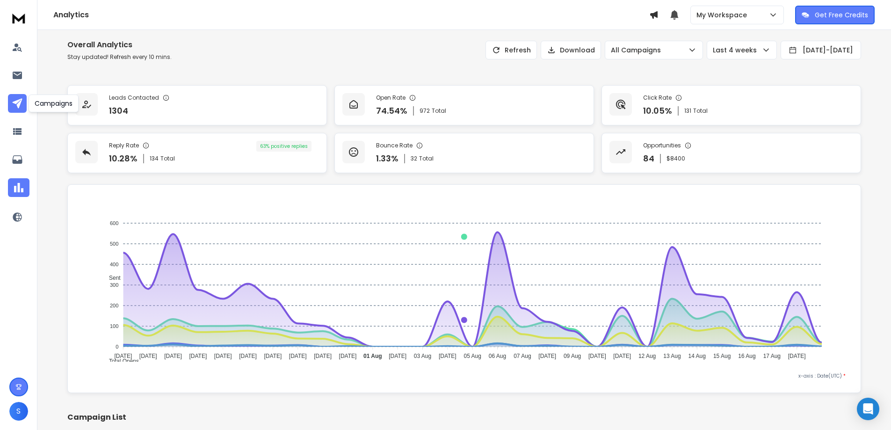
click at [19, 96] on link at bounding box center [17, 103] width 19 height 19
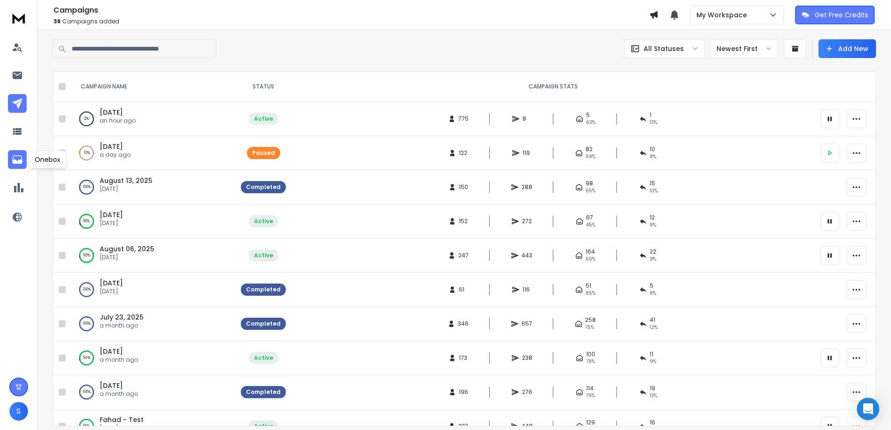
click at [14, 163] on icon at bounding box center [17, 159] width 10 height 8
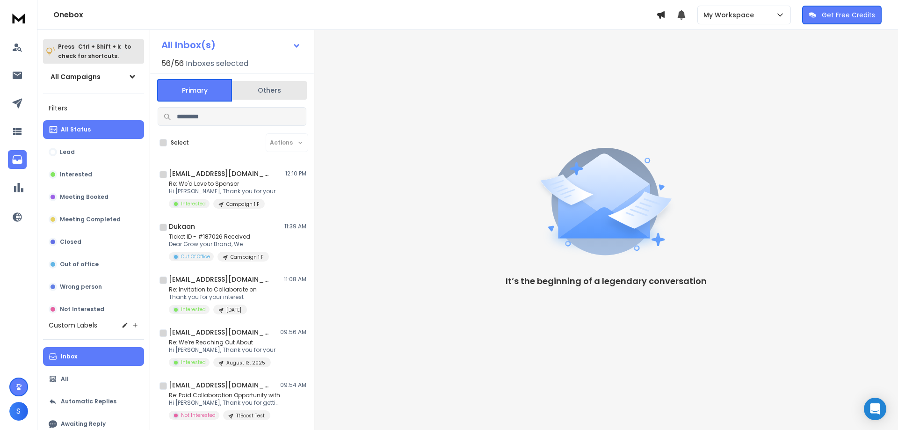
click at [30, 105] on div "S" at bounding box center [18, 215] width 37 height 430
click at [17, 105] on icon at bounding box center [17, 103] width 10 height 10
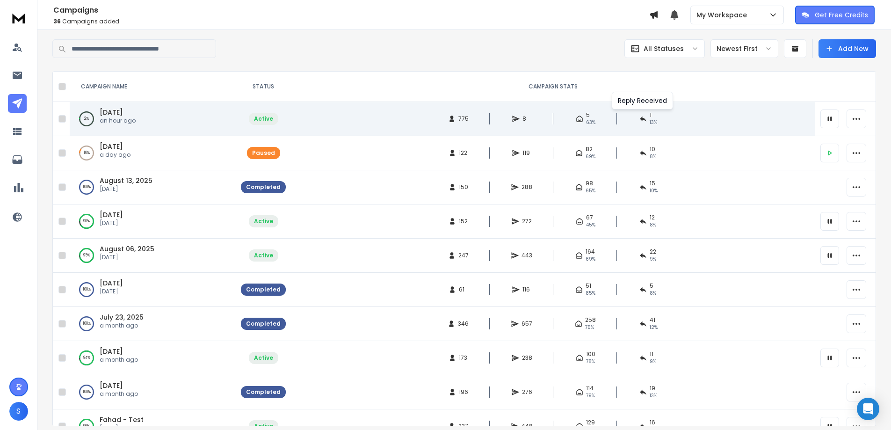
click at [642, 121] on span at bounding box center [642, 119] width 9 height 8
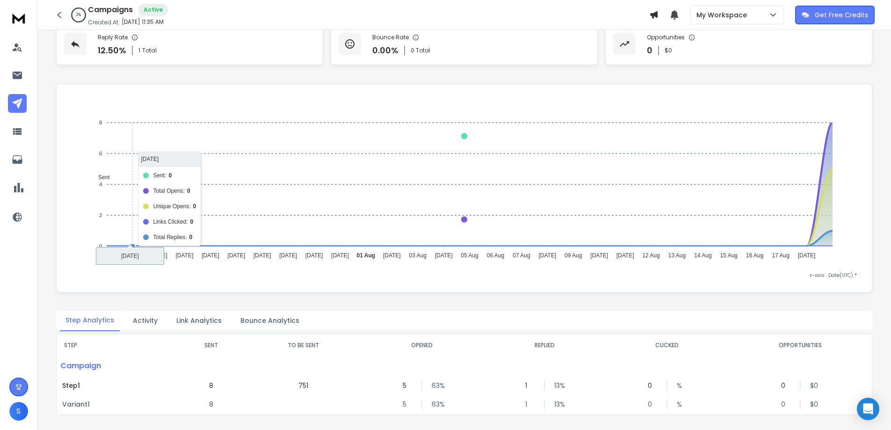
scroll to position [154, 0]
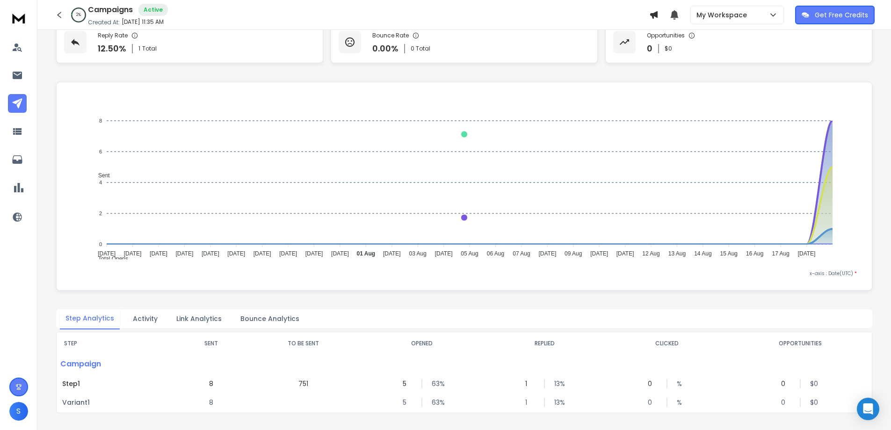
click at [145, 319] on button "Activity" at bounding box center [145, 318] width 36 height 21
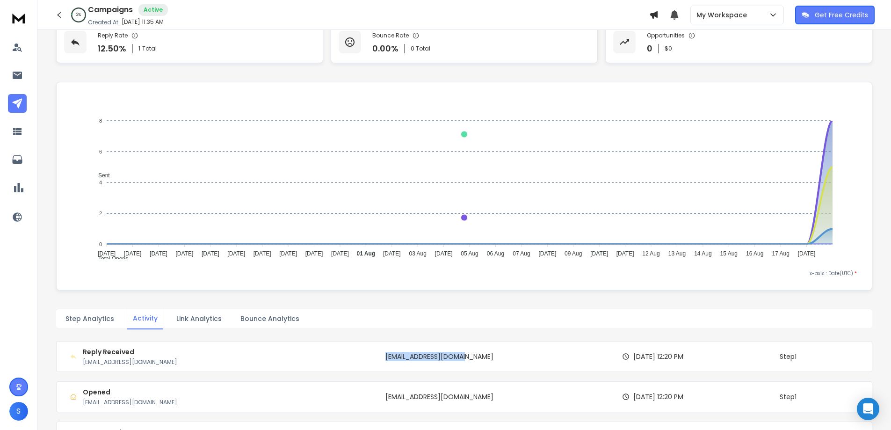
drag, startPoint x: 386, startPoint y: 355, endPoint x: 462, endPoint y: 358, distance: 76.3
click at [462, 358] on div "[EMAIL_ADDRESS][DOMAIN_NAME]" at bounding box center [503, 356] width 237 height 9
copy p "[EMAIL_ADDRESS][DOMAIN_NAME]"
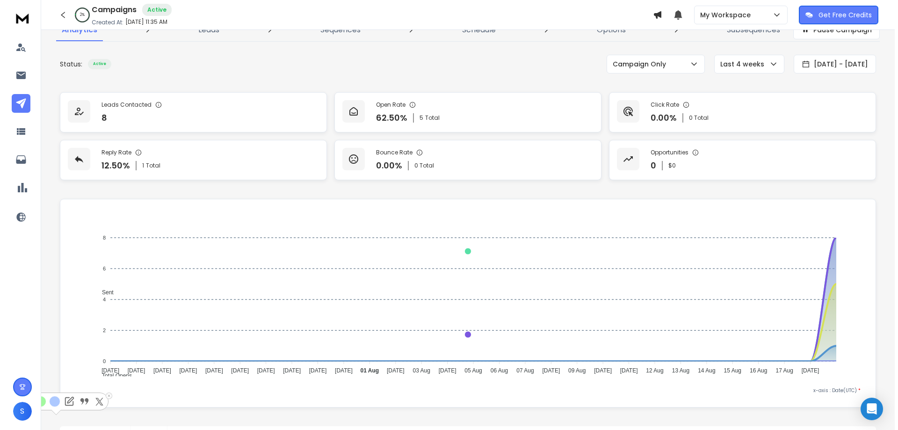
scroll to position [0, 0]
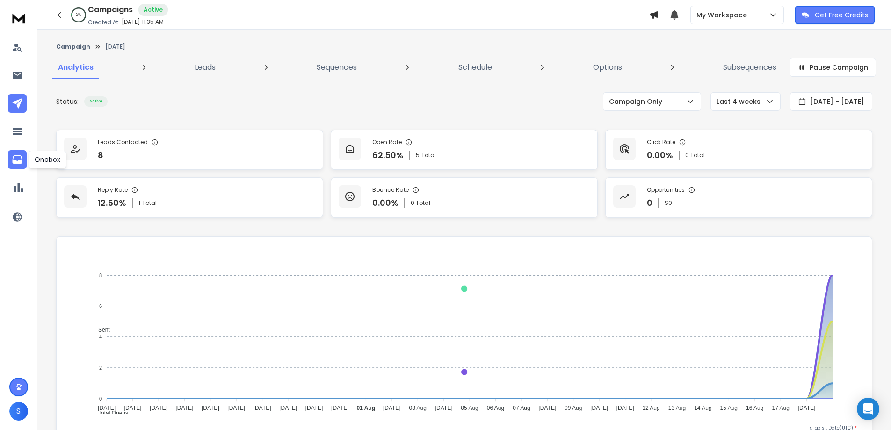
click at [14, 158] on icon at bounding box center [17, 159] width 11 height 11
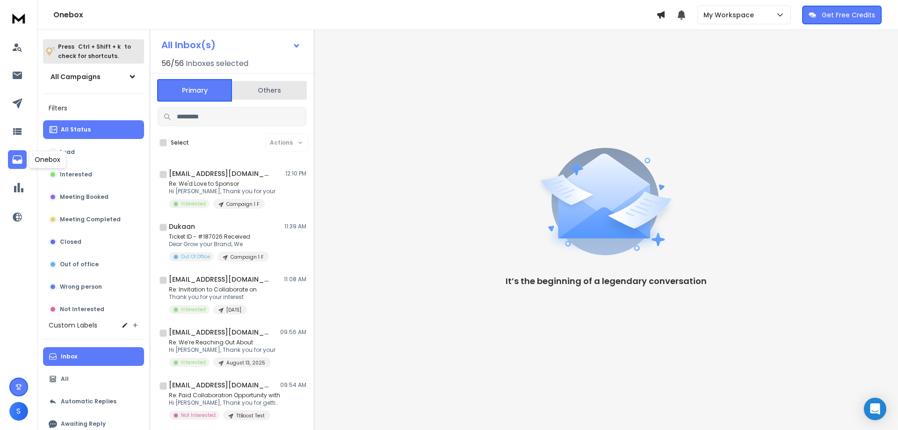
click at [277, 92] on button "Others" at bounding box center [269, 90] width 75 height 21
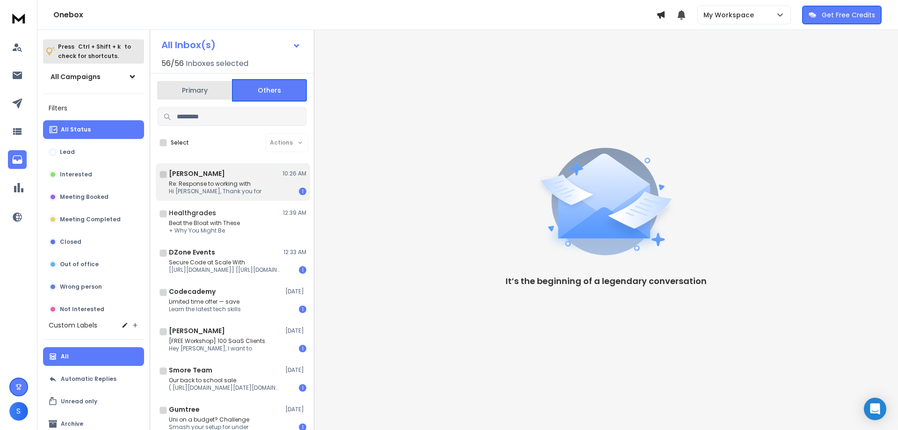
click at [243, 188] on p "Hi [PERSON_NAME], Thank you for" at bounding box center [215, 191] width 93 height 7
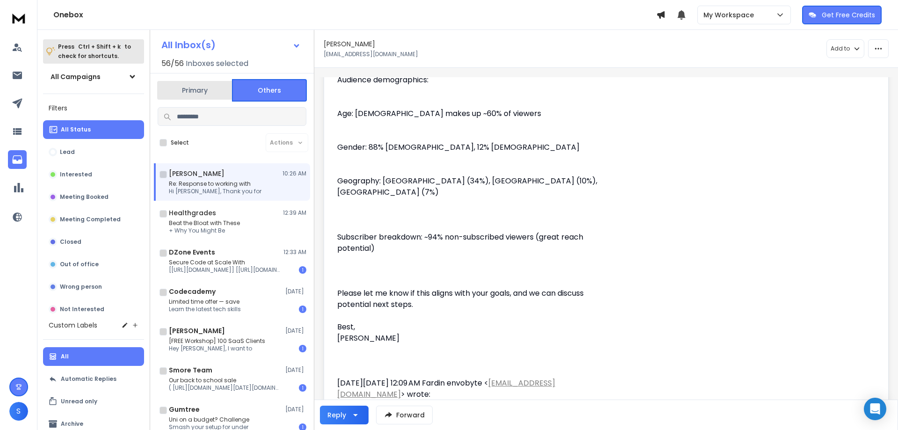
scroll to position [421, 0]
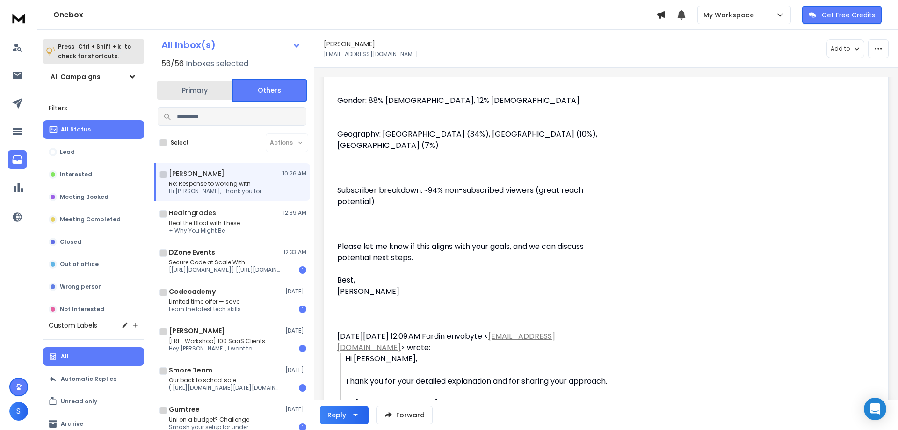
click at [178, 88] on button "Primary" at bounding box center [194, 90] width 75 height 21
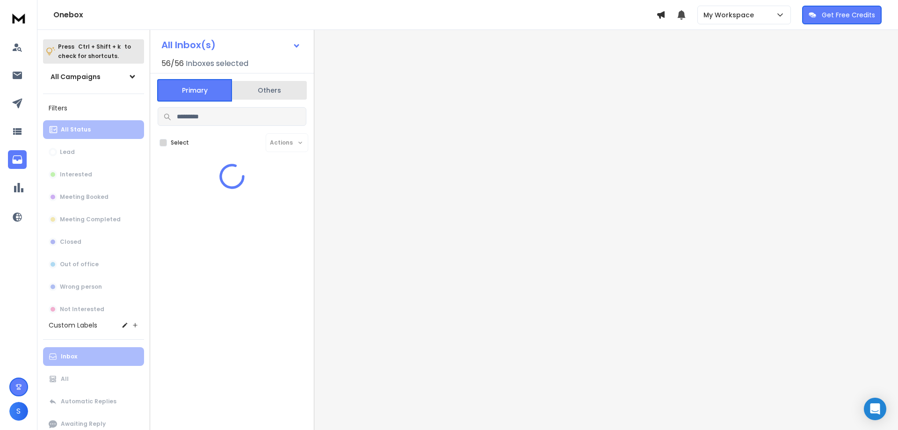
scroll to position [0, 0]
click at [210, 117] on input at bounding box center [232, 116] width 149 height 19
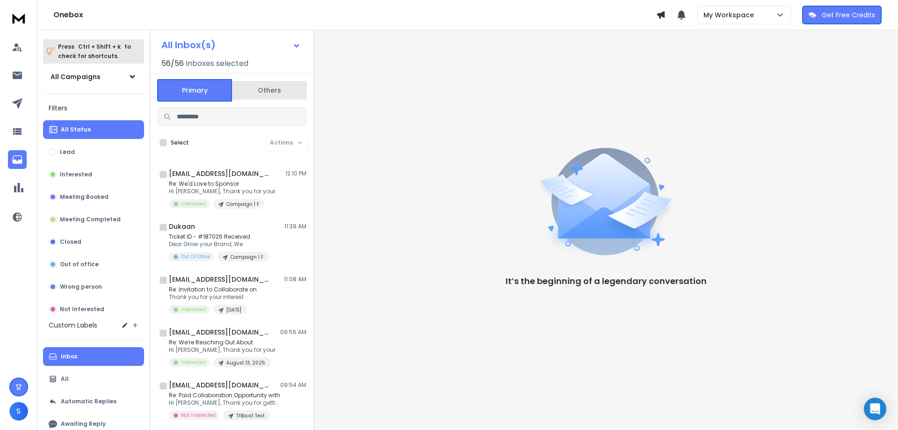
paste input "**********"
type input "**********"
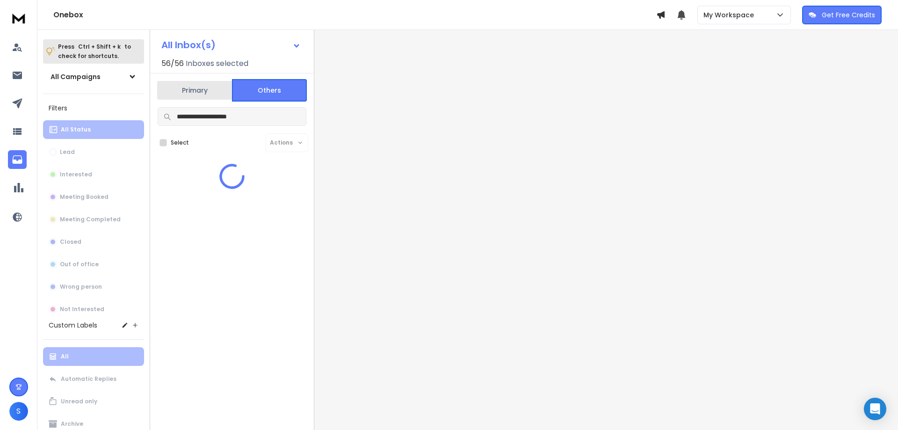
click at [255, 88] on button "Others" at bounding box center [269, 90] width 75 height 22
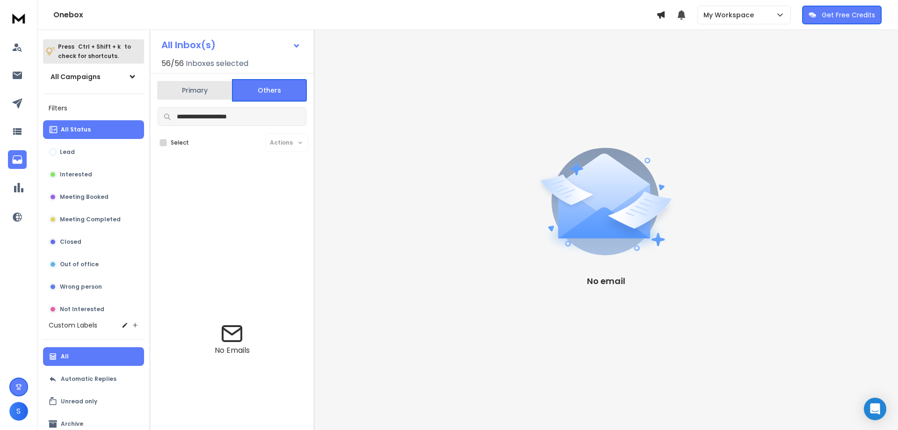
drag, startPoint x: 260, startPoint y: 117, endPoint x: 162, endPoint y: 128, distance: 98.8
click at [162, 128] on div "**********" at bounding box center [232, 291] width 164 height 376
click at [183, 93] on button "Primary" at bounding box center [194, 90] width 75 height 21
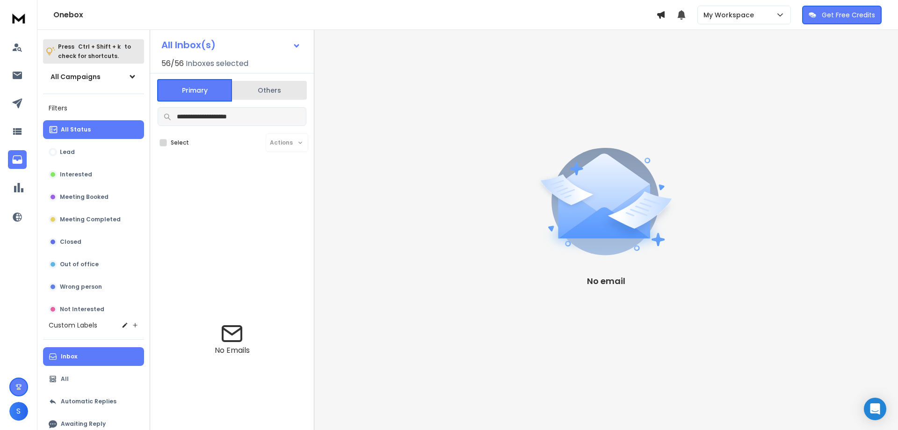
click at [258, 121] on input "**********" at bounding box center [232, 116] width 149 height 19
drag, startPoint x: 261, startPoint y: 116, endPoint x: 126, endPoint y: 131, distance: 135.2
click at [126, 131] on div "**********" at bounding box center [467, 245] width 861 height 430
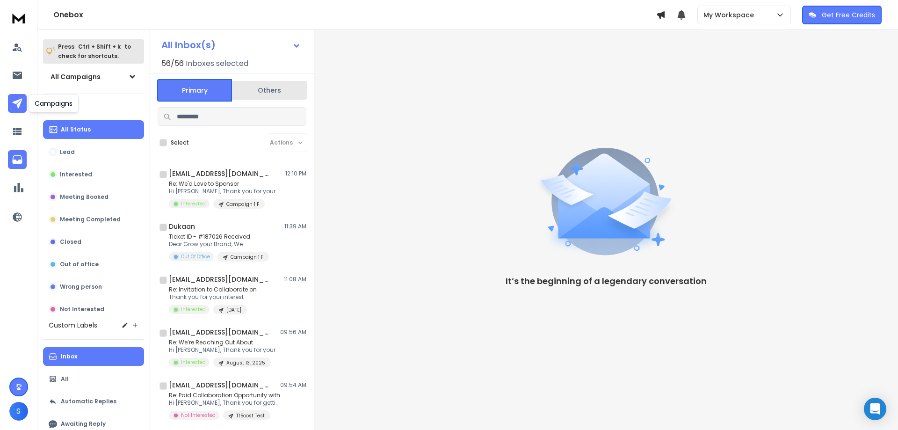
click at [21, 100] on icon at bounding box center [17, 103] width 10 height 10
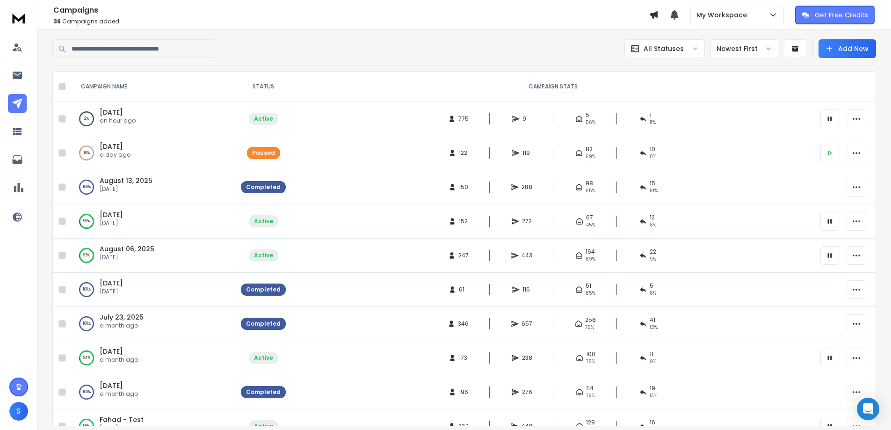
click at [275, 52] on div at bounding box center [258, 48] width 412 height 19
click at [16, 155] on icon at bounding box center [17, 159] width 11 height 11
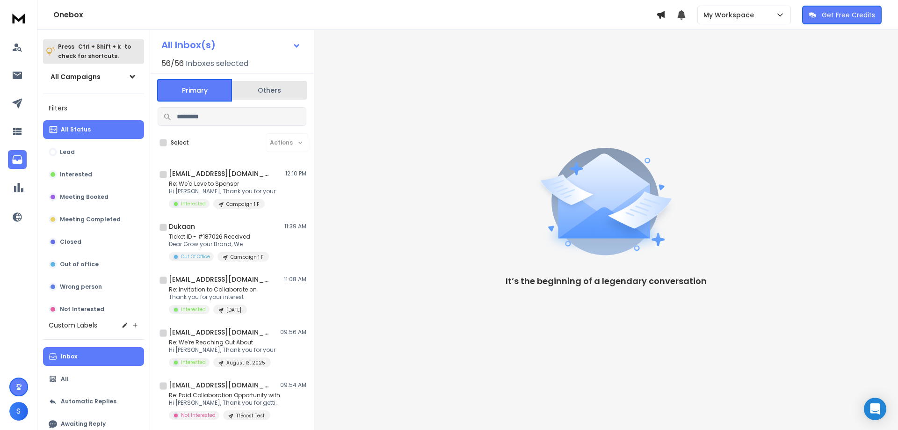
drag, startPoint x: 312, startPoint y: 161, endPoint x: 310, endPoint y: 181, distance: 20.2
click at [315, 177] on div "All Inbox(s) 56 / 56 Inboxes selected Primary Others Select Actions shekharcont…" at bounding box center [524, 245] width 748 height 430
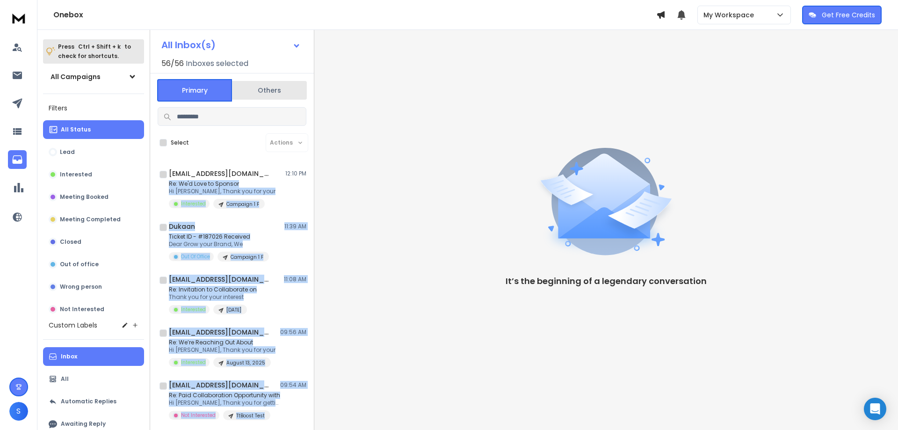
click at [392, 169] on div "It’s the beginning of a legendary conversation" at bounding box center [606, 212] width 584 height 365
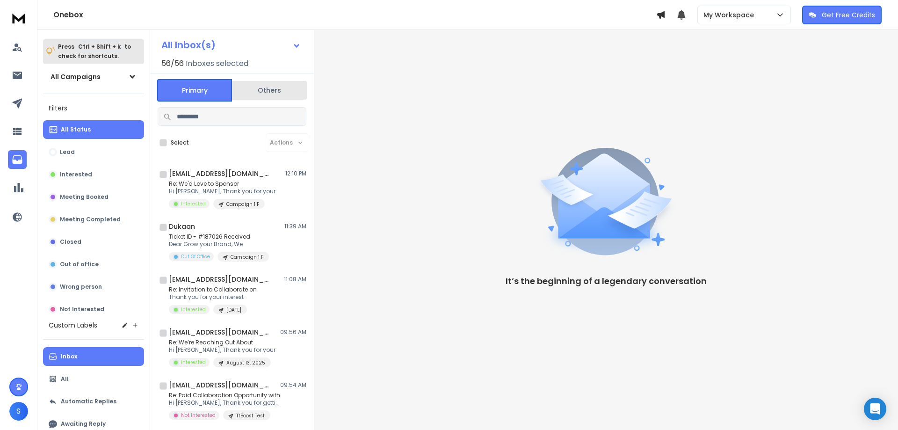
drag, startPoint x: 480, startPoint y: 99, endPoint x: 367, endPoint y: 55, distance: 121.4
drag, startPoint x: 367, startPoint y: 55, endPoint x: 340, endPoint y: 49, distance: 27.7
click at [340, 49] on div "It’s the beginning of a legendary conversation" at bounding box center [606, 212] width 584 height 365
click at [17, 108] on icon at bounding box center [17, 103] width 11 height 11
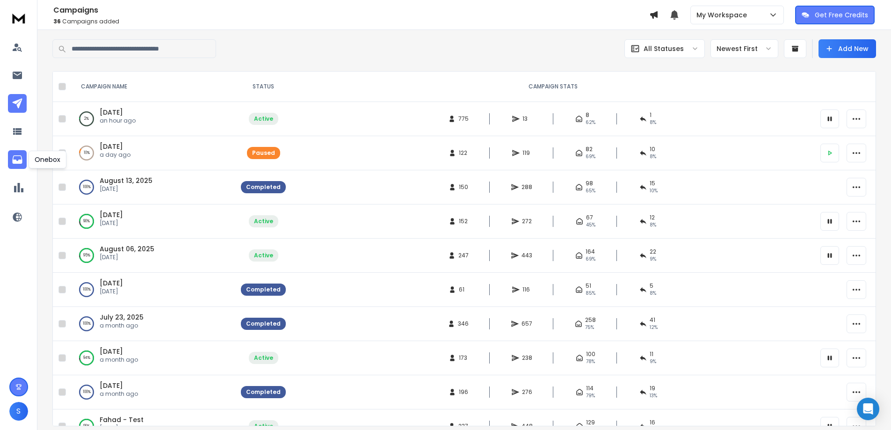
click at [19, 160] on icon at bounding box center [17, 159] width 10 height 8
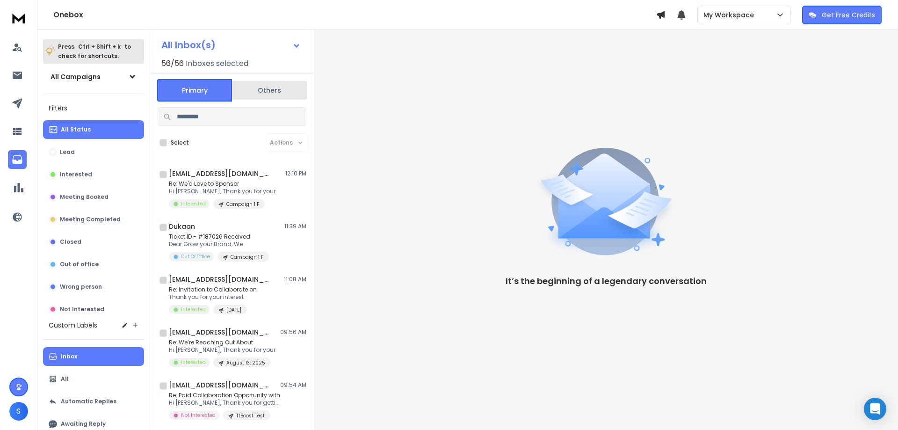
click at [288, 85] on button "Others" at bounding box center [269, 90] width 75 height 21
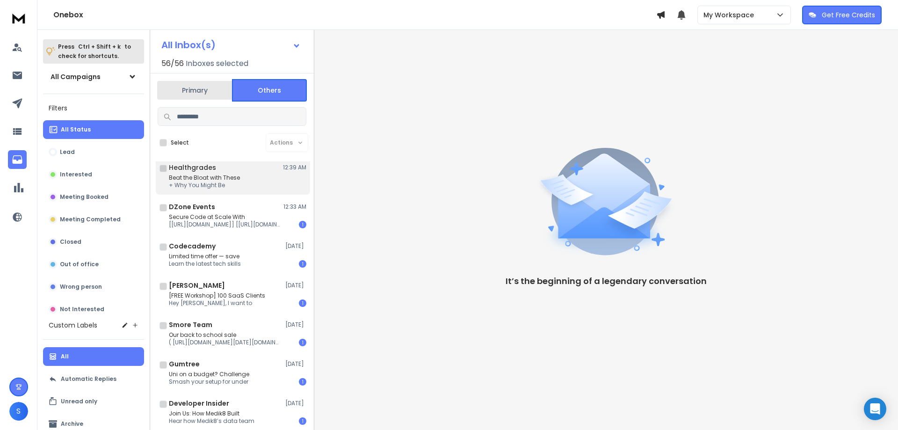
scroll to position [94, 0]
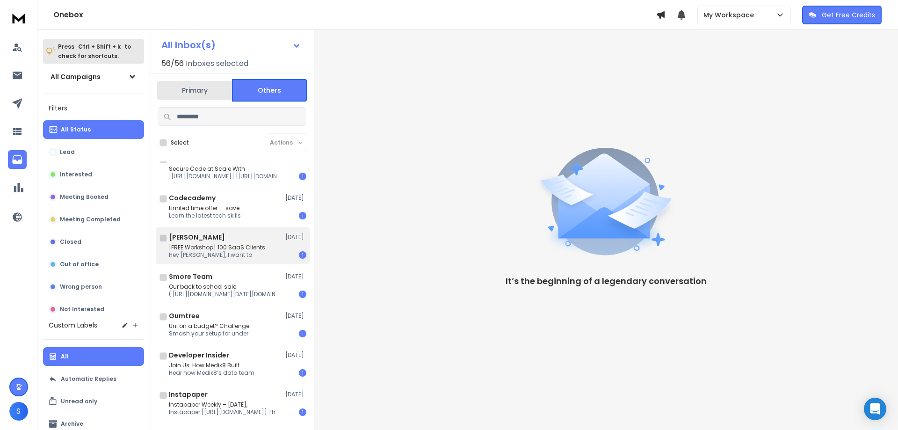
click at [256, 245] on p "[FREE Workshop] 100 SaaS Clients" at bounding box center [217, 247] width 96 height 7
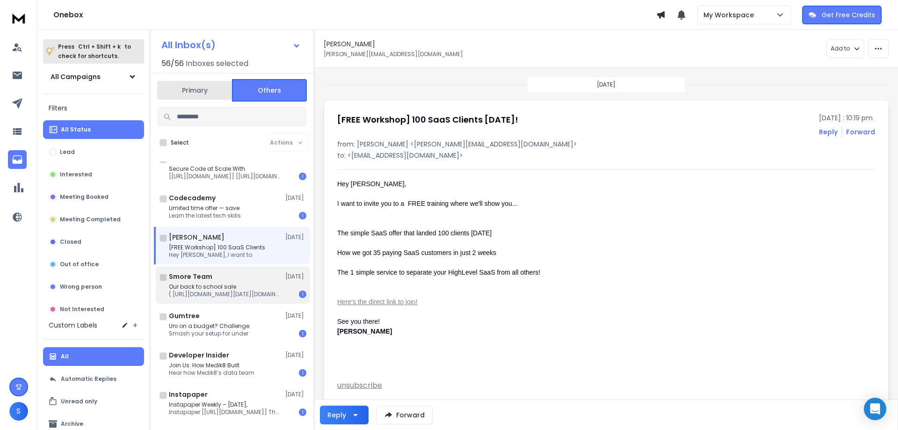
click at [241, 276] on div "Smore Team 18 Aug" at bounding box center [238, 276] width 138 height 9
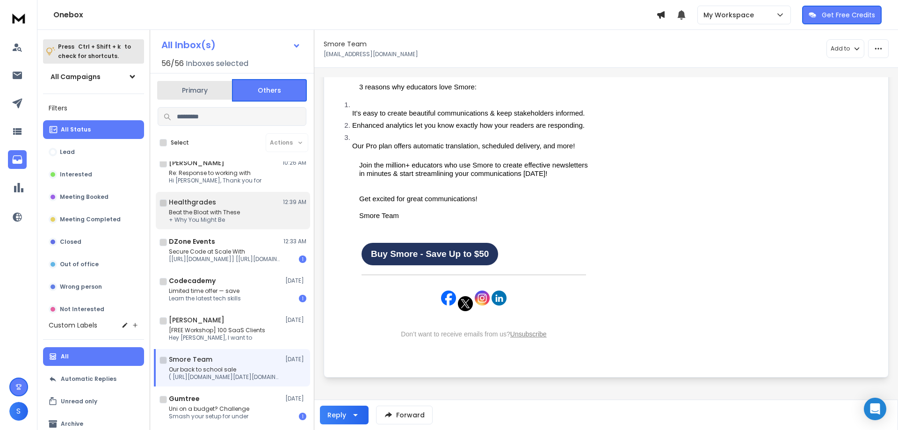
scroll to position [0, 0]
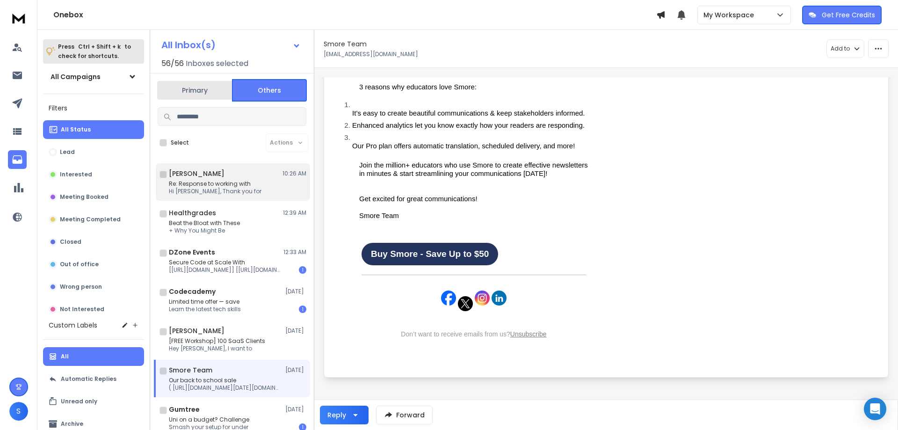
click at [246, 188] on p "Hi [PERSON_NAME], Thank you for" at bounding box center [215, 191] width 93 height 7
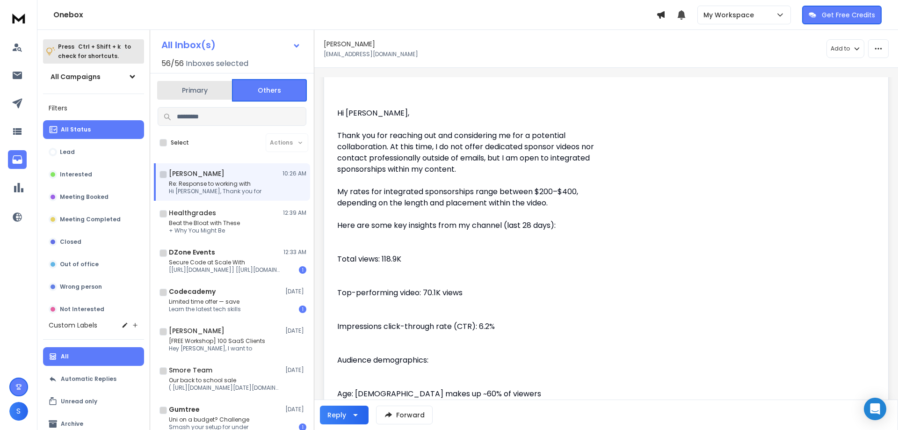
scroll to position [94, 0]
drag, startPoint x: 536, startPoint y: 191, endPoint x: 577, endPoint y: 192, distance: 40.7
click at [577, 192] on p "My rates for integrated sponsorships range between $200–$400, depending on the …" at bounding box center [473, 198] width 273 height 22
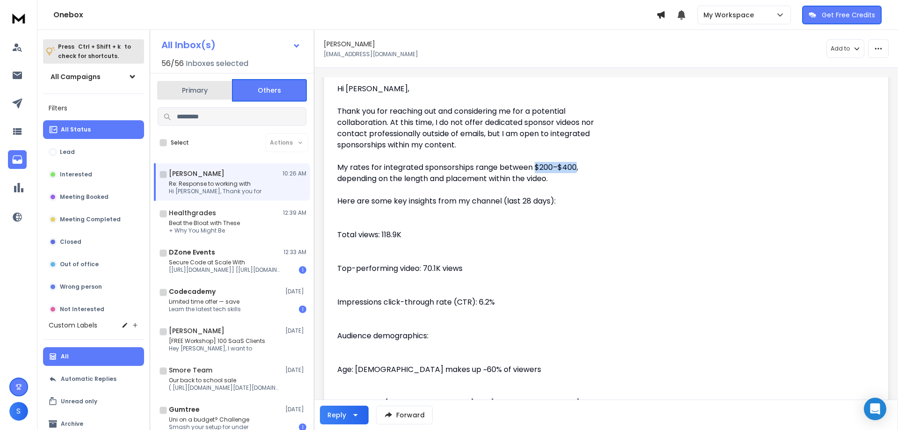
scroll to position [140, 0]
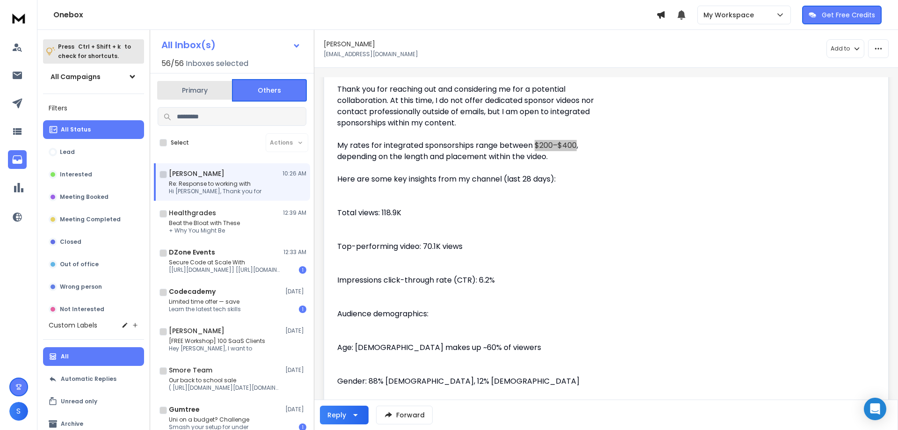
drag, startPoint x: 18, startPoint y: 439, endPoint x: 495, endPoint y: 618, distance: 509.7
click at [18, 429] on div at bounding box center [23, 439] width 12 height 12
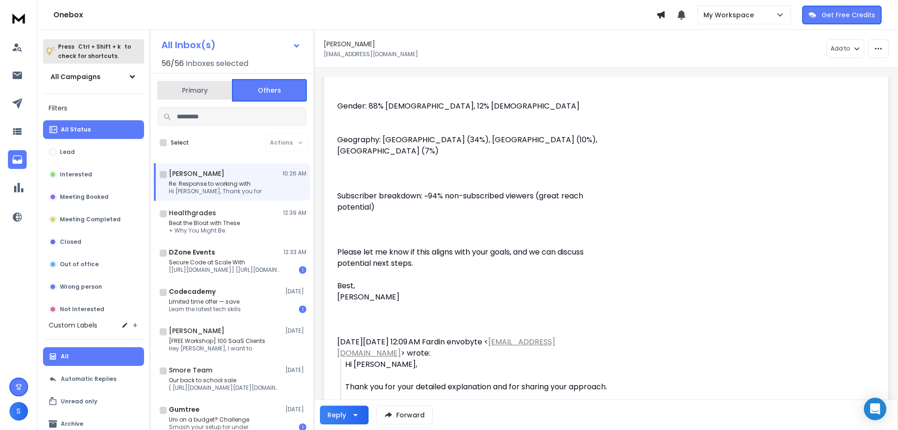
scroll to position [234, 0]
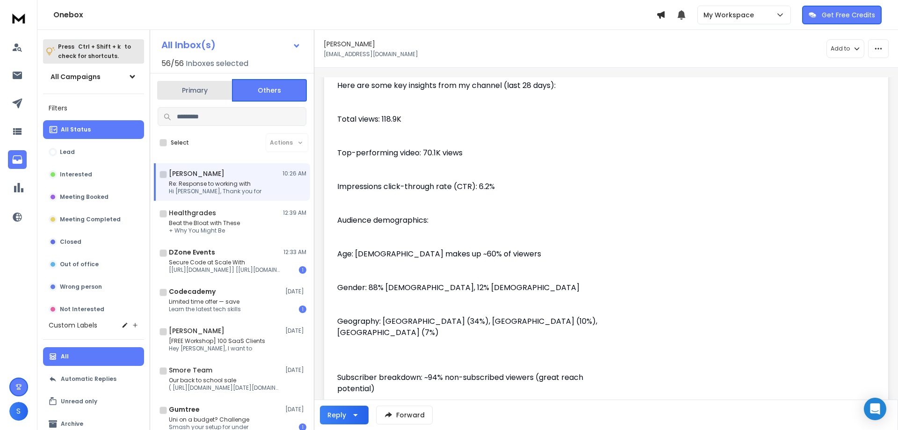
click at [435, 319] on p "Geography: United States (34%), India (10%), United Kingdom (7%)" at bounding box center [473, 327] width 273 height 22
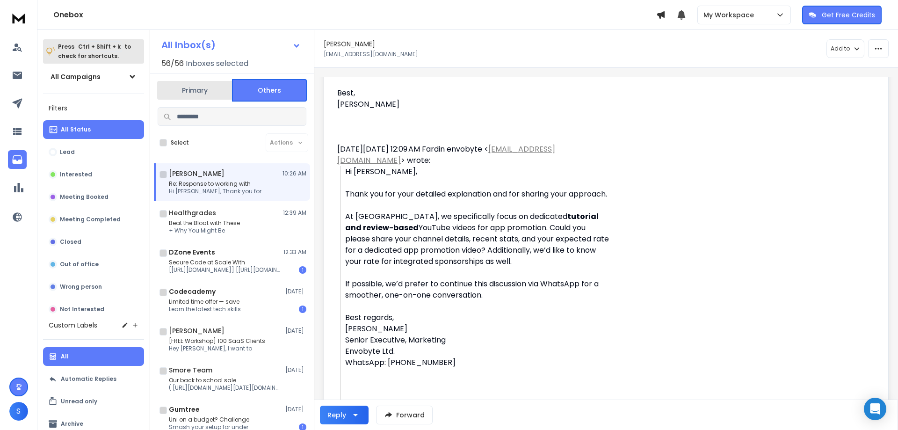
scroll to position [748, 0]
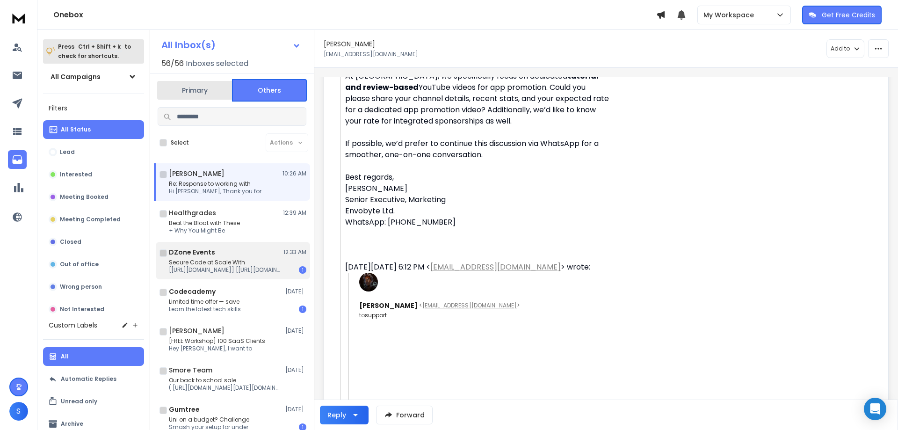
click at [239, 249] on div "DZone Events 12:33 AM" at bounding box center [238, 251] width 138 height 9
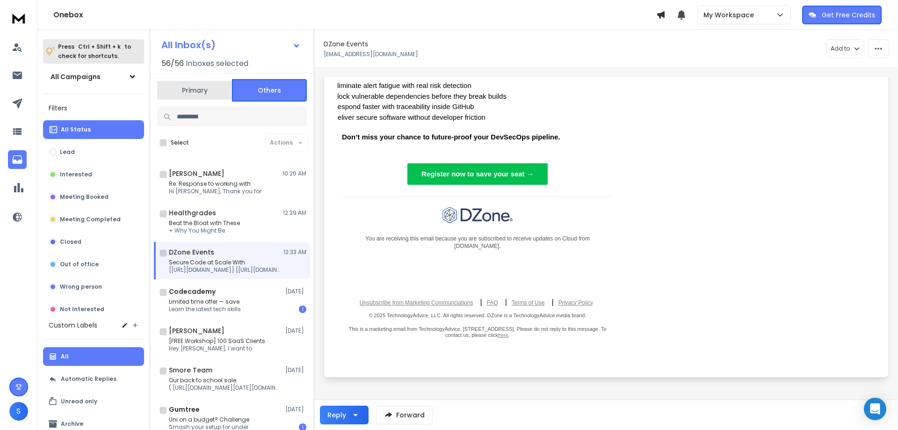
scroll to position [467, 0]
click at [427, 285] on p "Unsubscribe from Marketing Communciations | FAQ | Terms of Use | Privacy Policy" at bounding box center [477, 296] width 281 height 22
click at [438, 299] on link "Unsubscribe from Marketing Communciations" at bounding box center [414, 302] width 118 height 7
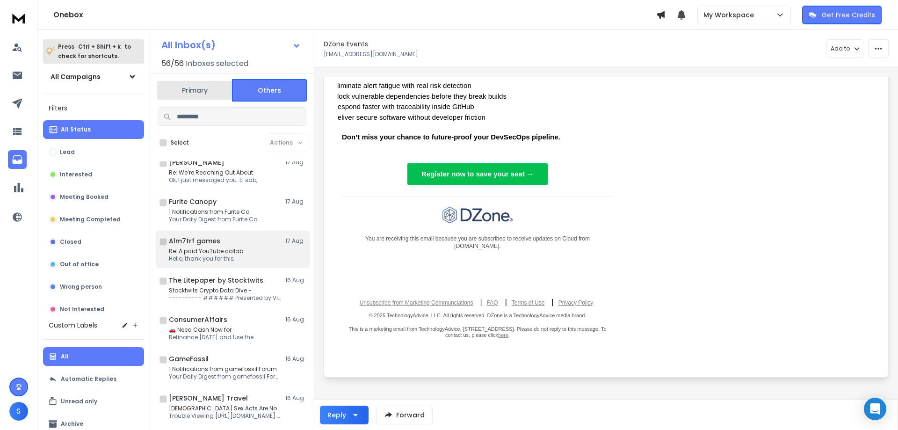
scroll to position [889, 0]
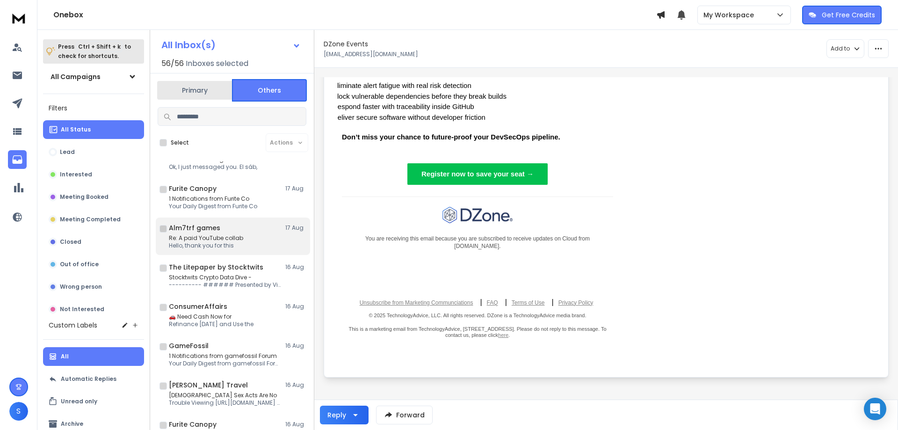
click at [204, 220] on div "Alm7trf games 17 Aug Re: A paid YouTube collab Hello, thank you for this" at bounding box center [233, 235] width 154 height 37
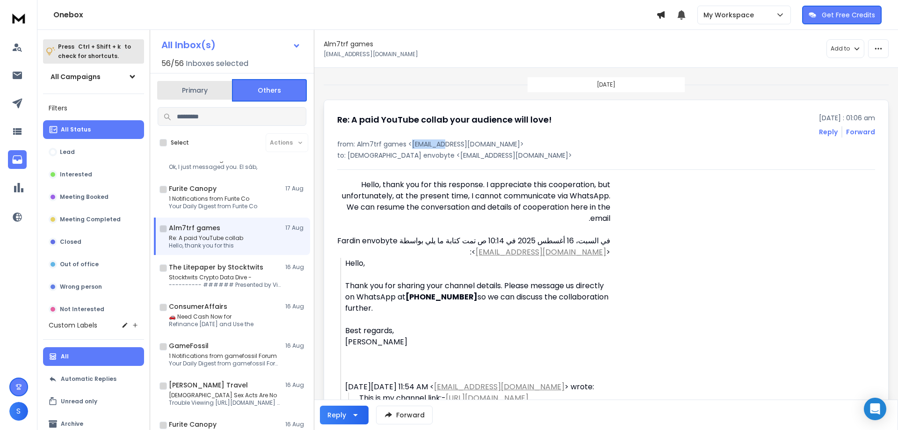
drag, startPoint x: 436, startPoint y: 144, endPoint x: 411, endPoint y: 145, distance: 25.3
click at [411, 145] on p "from: Alm7trf games <alm7trfj1@gmail.com>" at bounding box center [606, 143] width 538 height 9
click at [499, 159] on p "to: Fardin envobyte <fardin@envobyte.com>" at bounding box center [606, 155] width 538 height 9
click at [432, 89] on div "2 days ago" at bounding box center [606, 84] width 565 height 15
click at [23, 108] on link at bounding box center [17, 103] width 19 height 19
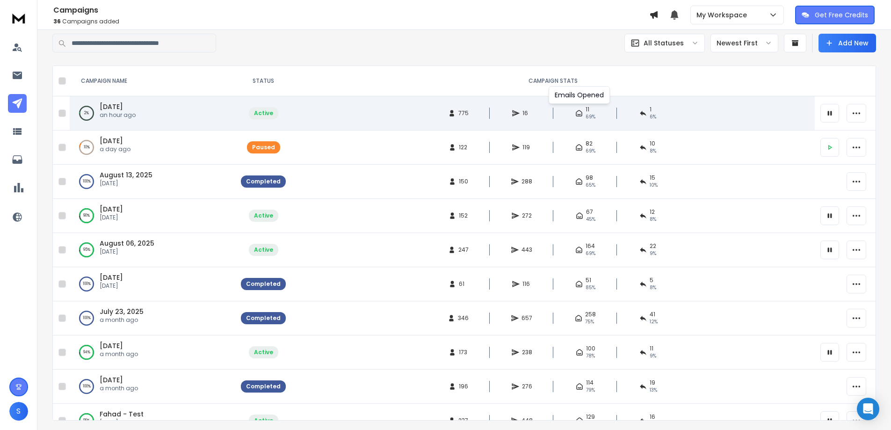
click at [579, 117] on div "11 69 %" at bounding box center [585, 113] width 28 height 15
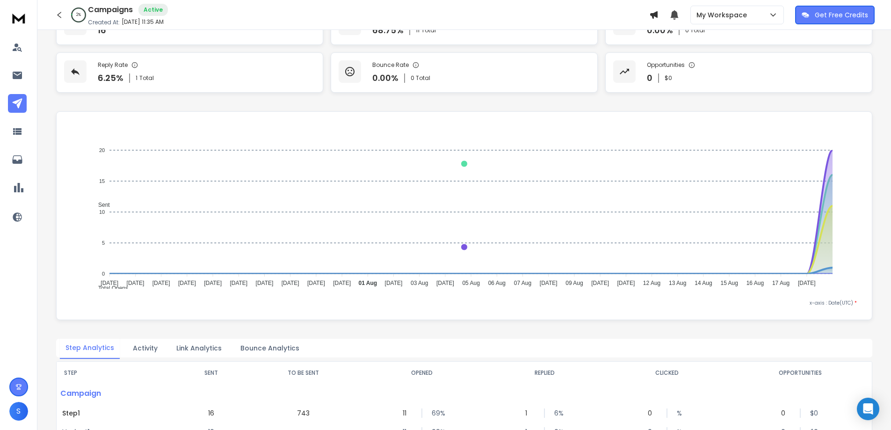
scroll to position [154, 0]
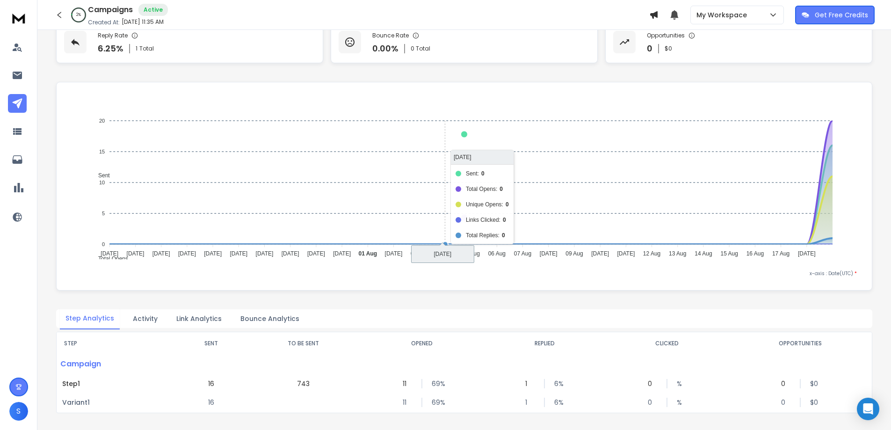
drag, startPoint x: 433, startPoint y: 163, endPoint x: 172, endPoint y: 318, distance: 302.8
click at [172, 318] on button "Link Analytics" at bounding box center [199, 318] width 57 height 21
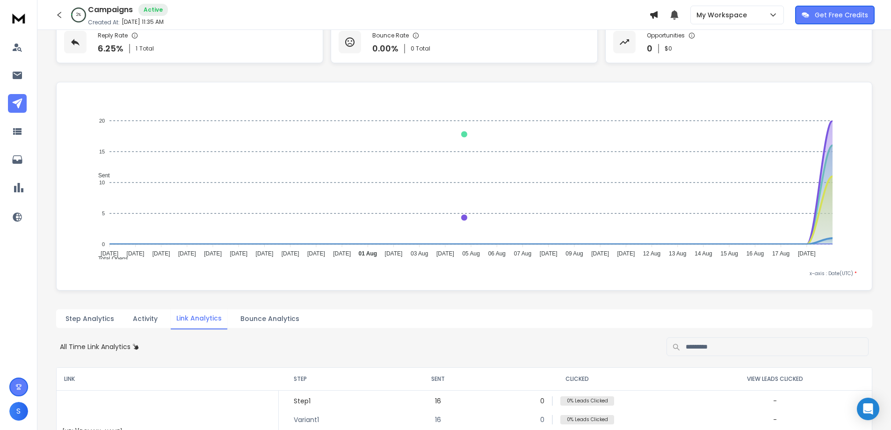
click at [152, 319] on button "Activity" at bounding box center [145, 318] width 36 height 21
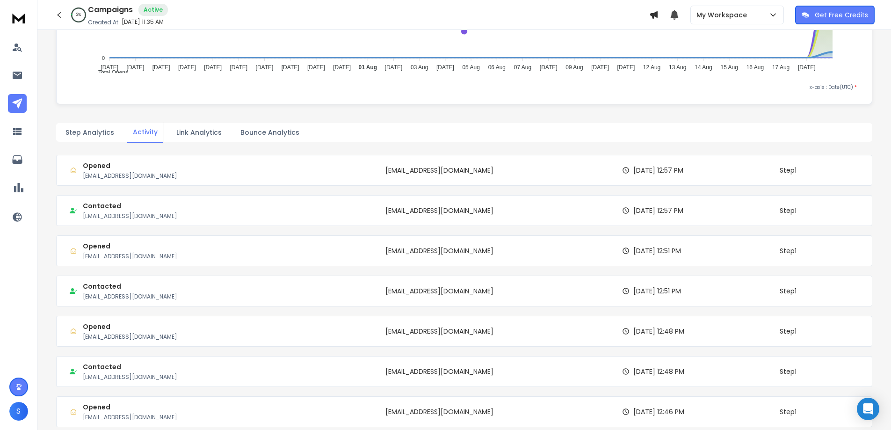
scroll to position [201, 0]
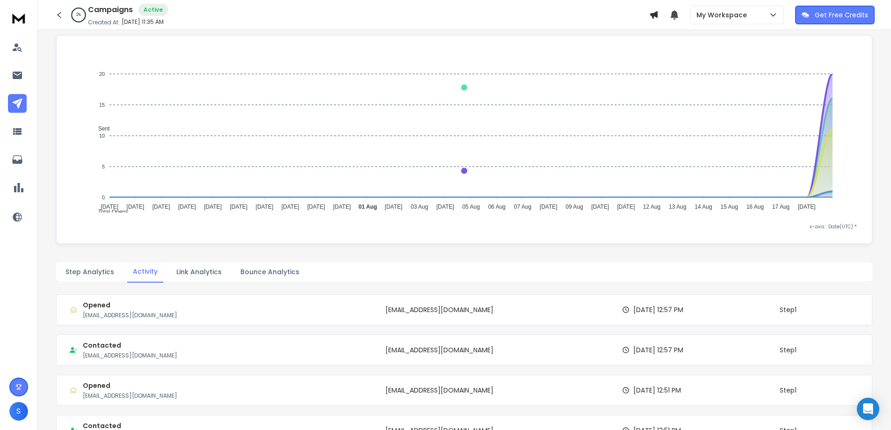
click at [200, 269] on button "Link Analytics" at bounding box center [199, 271] width 57 height 21
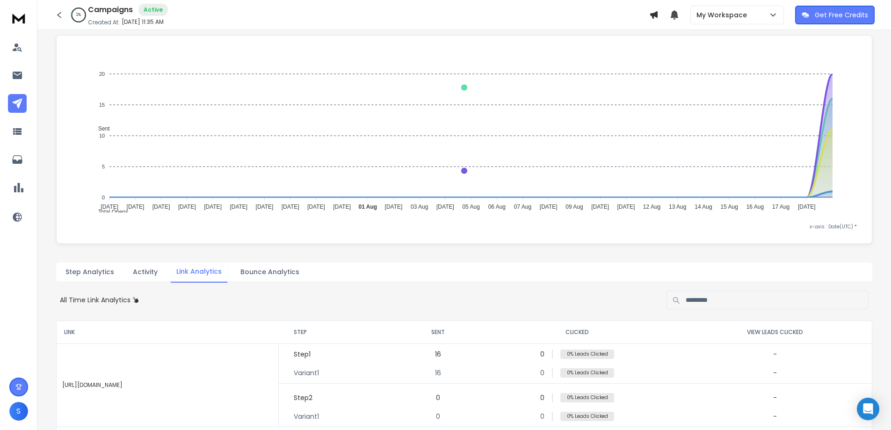
click at [88, 271] on div "Leads Contacted 16 Open Rate 68.75 % 11 Total Click Rate 0.00 % 0 Total Reply R…" at bounding box center [464, 188] width 816 height 521
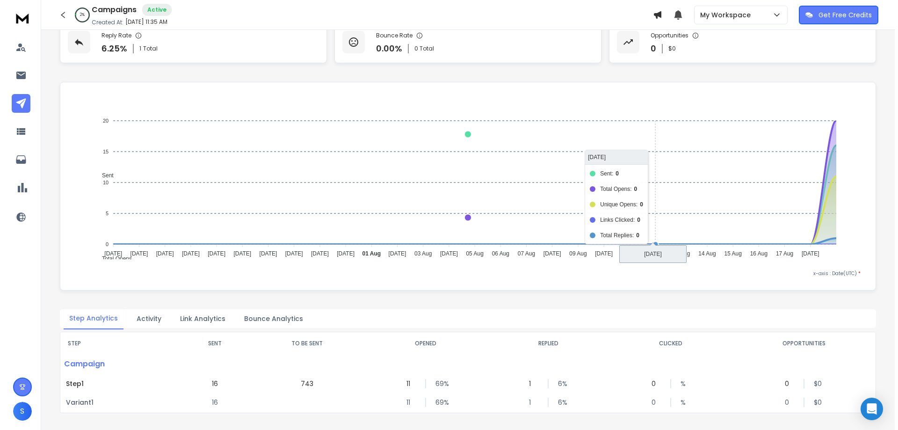
scroll to position [0, 0]
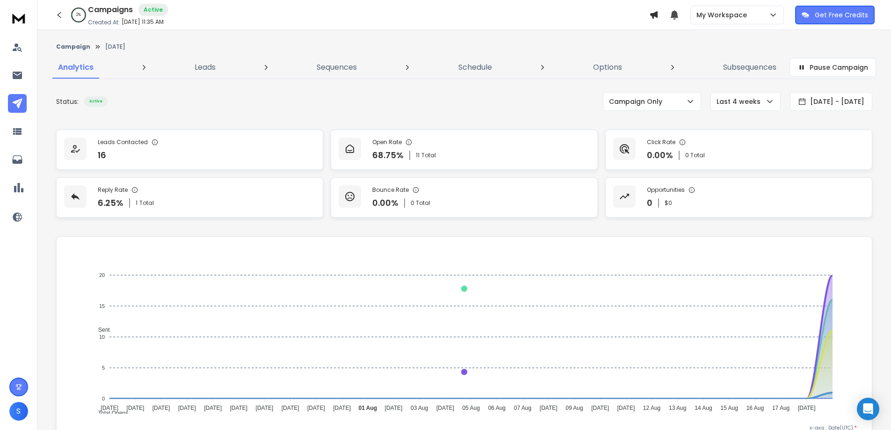
click at [430, 227] on div "Leads Contacted 16 Open Rate 68.75 % 11 Total Click Rate 0.00 % 0 Total Reply R…" at bounding box center [464, 351] width 816 height 442
click at [408, 142] on icon at bounding box center [408, 142] width 7 height 7
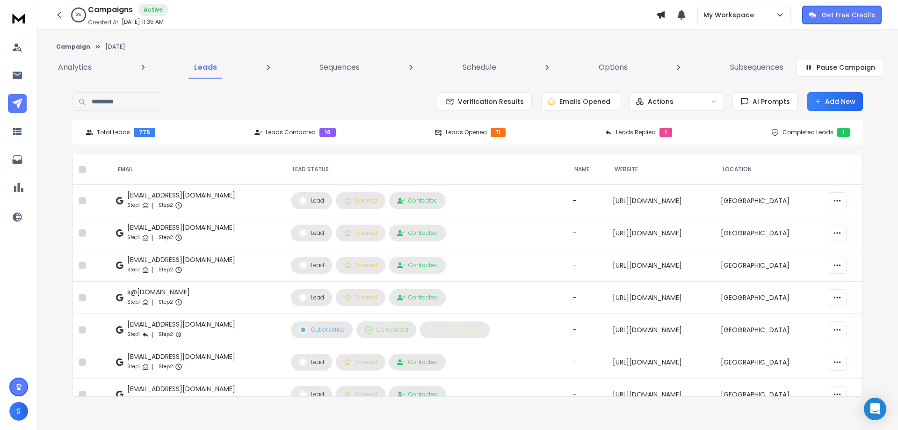
click at [126, 130] on p "Total Leads" at bounding box center [113, 132] width 33 height 7
click at [355, 67] on p "Sequences" at bounding box center [339, 67] width 40 height 11
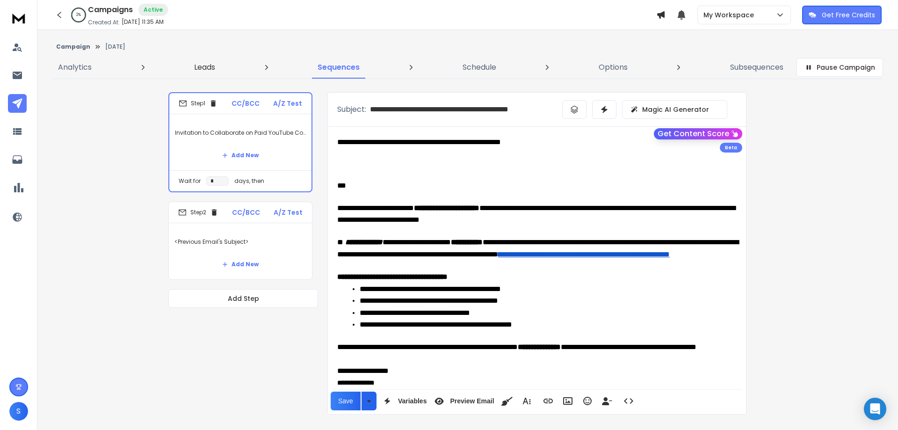
click at [220, 65] on link "Leads" at bounding box center [204, 67] width 32 height 22
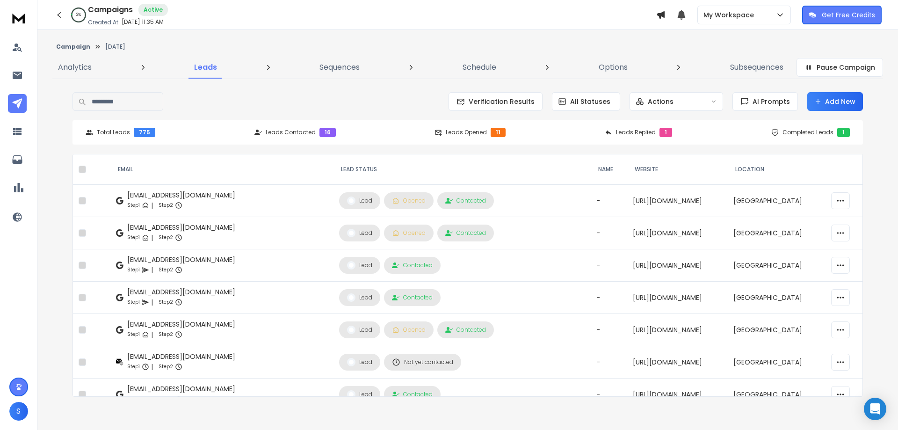
click at [441, 173] on th "LEAD STATUS" at bounding box center [461, 169] width 257 height 30
drag, startPoint x: 305, startPoint y: 170, endPoint x: 392, endPoint y: 170, distance: 87.0
click at [392, 170] on th "LEAD STATUS" at bounding box center [461, 169] width 257 height 30
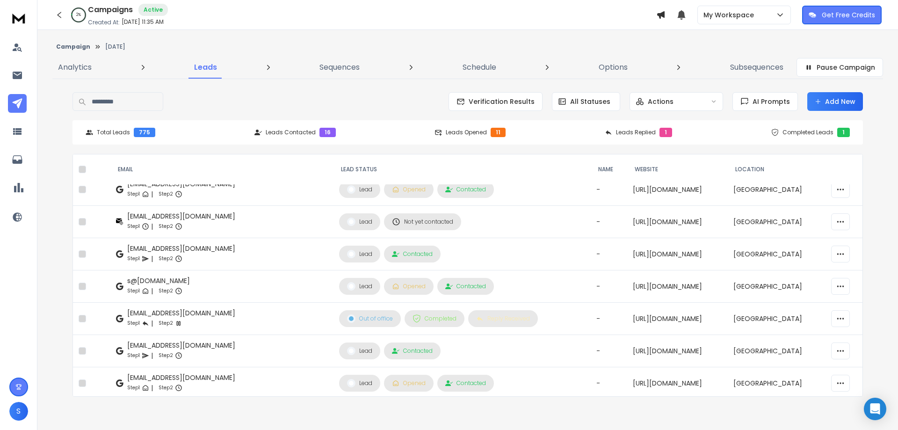
click at [62, 129] on div "Verification Results All Statuses Actions AI Prompts Add New Total Leads 775 Le…" at bounding box center [467, 239] width 823 height 295
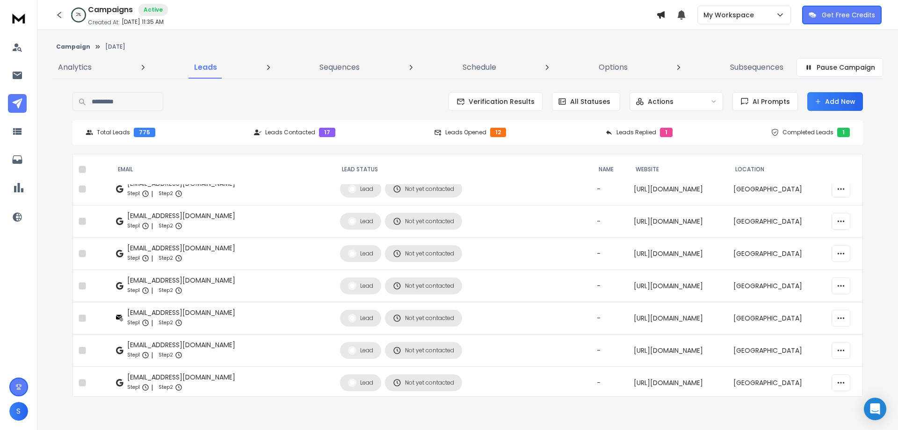
scroll to position [2882, 0]
click at [91, 70] on p "Analytics" at bounding box center [75, 67] width 34 height 11
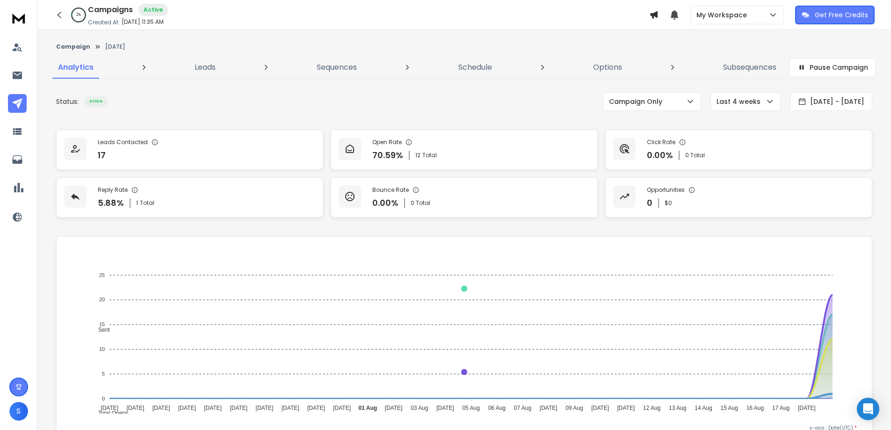
click at [428, 92] on div "Status: Active Pause Campaign Campaign Only Last 4 weeks 22 Jul 2025 - 19 Aug 2…" at bounding box center [464, 331] width 824 height 486
click at [387, 110] on div "Status: Active Pause Campaign Campaign Only Last 4 weeks 22 Jul 2025 - 19 Aug 2…" at bounding box center [464, 101] width 816 height 19
click at [649, 10] on button at bounding box center [653, 14] width 9 height 9
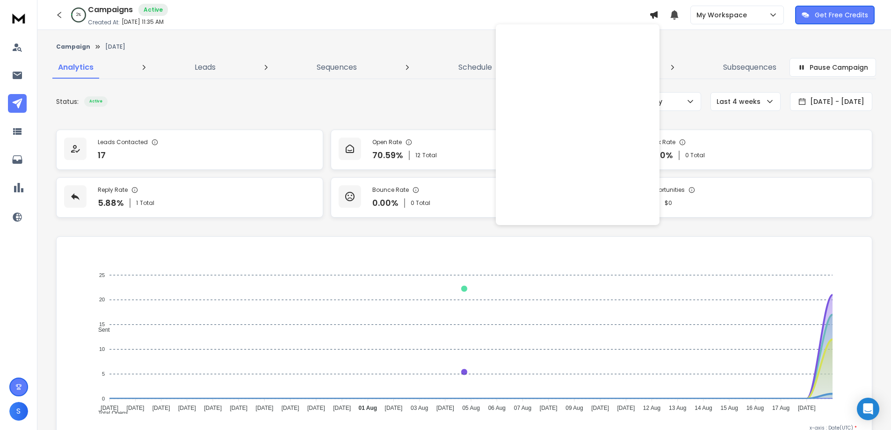
click at [493, 28] on div "2 % Campaigns Active Created At: [DATE] 11:35 AM My Workspace Get Free Credits" at bounding box center [445, 15] width 891 height 30
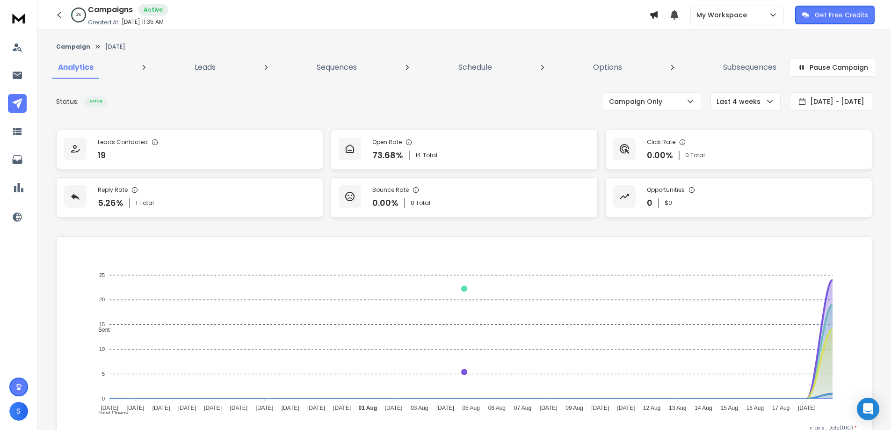
click at [62, 28] on div "2 % Campaigns Active Created At: [DATE] 11:35 AM My Workspace Get Free Credits" at bounding box center [445, 15] width 891 height 30
click at [286, 19] on div "2 % Campaigns Active Created At: [DATE] 11:35 AM My Workspace Get Free Credits" at bounding box center [445, 15] width 891 height 30
click at [19, 161] on icon at bounding box center [17, 159] width 10 height 8
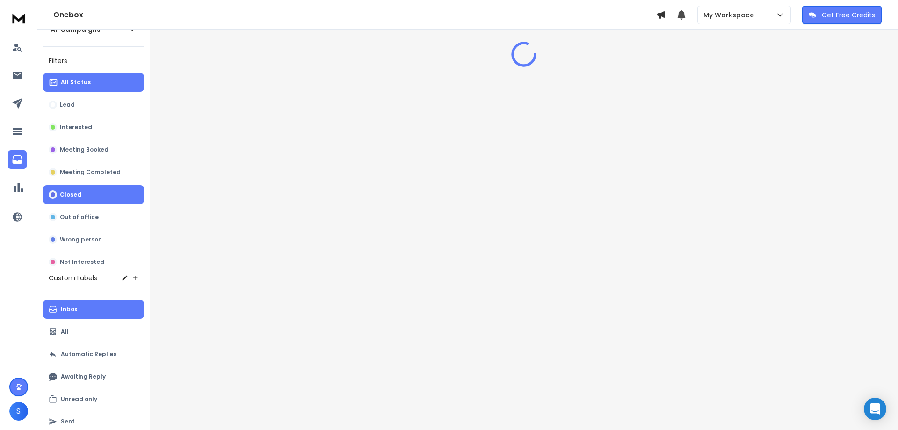
scroll to position [85, 0]
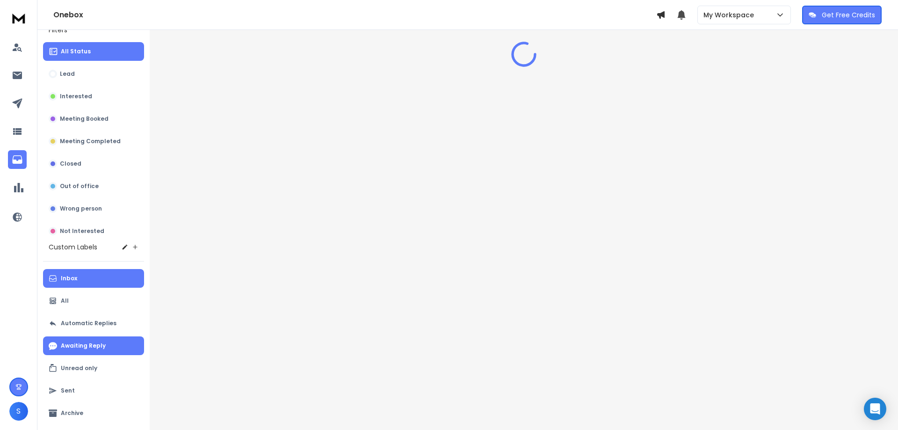
click at [94, 340] on div "Awaiting Reply" at bounding box center [77, 345] width 57 height 11
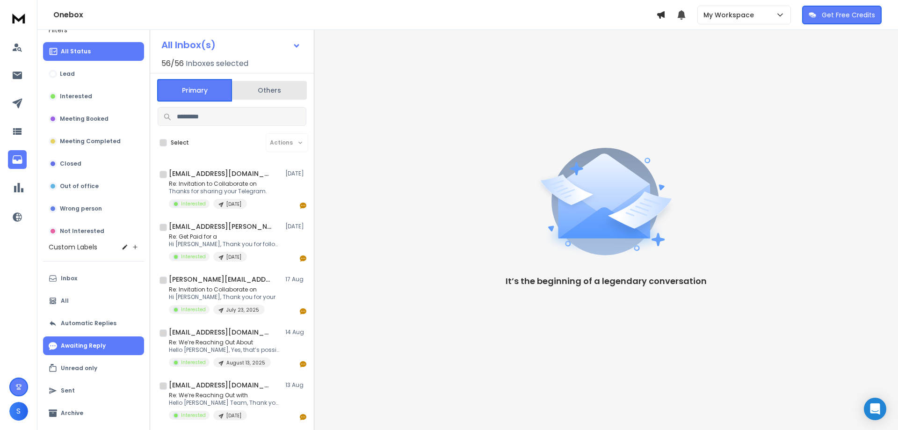
click at [764, 360] on div "It’s the beginning of a legendary conversation" at bounding box center [606, 212] width 584 height 365
click at [422, 155] on div "It’s the beginning of a legendary conversation" at bounding box center [606, 212] width 584 height 365
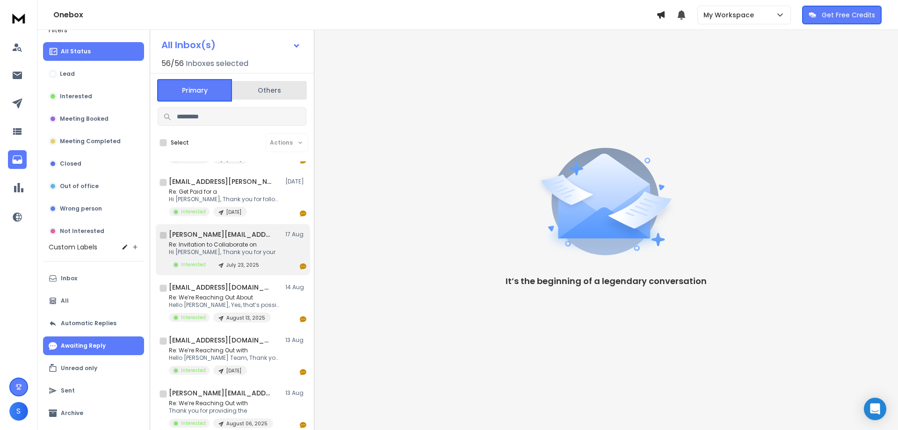
scroll to position [0, 0]
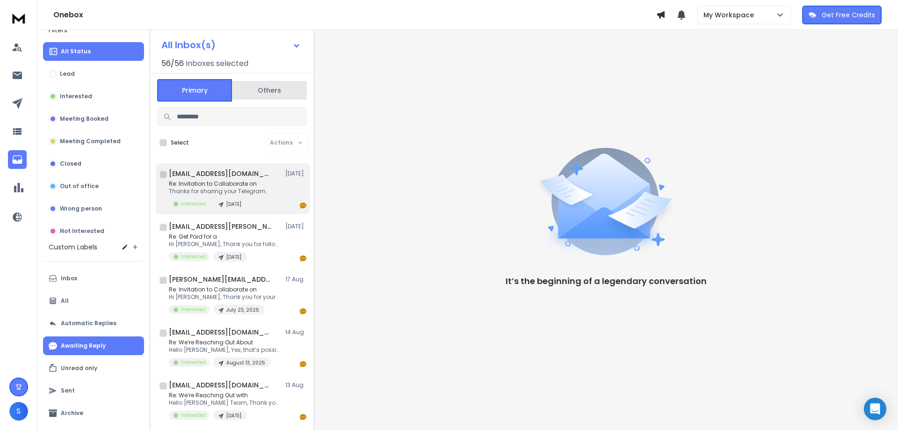
click at [239, 172] on h1 "[EMAIL_ADDRESS][DOMAIN_NAME]" at bounding box center [220, 173] width 103 height 9
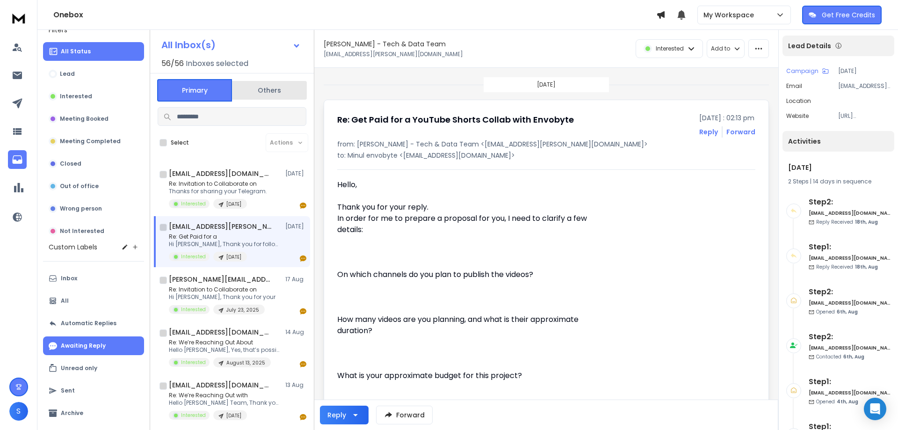
click at [565, 188] on p "Hello," at bounding box center [473, 184] width 273 height 11
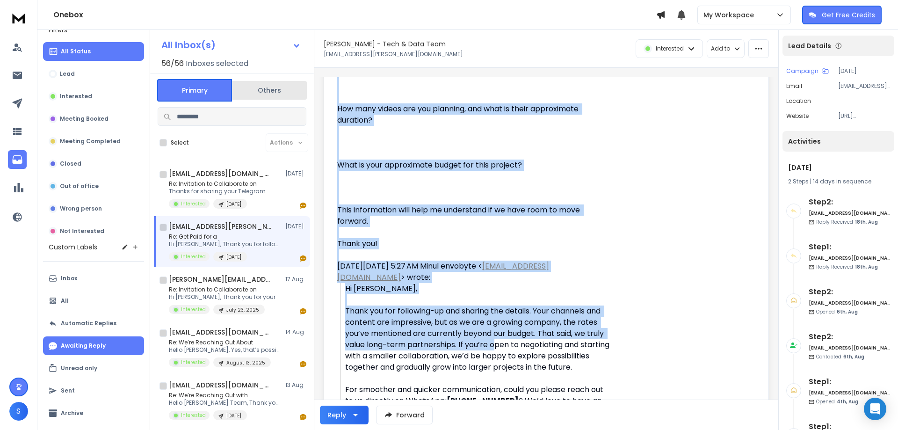
scroll to position [234, 0]
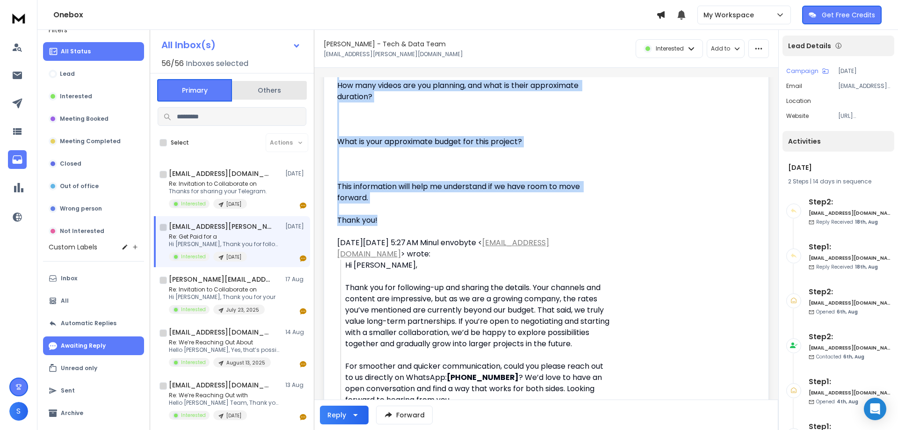
drag, startPoint x: 337, startPoint y: 183, endPoint x: 599, endPoint y: 221, distance: 264.6
copy div "Hello, Thank you for your reply. In order for me to prepare a proposal for you,…"
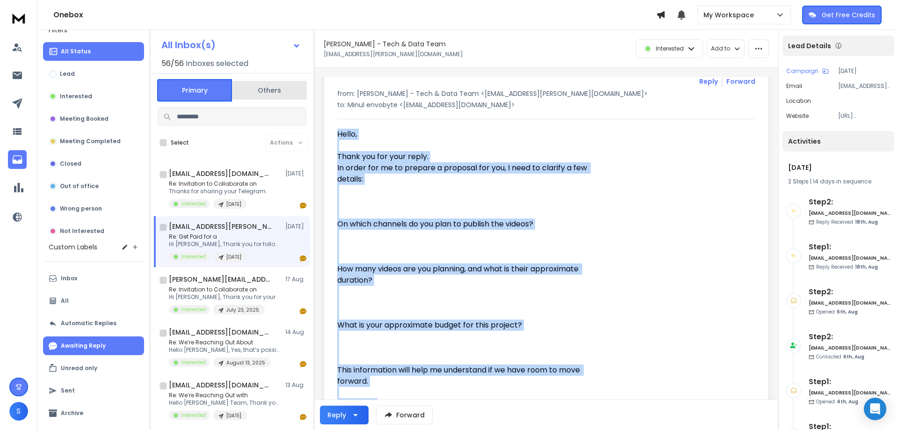
scroll to position [47, 0]
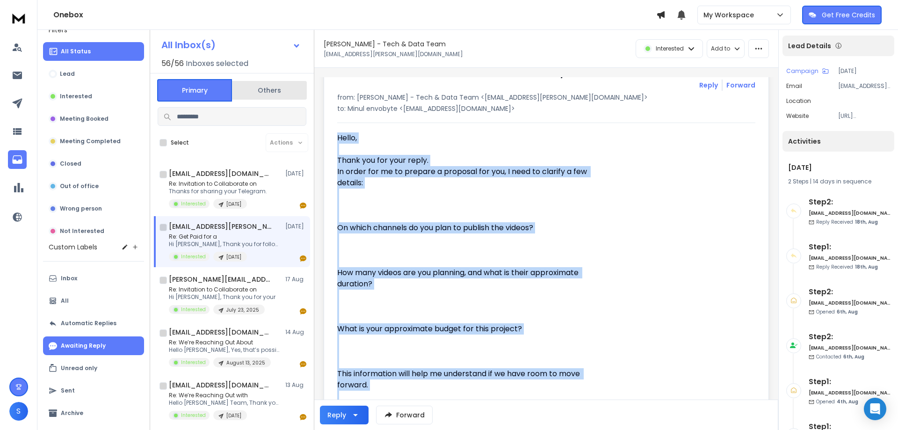
click at [332, 417] on div "Reply" at bounding box center [336, 414] width 19 height 9
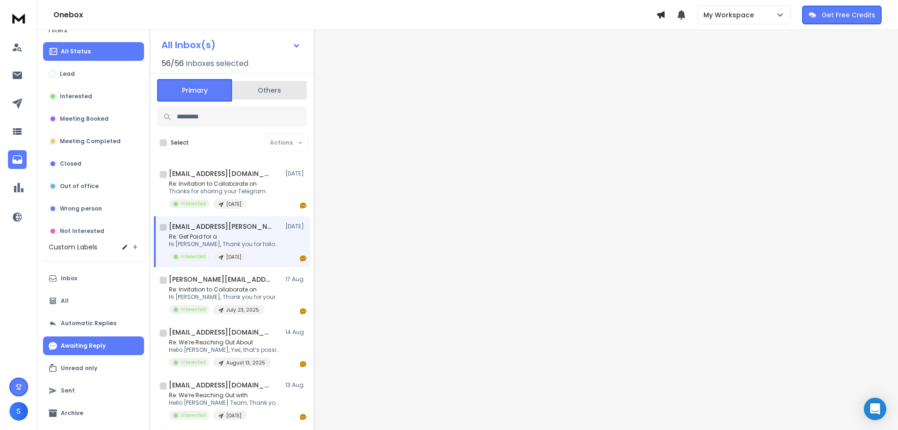
scroll to position [0, 0]
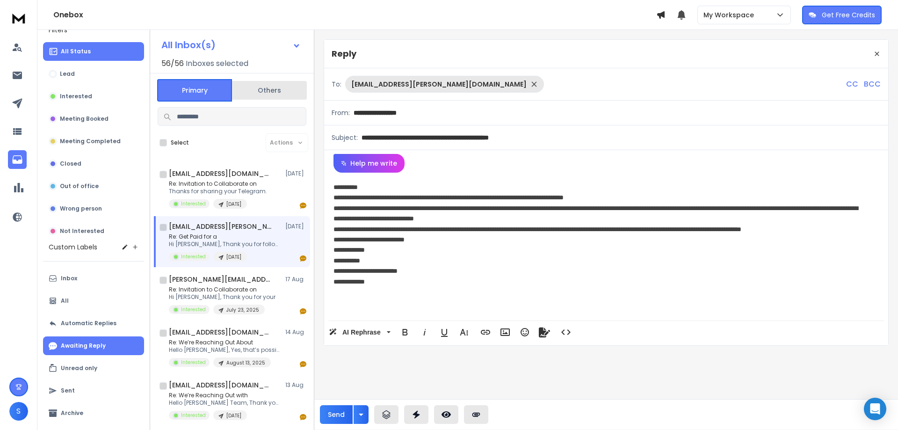
click at [363, 188] on p "**********" at bounding box center [601, 187] width 536 height 10
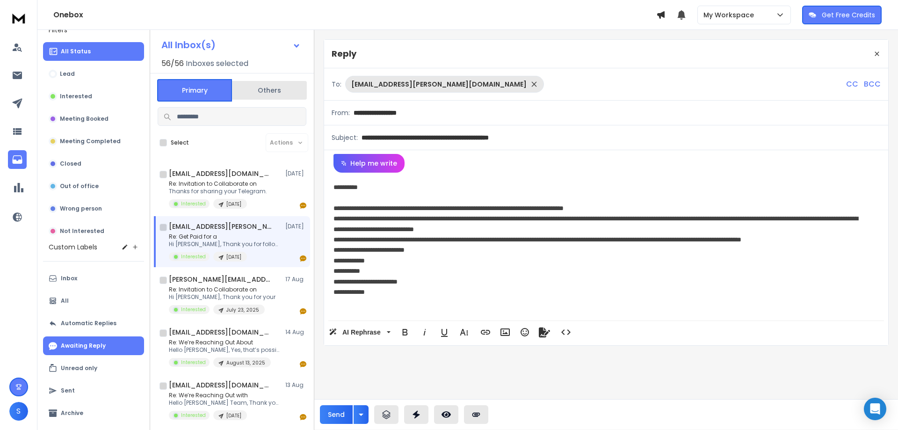
click at [634, 209] on p "**********" at bounding box center [601, 208] width 536 height 10
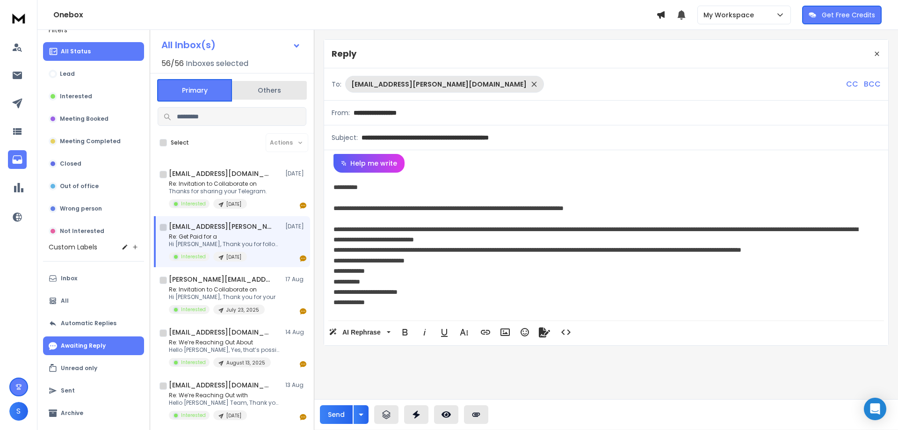
click at [494, 227] on p "**********" at bounding box center [601, 234] width 536 height 21
click at [608, 237] on p "**********" at bounding box center [601, 234] width 536 height 21
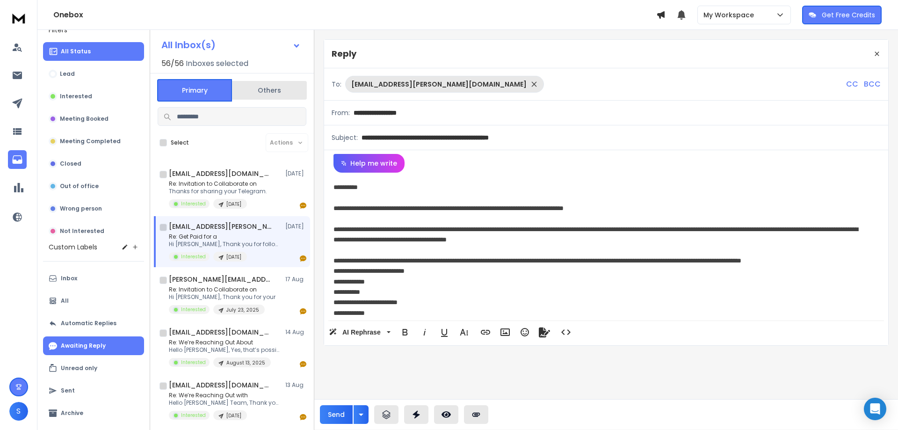
click at [865, 261] on p "**********" at bounding box center [601, 260] width 536 height 10
click at [484, 284] on p "**********" at bounding box center [601, 281] width 536 height 10
drag, startPoint x: 451, startPoint y: 228, endPoint x: 538, endPoint y: 228, distance: 87.0
click at [538, 228] on p "**********" at bounding box center [601, 234] width 536 height 21
click at [407, 331] on icon "button" at bounding box center [405, 332] width 5 height 7
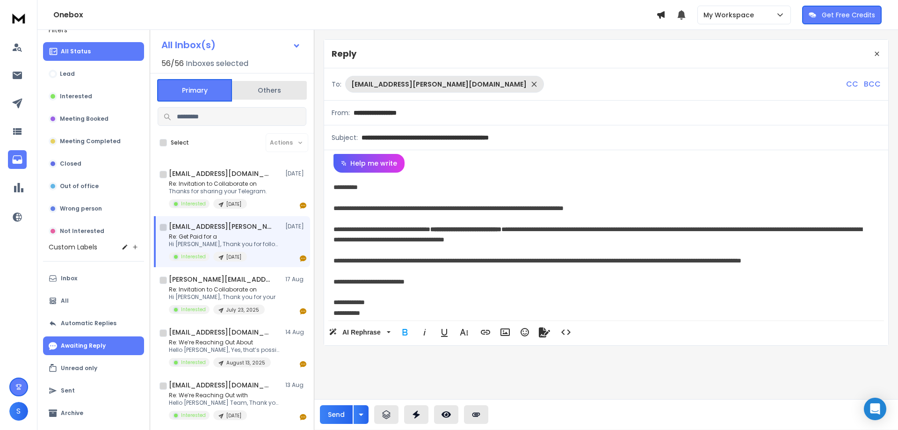
click at [581, 243] on p "**********" at bounding box center [601, 234] width 536 height 21
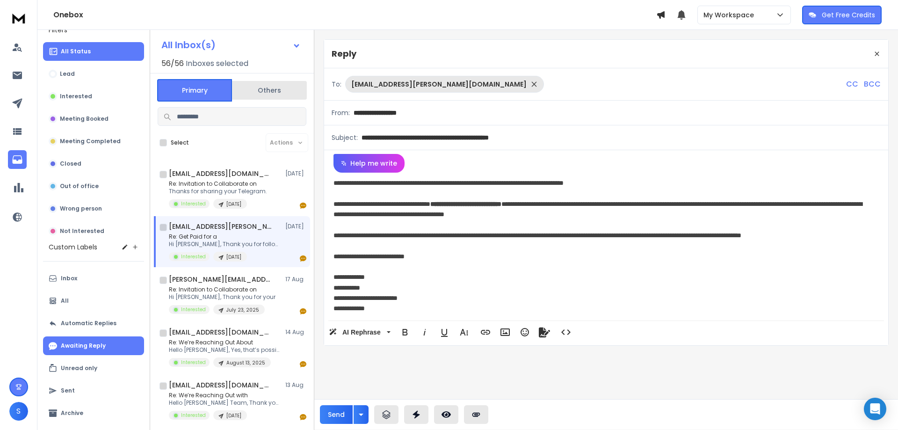
scroll to position [47, 0]
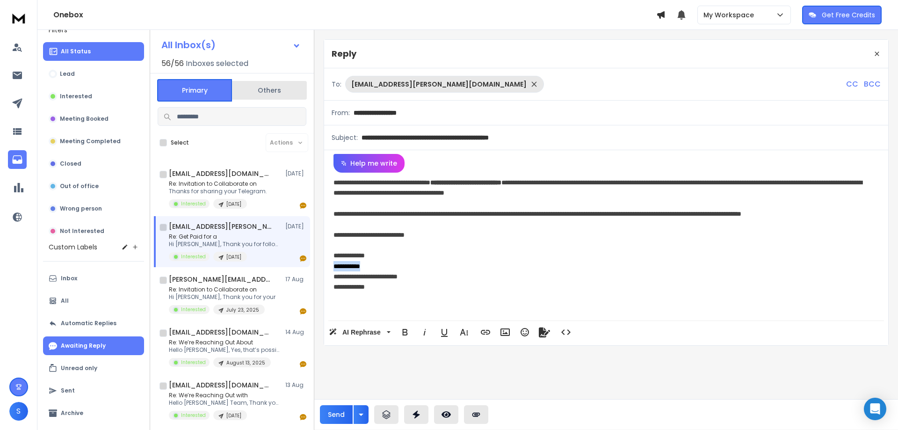
drag, startPoint x: 374, startPoint y: 269, endPoint x: 330, endPoint y: 268, distance: 44.5
click at [330, 268] on div "**********" at bounding box center [604, 246] width 561 height 146
click at [479, 286] on p "**********" at bounding box center [601, 271] width 536 height 42
click at [335, 415] on button "Send" at bounding box center [336, 414] width 33 height 19
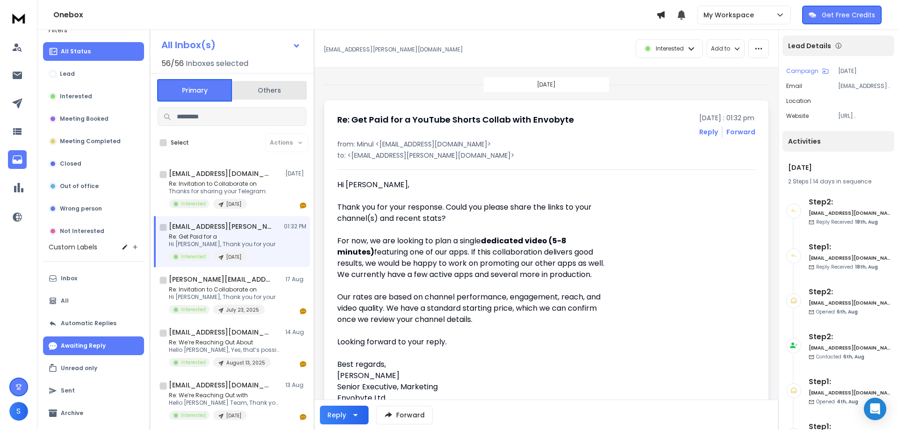
drag, startPoint x: 608, startPoint y: 177, endPoint x: 523, endPoint y: 181, distance: 84.7
click at [523, 181] on div "Hi Daniel," at bounding box center [473, 184] width 273 height 11
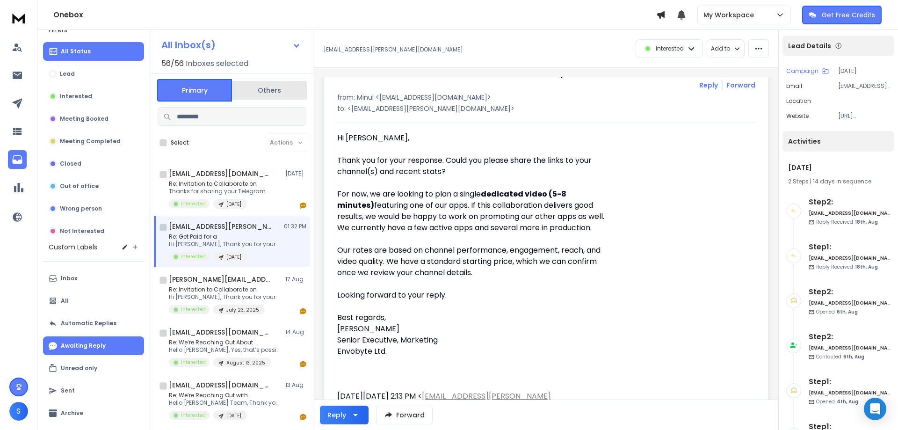
click at [274, 19] on h1 "Onebox" at bounding box center [354, 14] width 603 height 11
click at [251, 8] on div "Onebox My Workspace Get Free Credits" at bounding box center [449, 15] width 898 height 30
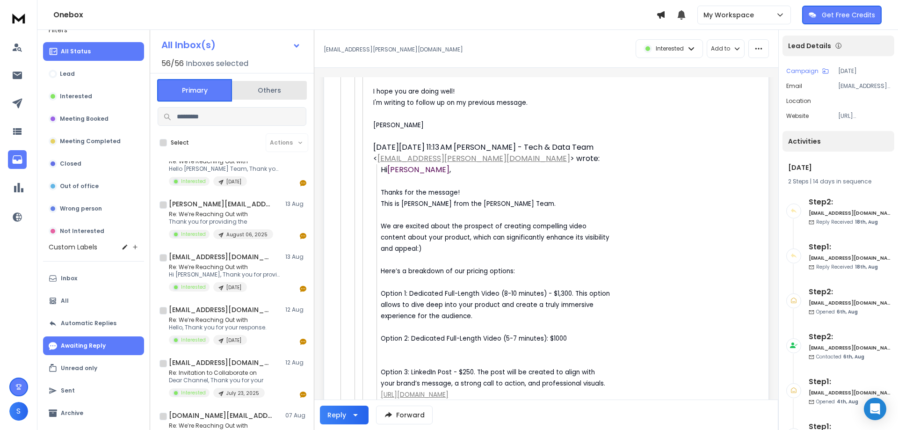
scroll to position [1169, 0]
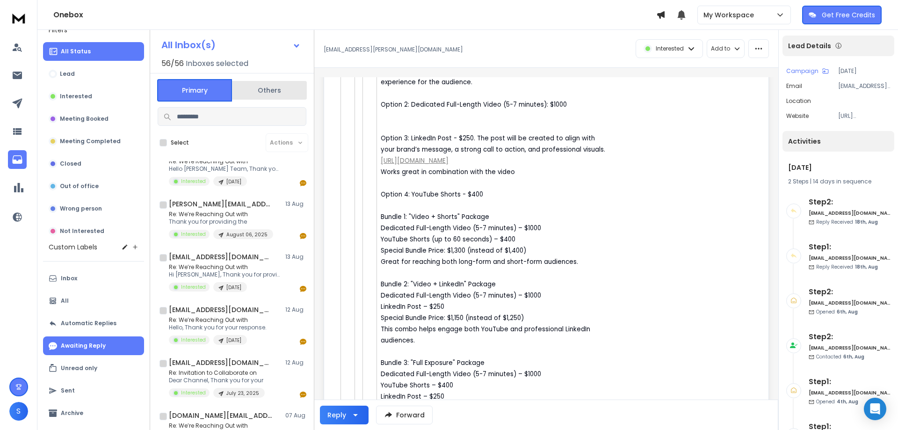
click at [423, 156] on link "https://bit.ly/3Gj3pb7" at bounding box center [415, 160] width 68 height 9
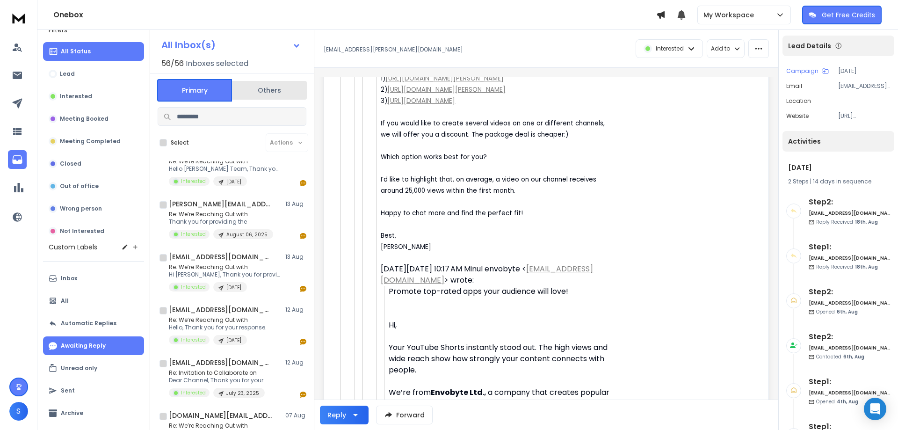
scroll to position [1403, 0]
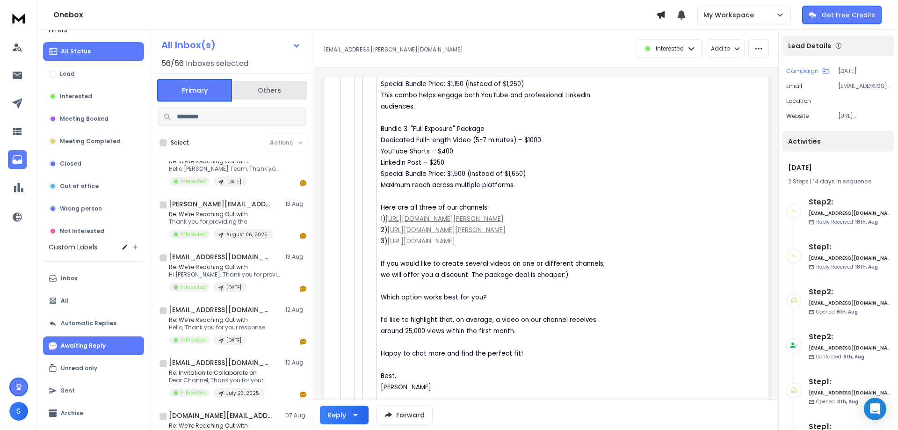
click at [455, 237] on link "[URL][DOMAIN_NAME]" at bounding box center [421, 241] width 68 height 9
click at [24, 101] on link at bounding box center [17, 103] width 19 height 19
click at [15, 107] on icon at bounding box center [17, 103] width 11 height 11
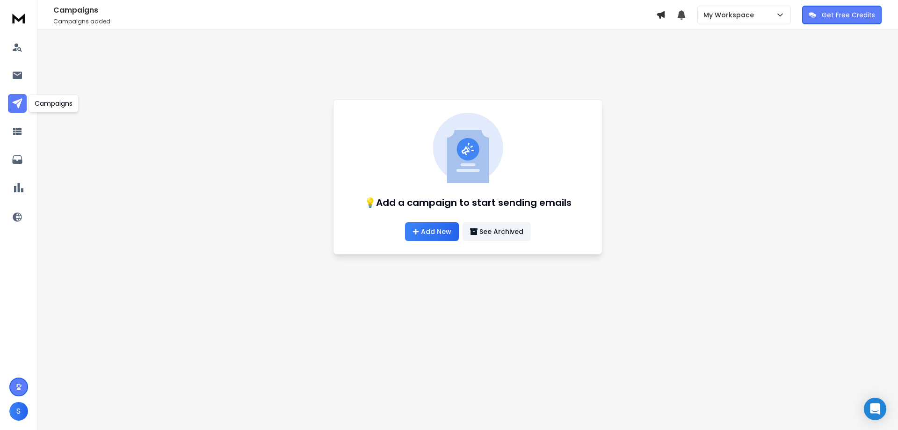
click at [21, 105] on icon at bounding box center [17, 103] width 11 height 11
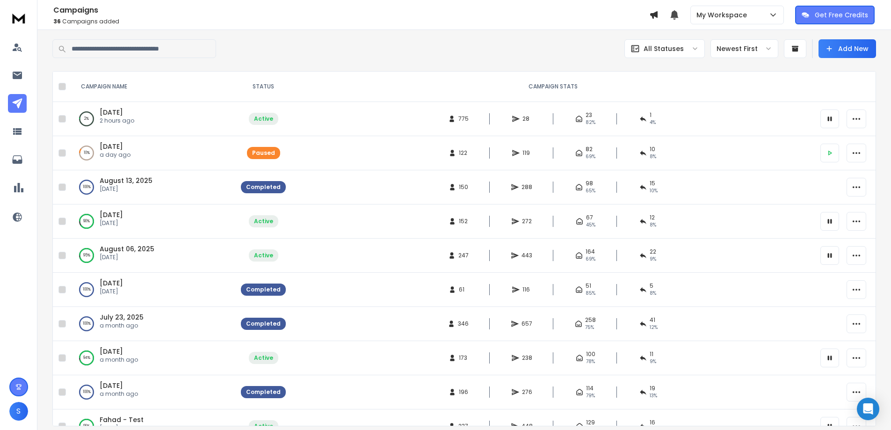
click at [399, 49] on div at bounding box center [258, 48] width 412 height 19
drag, startPoint x: 0, startPoint y: 0, endPoint x: 419, endPoint y: 56, distance: 422.8
click at [172, 12] on h1 "Campaigns" at bounding box center [351, 10] width 596 height 11
click at [239, 40] on div "Campaigns 36 Campaigns Added All Statuses Newest First Add New CAMPAIGN NAME ST…" at bounding box center [464, 232] width 854 height 405
click at [135, 12] on h1 "Campaigns" at bounding box center [351, 10] width 596 height 11
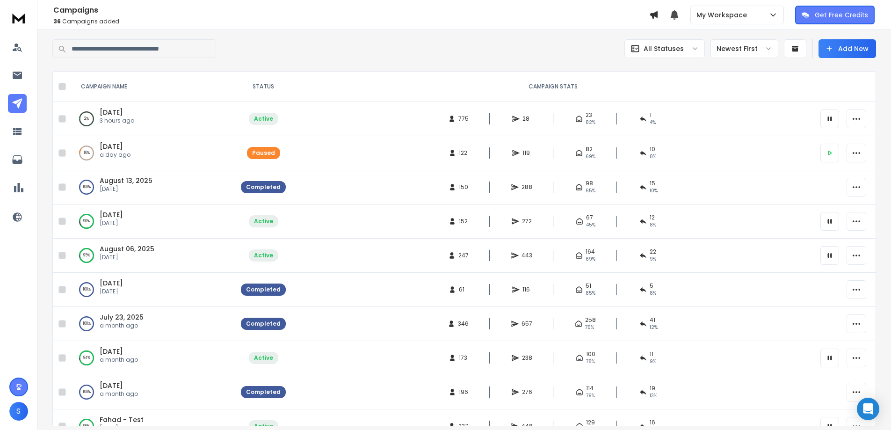
click at [142, 12] on h1 "Campaigns" at bounding box center [351, 10] width 596 height 11
drag, startPoint x: 49, startPoint y: 24, endPoint x: 144, endPoint y: 19, distance: 94.6
click at [144, 19] on div "Campaigns 36 Campaigns added My Workspace Get Free Credits" at bounding box center [445, 15] width 891 height 30
click at [144, 19] on p "36 Campaigns added" at bounding box center [351, 21] width 596 height 7
click at [138, 49] on input at bounding box center [134, 48] width 164 height 19
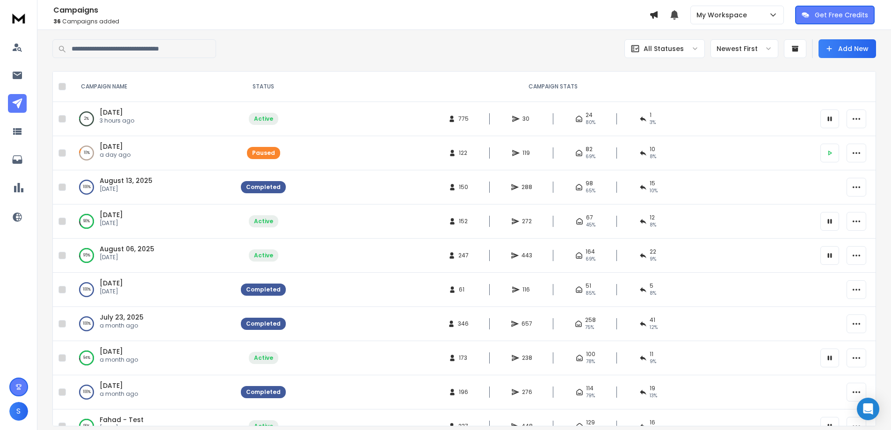
click at [228, 47] on div at bounding box center [258, 48] width 412 height 19
click at [352, 37] on div "Campaigns 36 Campaigns Added All Statuses Newest First Add New CAMPAIGN NAME ST…" at bounding box center [464, 232] width 854 height 405
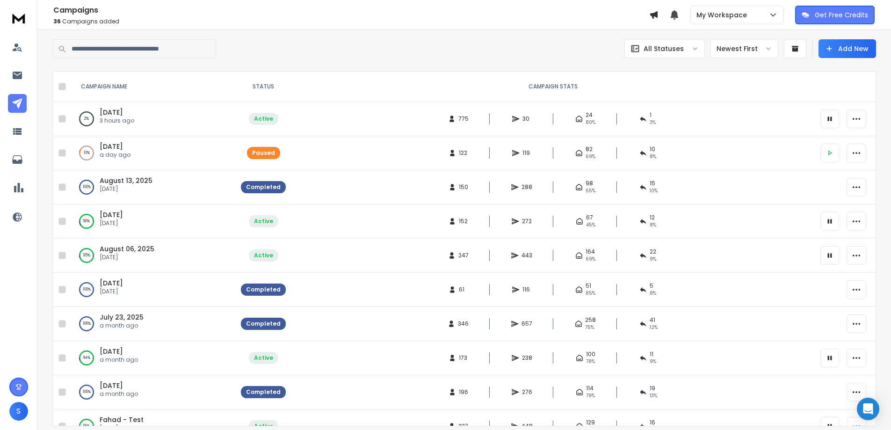
click at [352, 44] on div at bounding box center [258, 48] width 412 height 19
click at [189, 27] on div "Campaigns 36 Campaigns added My Workspace Get Free Credits" at bounding box center [445, 15] width 891 height 30
click at [250, 26] on div "Campaigns 36 Campaigns added My Workspace Get Free Credits" at bounding box center [445, 15] width 891 height 30
click at [288, 51] on div at bounding box center [258, 48] width 412 height 19
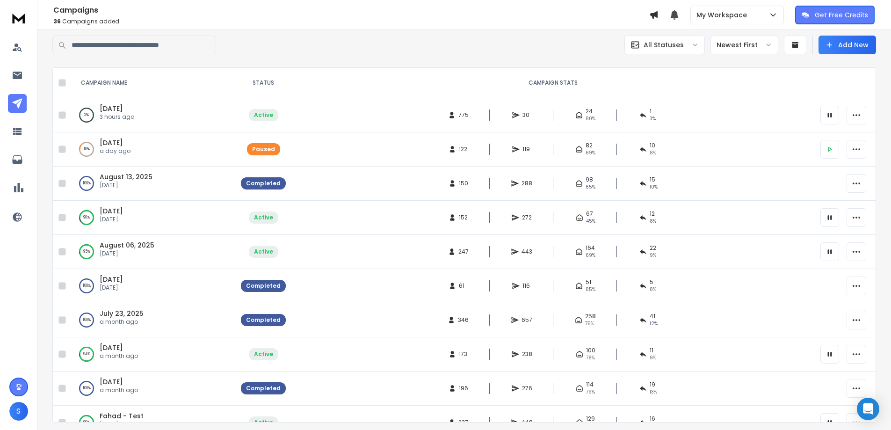
scroll to position [6, 0]
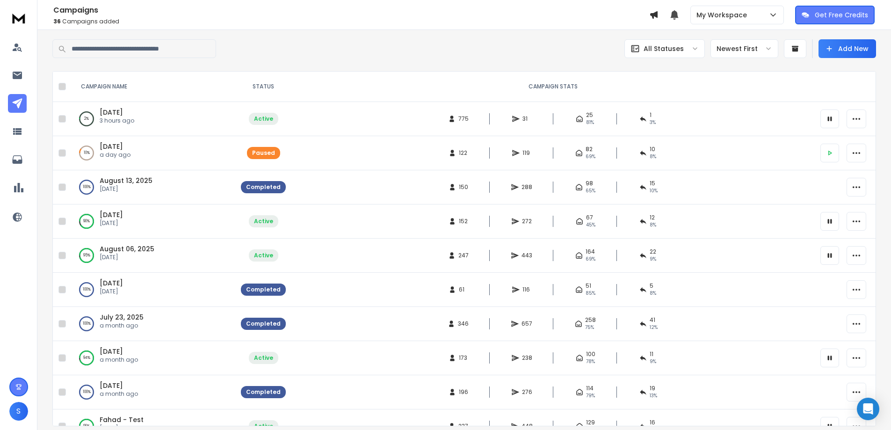
click at [481, 55] on div "Campaigns 36 Campaigns Added All Statuses Newest First Add New" at bounding box center [670, 48] width 412 height 19
click at [474, 47] on div "Campaigns 36 Campaigns Added All Statuses Newest First Add New" at bounding box center [670, 48] width 412 height 19
click at [11, 157] on link at bounding box center [17, 159] width 19 height 19
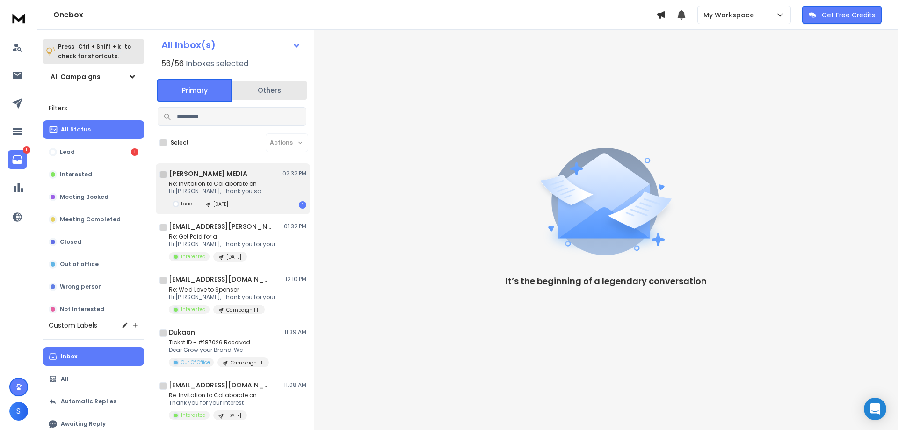
click at [200, 183] on p "Re: Invitation to Collaborate on" at bounding box center [215, 183] width 92 height 7
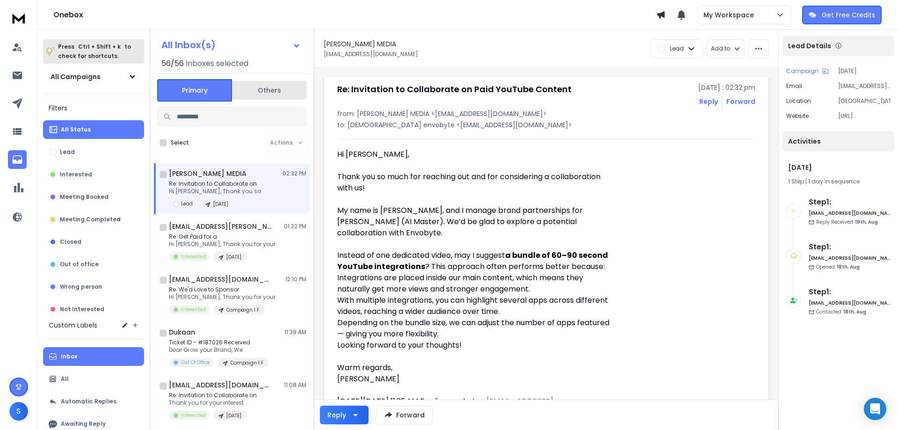
scroll to position [47, 0]
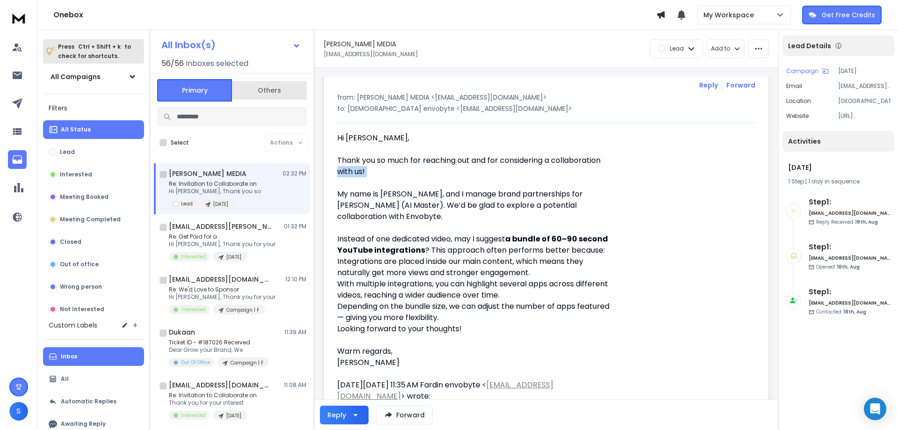
drag, startPoint x: 615, startPoint y: 165, endPoint x: 377, endPoint y: 181, distance: 238.2
click at [396, 170] on div "Hi Hassan, Thank you so much for reaching out and for considering a collaborati…" at bounding box center [473, 250] width 273 height 236
click at [422, 176] on div "Hi Hassan, Thank you so much for reaching out and for considering a collaborati…" at bounding box center [473, 250] width 273 height 236
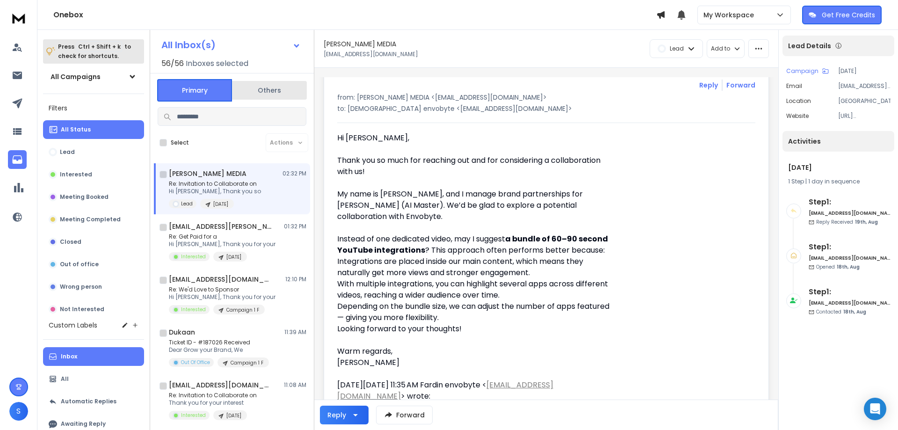
scroll to position [94, 0]
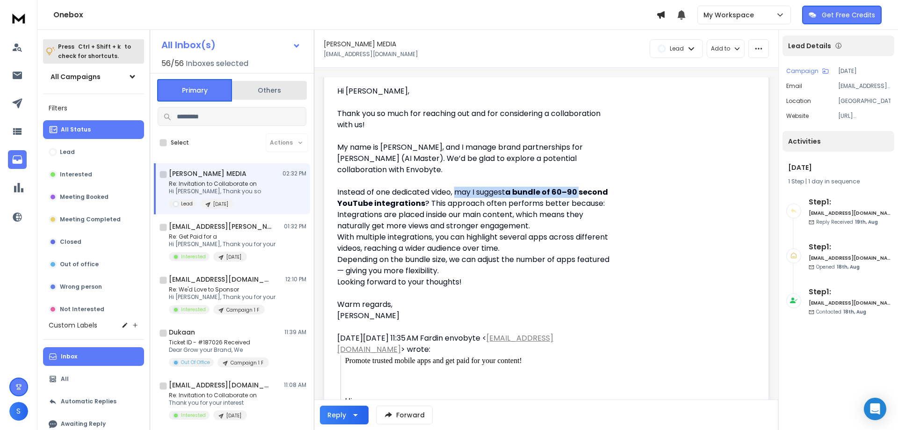
drag, startPoint x: 458, startPoint y: 181, endPoint x: 599, endPoint y: 181, distance: 141.2
click at [599, 181] on div "Hi Hassan, Thank you so much for reaching out and for considering a collaborati…" at bounding box center [473, 204] width 273 height 236
click at [605, 186] on div "Hi Hassan, Thank you so much for reaching out and for considering a collaborati…" at bounding box center [473, 204] width 273 height 236
click at [601, 189] on div "Hi Hassan, Thank you so much for reaching out and for considering a collaborati…" at bounding box center [473, 204] width 273 height 236
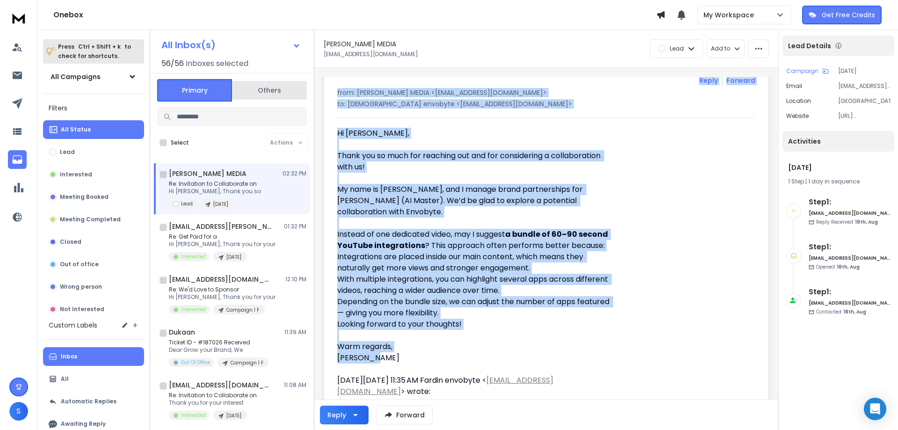
scroll to position [9, 0]
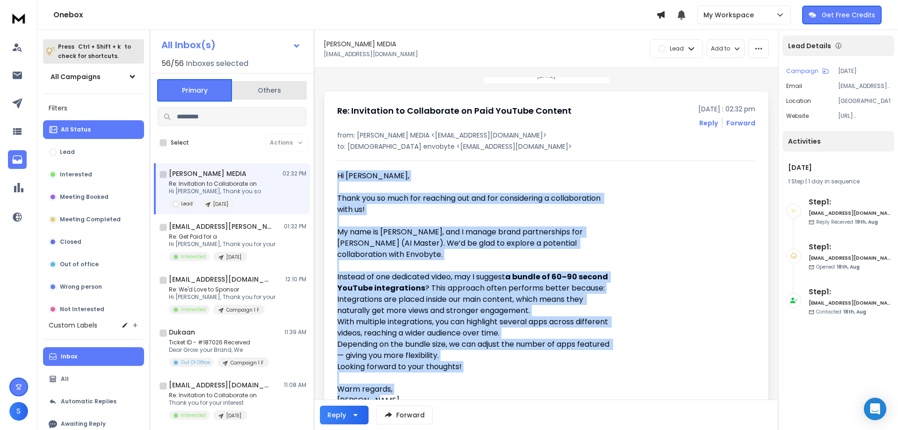
drag, startPoint x: 380, startPoint y: 225, endPoint x: 332, endPoint y: 174, distance: 70.1
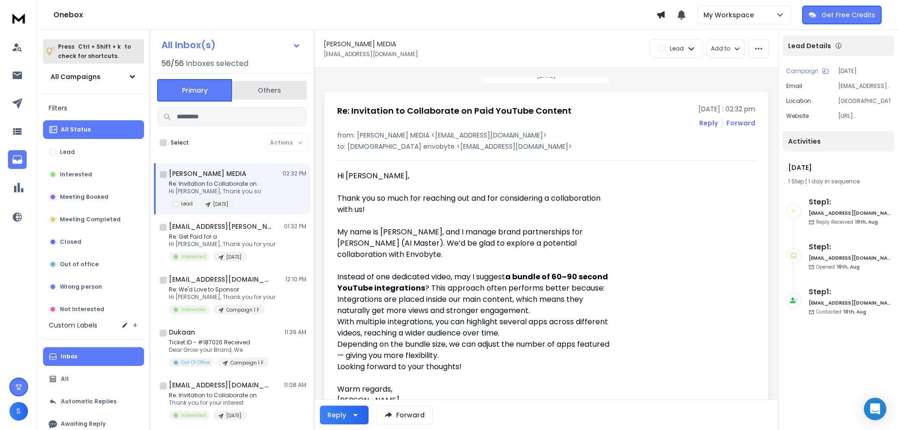
click at [869, 113] on p "https://www.youtube.com/@strategie-video/videos" at bounding box center [864, 115] width 52 height 7
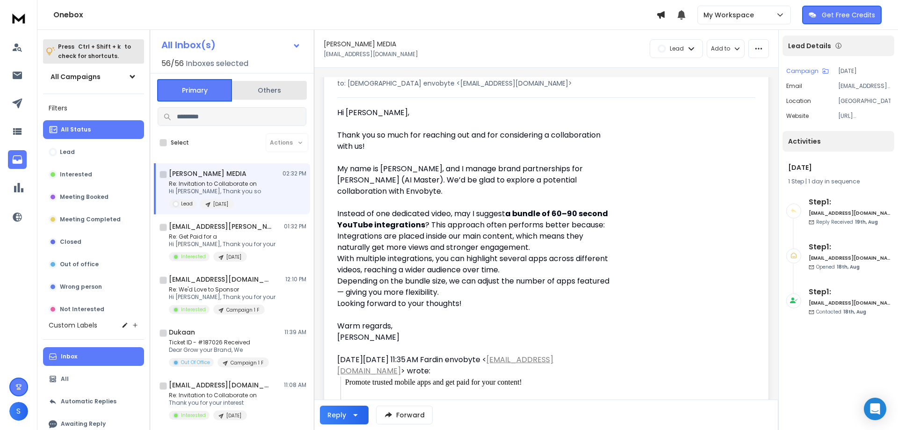
scroll to position [56, 0]
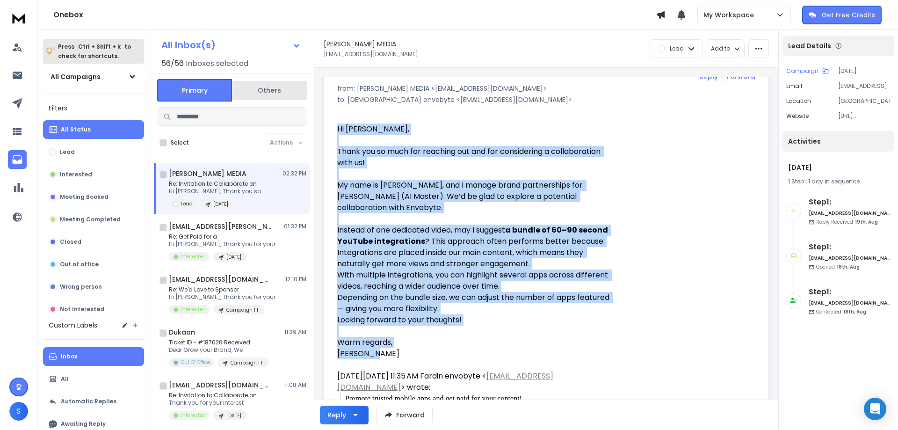
drag, startPoint x: 337, startPoint y: 127, endPoint x: 465, endPoint y: 350, distance: 257.0
click at [465, 350] on div "Hi Hassan, Thank you so much for reaching out and for considering a collaborati…" at bounding box center [473, 241] width 273 height 236
copy div "Hi Hassan, Thank you so much for reaching out and for considering a collaborati…"
click at [341, 412] on div "Reply" at bounding box center [336, 414] width 19 height 9
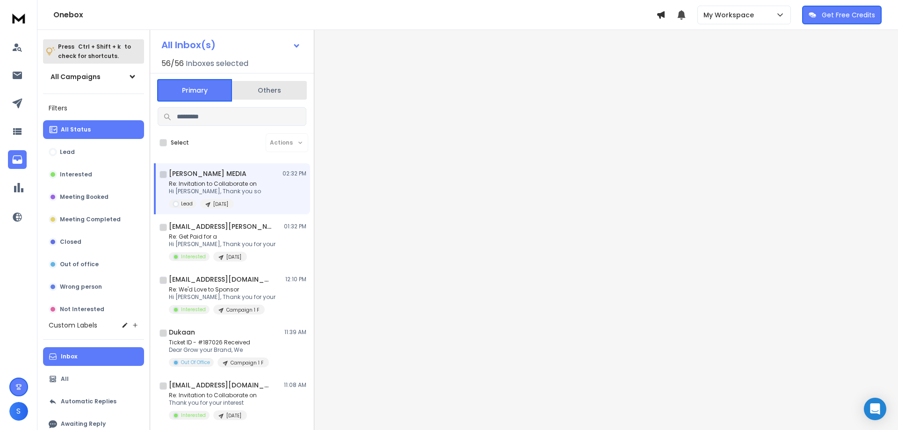
scroll to position [0, 0]
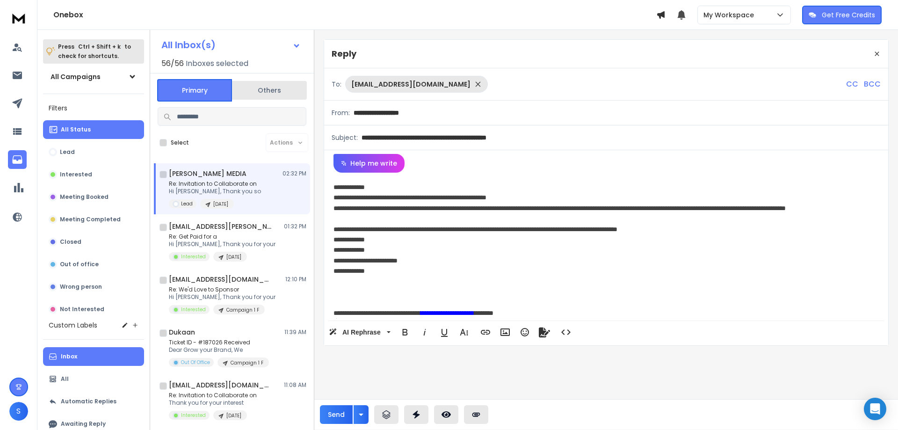
click at [383, 193] on p "**********" at bounding box center [601, 197] width 536 height 10
click at [385, 189] on p "**********" at bounding box center [601, 187] width 536 height 10
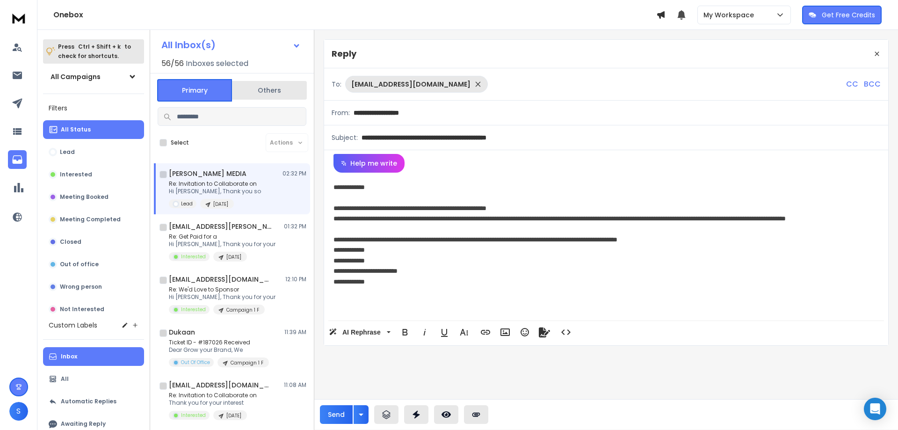
click at [543, 210] on p "**********" at bounding box center [601, 208] width 536 height 10
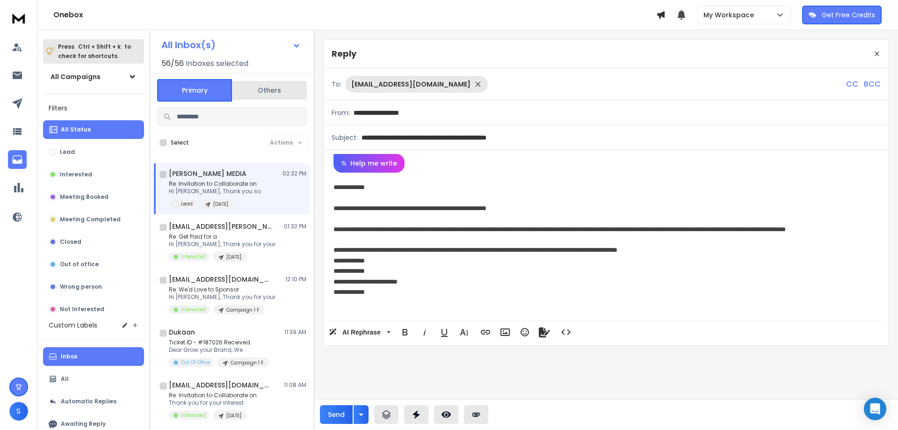
click at [449, 238] on p "**********" at bounding box center [601, 234] width 536 height 21
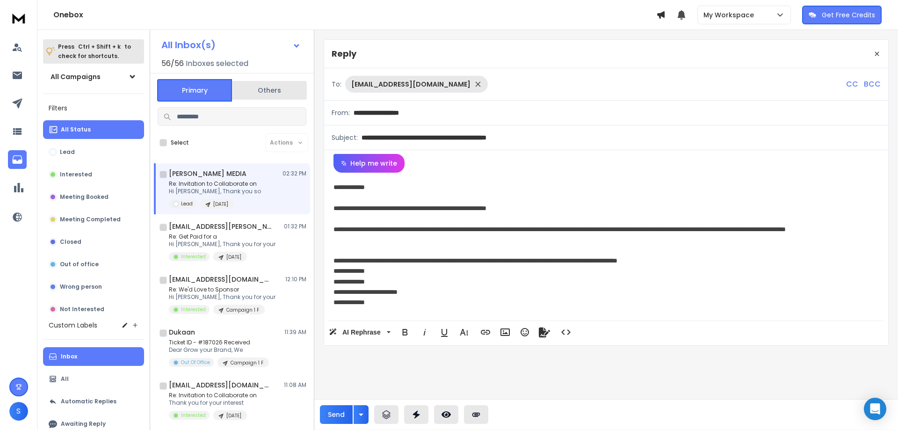
click at [746, 260] on p "**********" at bounding box center [601, 260] width 536 height 10
click at [334, 413] on button "Send" at bounding box center [336, 414] width 33 height 19
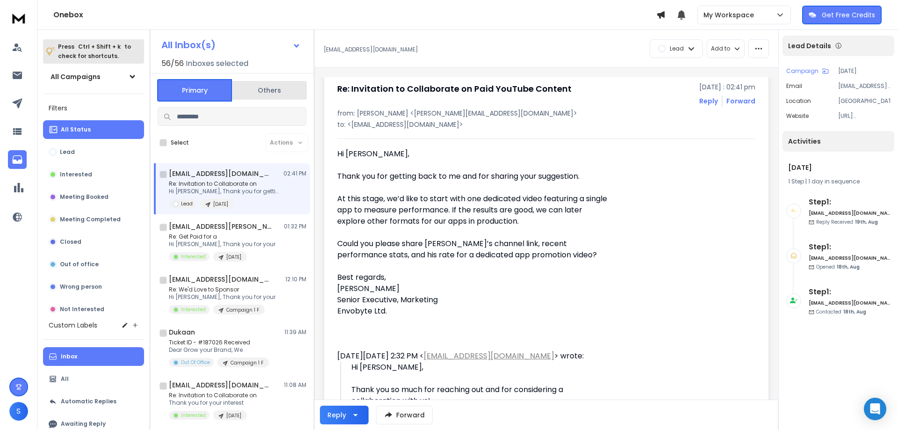
scroll to position [47, 0]
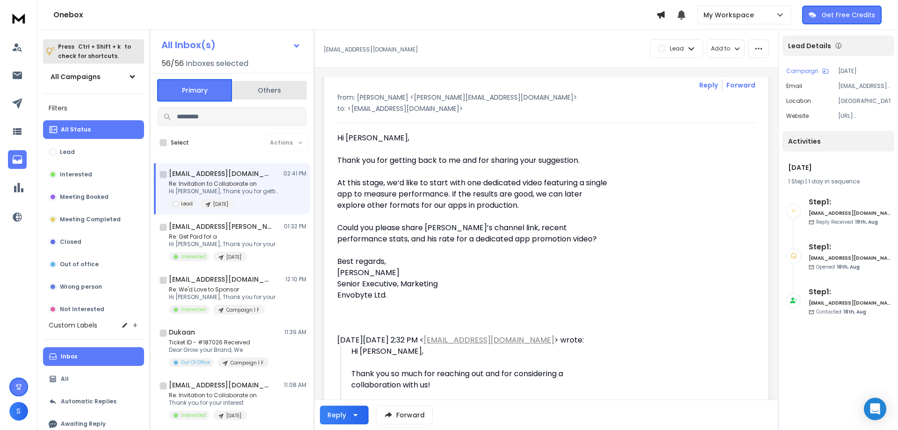
click at [255, 94] on button "Others" at bounding box center [269, 90] width 75 height 21
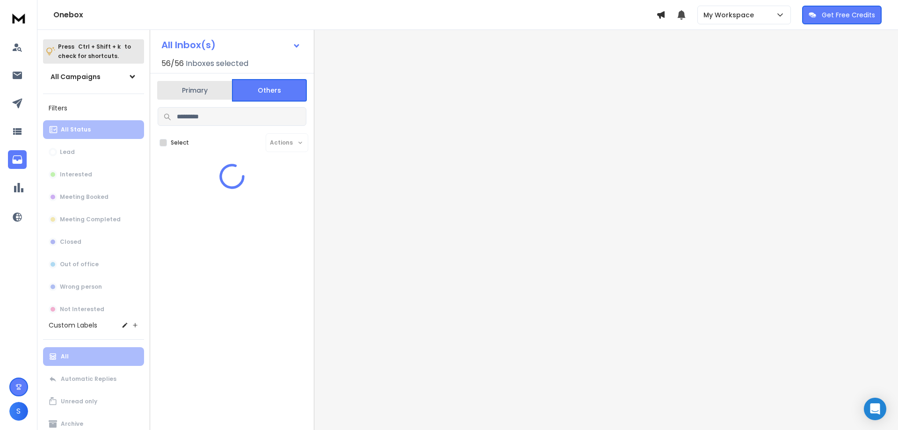
scroll to position [0, 0]
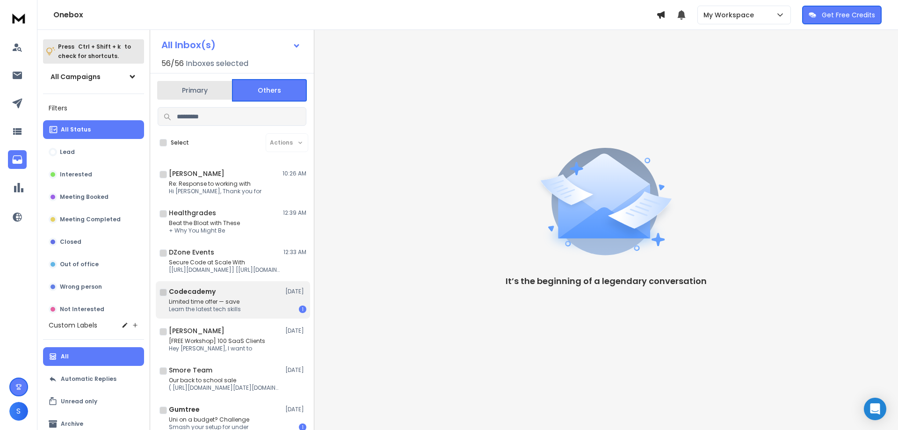
click at [258, 305] on div "Limited time offer — save Learn the latest tech skills 1" at bounding box center [238, 305] width 138 height 15
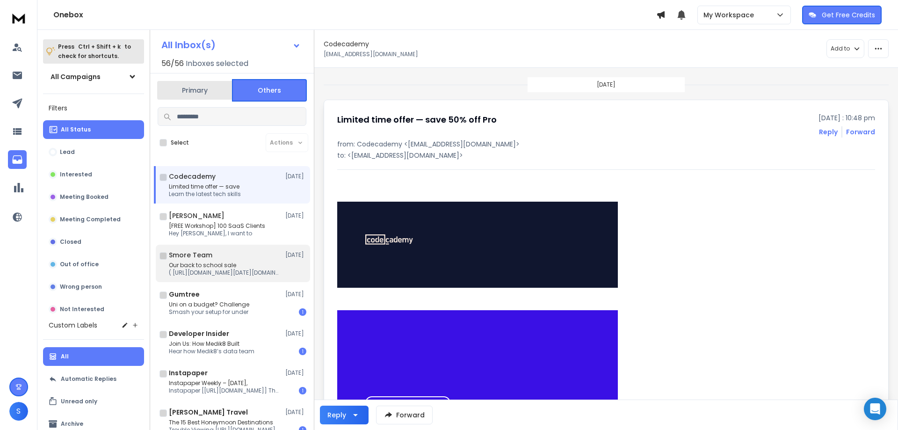
scroll to position [140, 0]
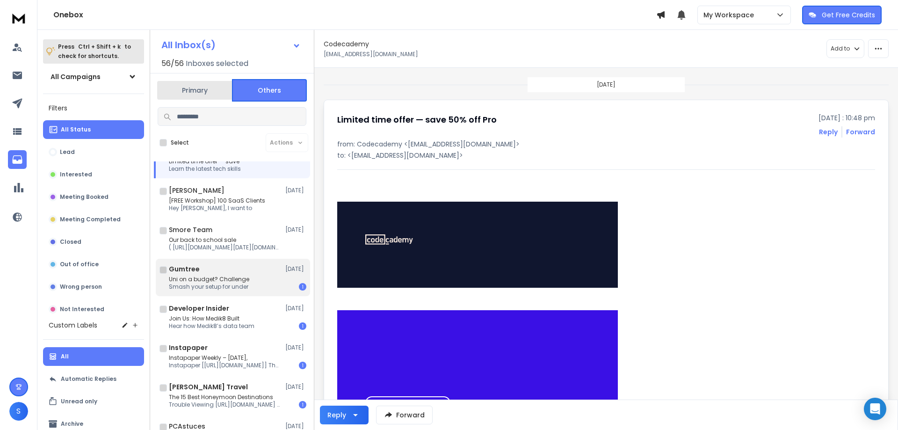
click at [251, 284] on div "Uni on a budget? Challenge Smash your setup for under 1" at bounding box center [238, 282] width 138 height 15
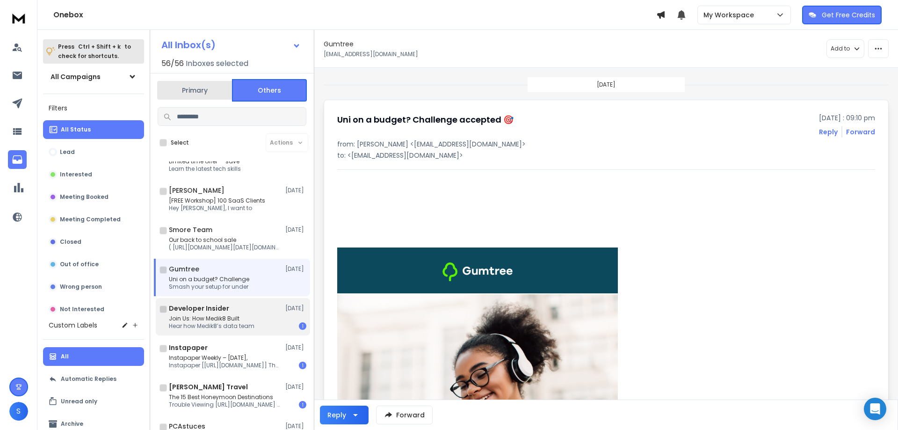
click at [235, 311] on div "Developer Insider 18 Aug" at bounding box center [238, 308] width 138 height 9
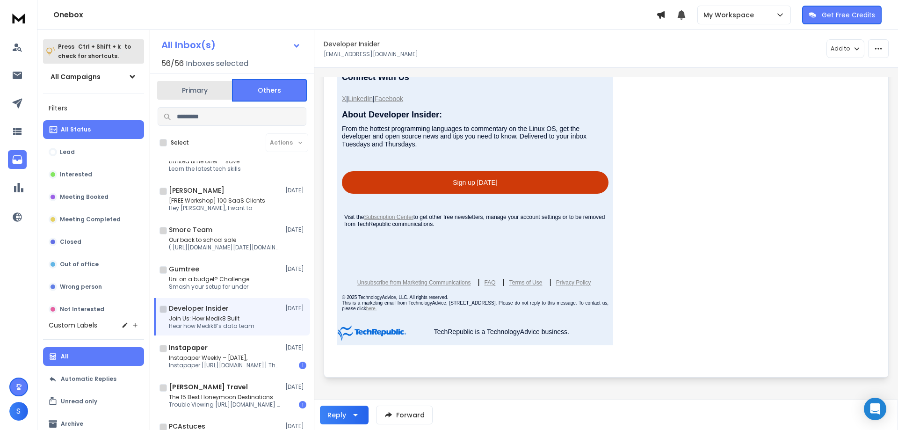
scroll to position [876, 0]
click at [212, 362] on p "Instapaper [https://d2kfnvwohu0503.cloudfront.net/img/logo_email.png] The week'…" at bounding box center [225, 365] width 112 height 7
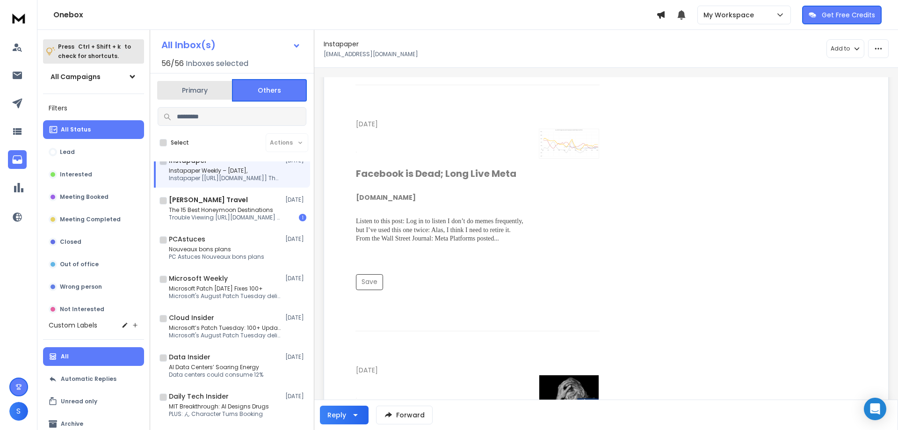
scroll to position [374, 0]
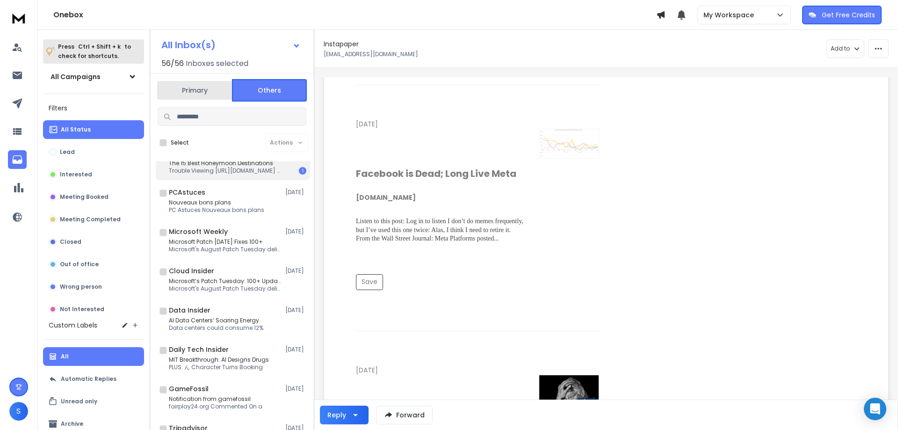
click at [237, 175] on div "Fodor's Travel 18 Aug The 15 Best Honeymoon Destinations Trouble Viewing https:…" at bounding box center [233, 161] width 154 height 37
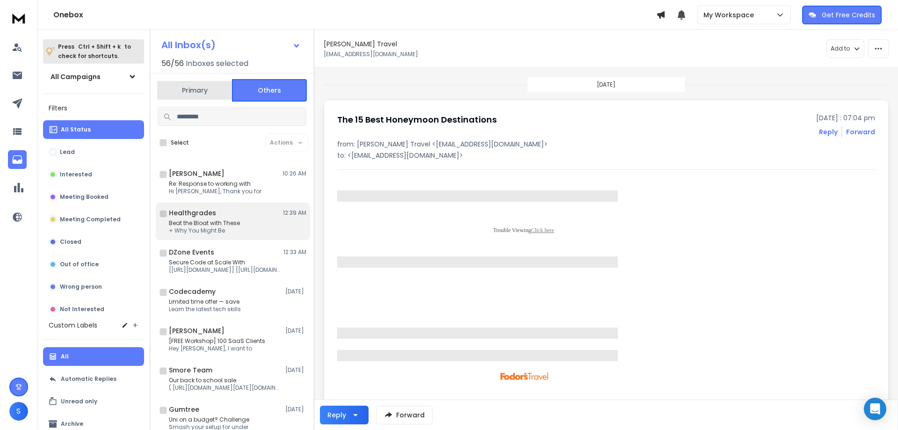
scroll to position [281, 0]
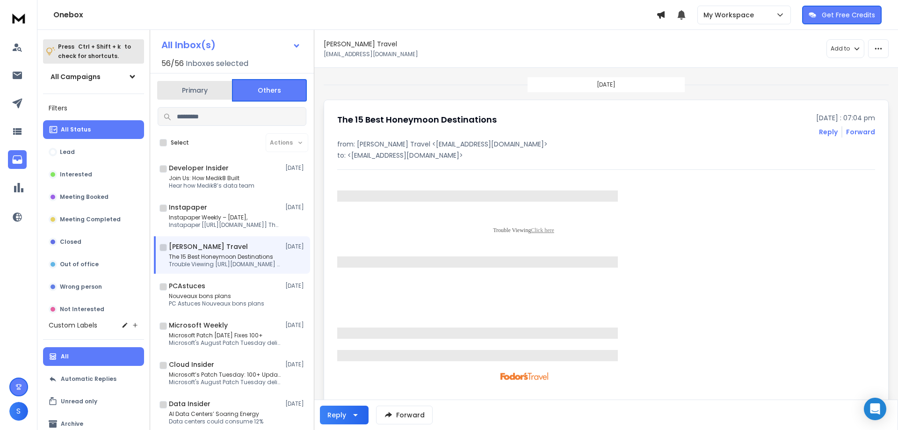
click at [210, 88] on button "Primary" at bounding box center [194, 90] width 75 height 21
